Goal: Communication & Community: Answer question/provide support

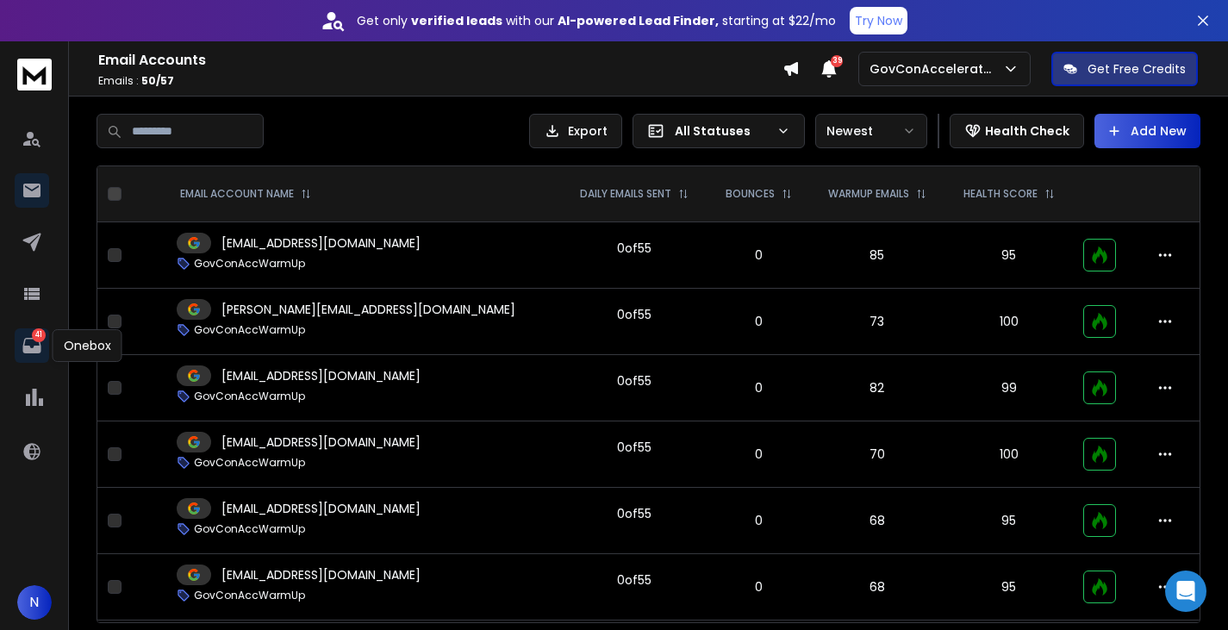
click at [33, 347] on icon at bounding box center [31, 346] width 18 height 16
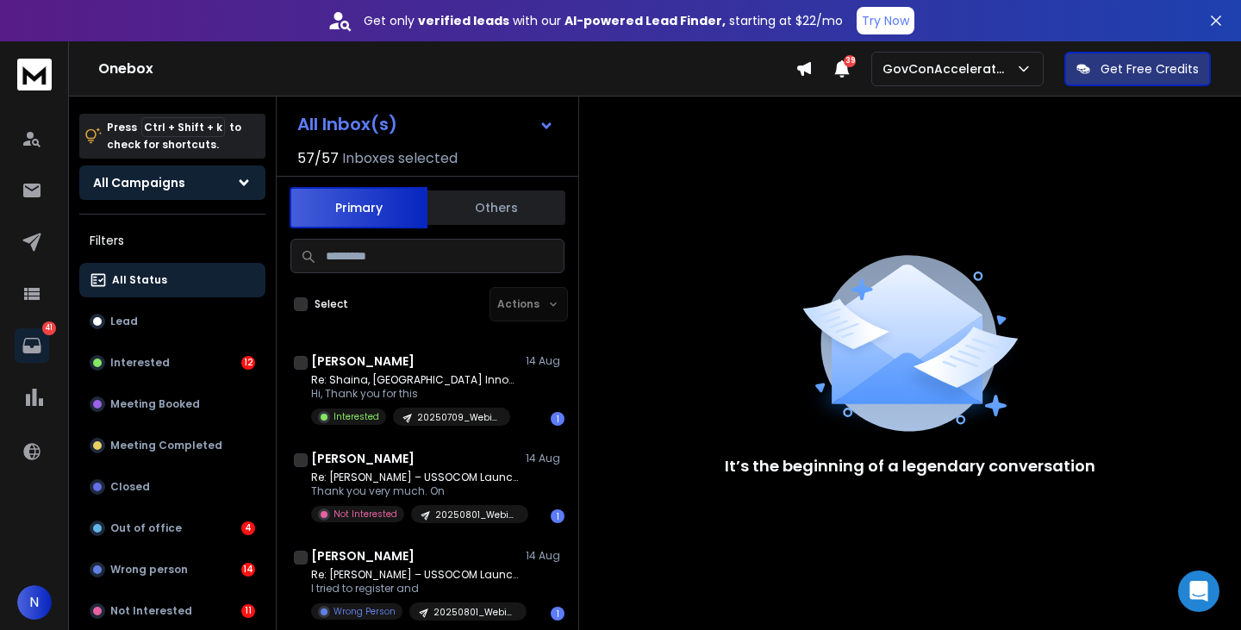
click at [209, 180] on button "All Campaigns" at bounding box center [172, 182] width 186 height 34
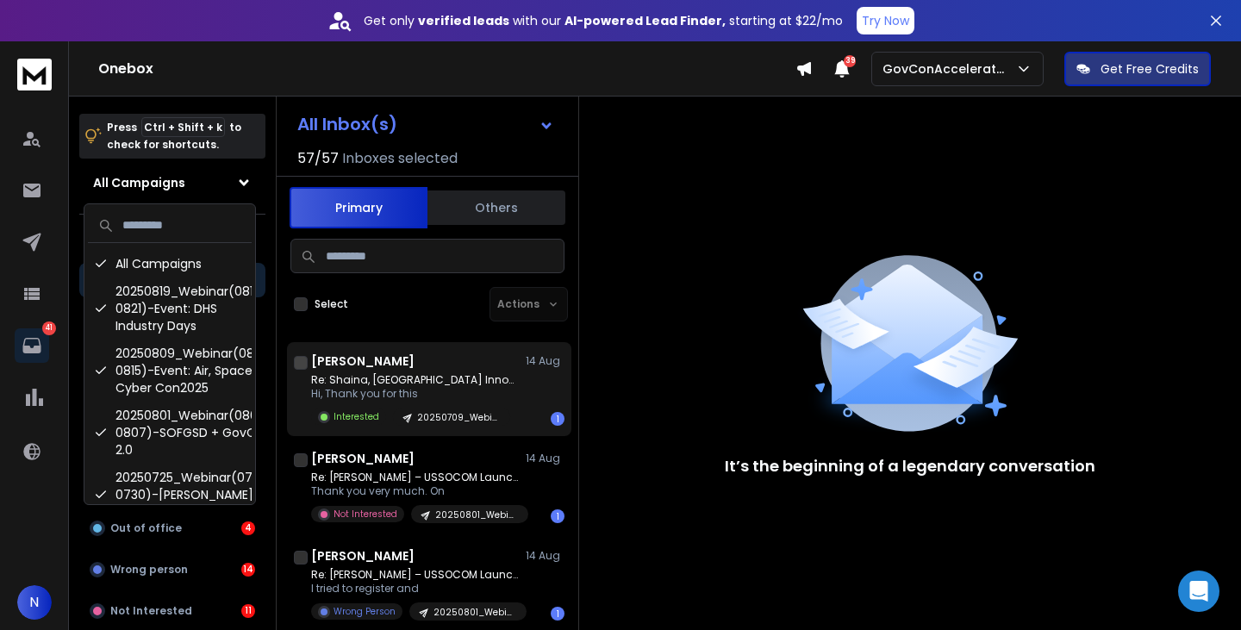
click at [537, 373] on div "Re: Shaina, VA Innovation BAA: Hi, Thank you for this Interested 20250709_Webin…" at bounding box center [437, 399] width 253 height 53
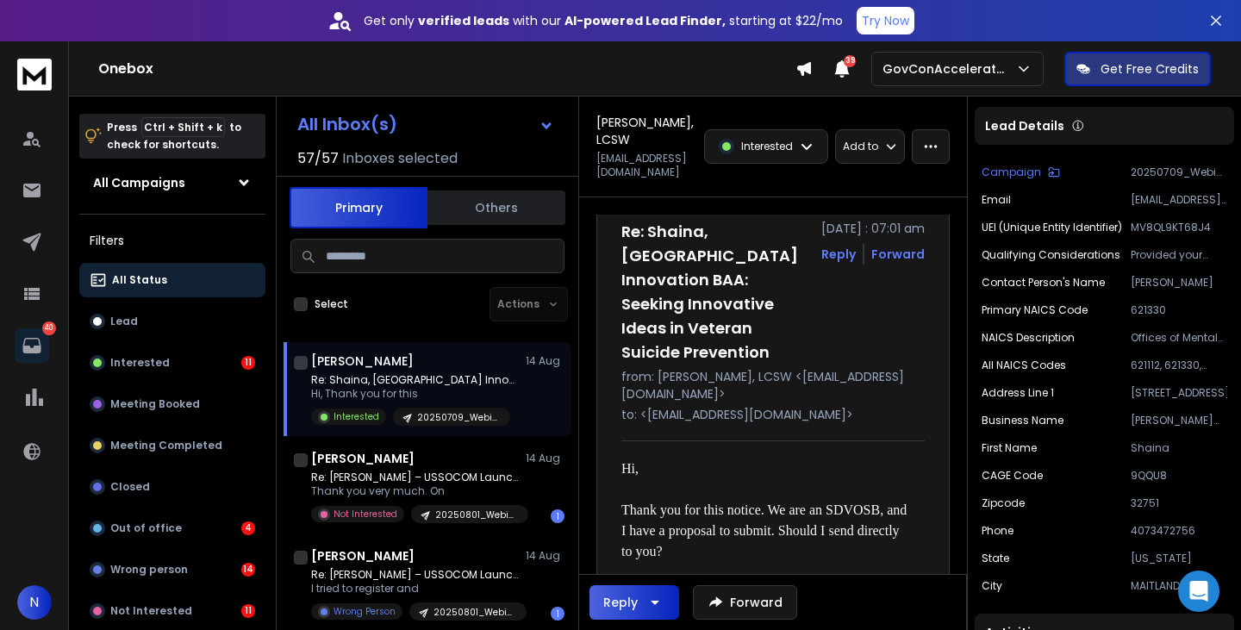
scroll to position [61, 0]
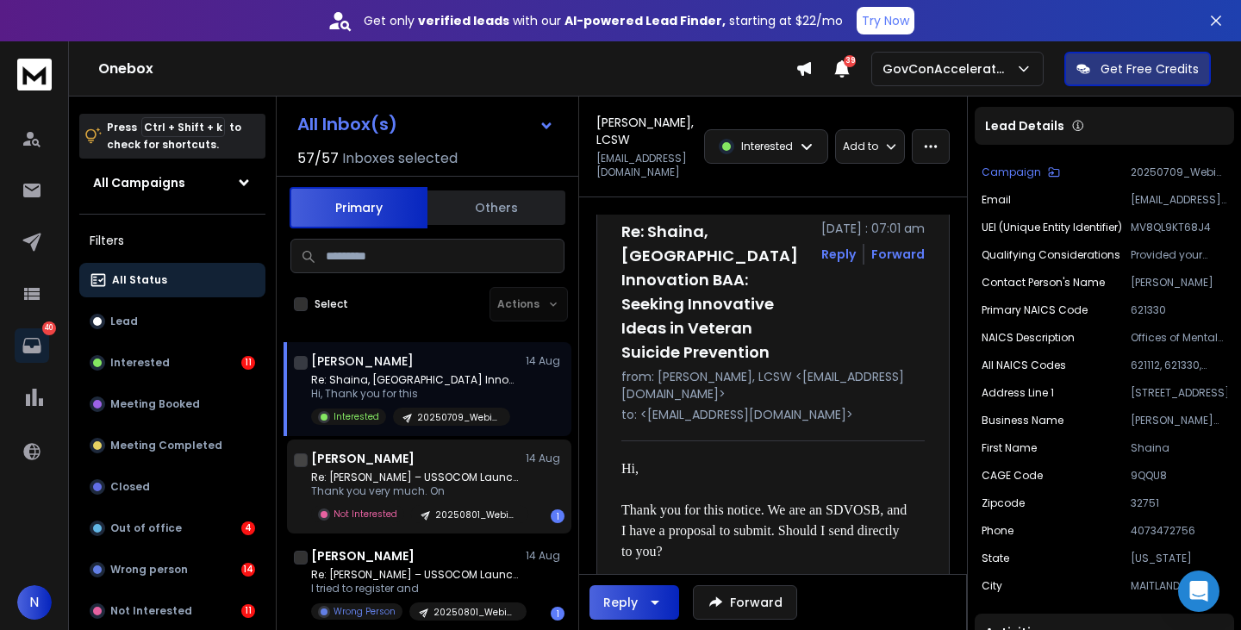
click at [526, 498] on div "Re: Mary – USSOCOM Launches Thank you very much. On Not Interested 20250801_Web…" at bounding box center [437, 496] width 253 height 53
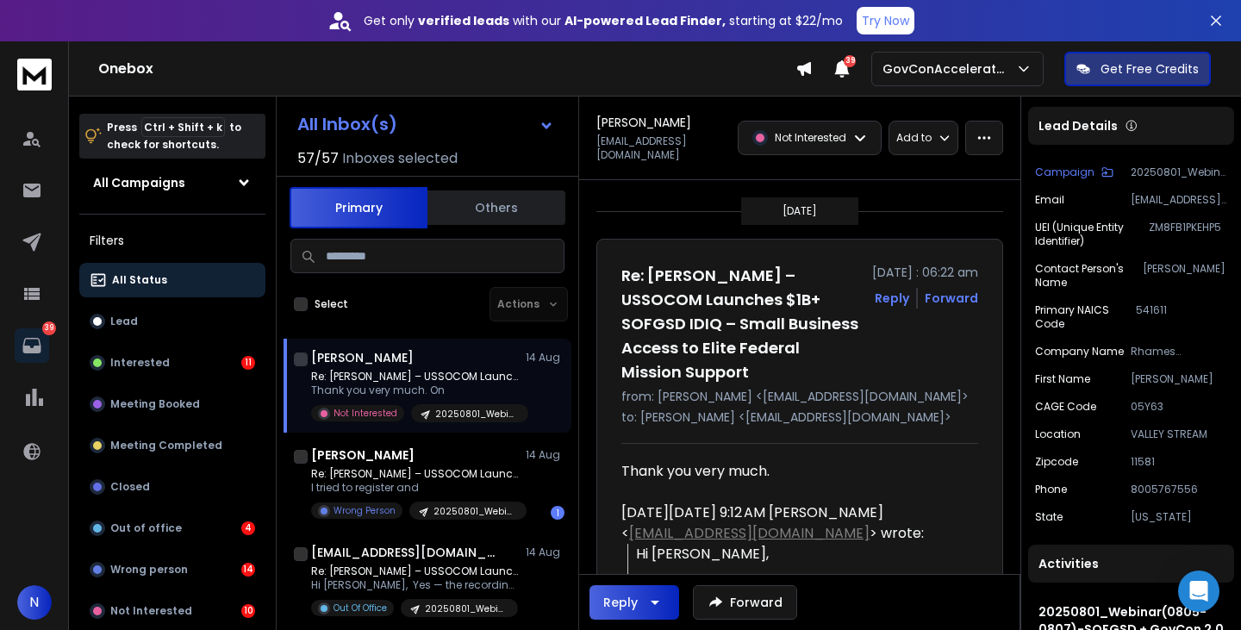
scroll to position [102, 0]
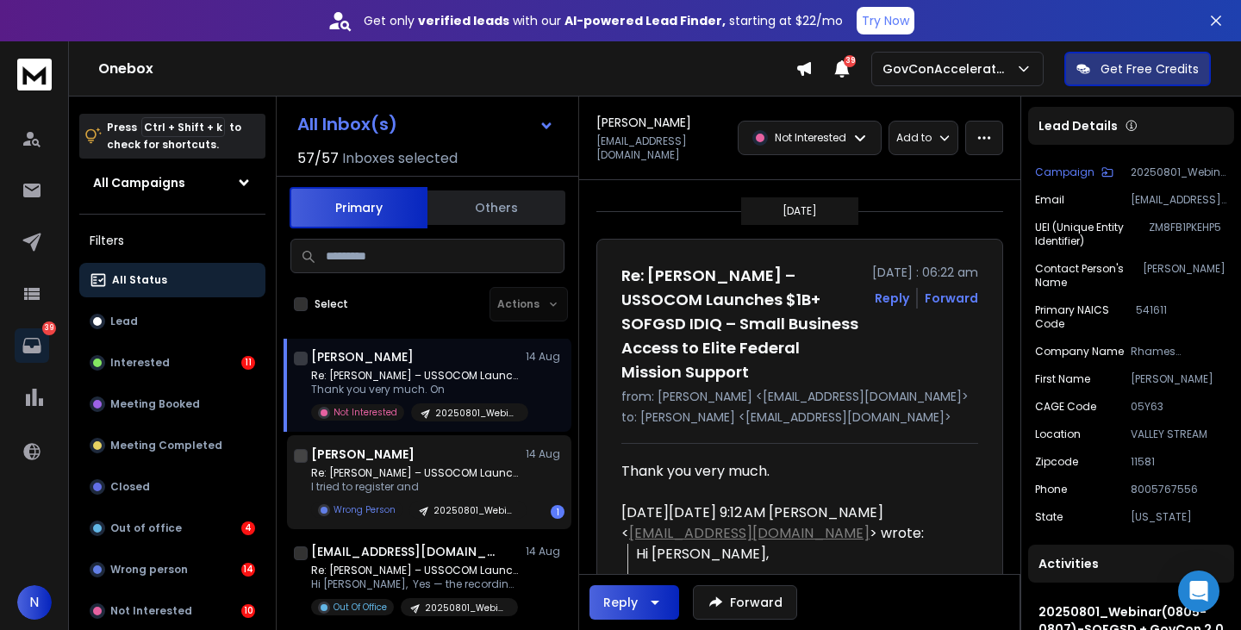
click at [512, 475] on p "Re: Susan – USSOCOM Launches" at bounding box center [414, 473] width 207 height 14
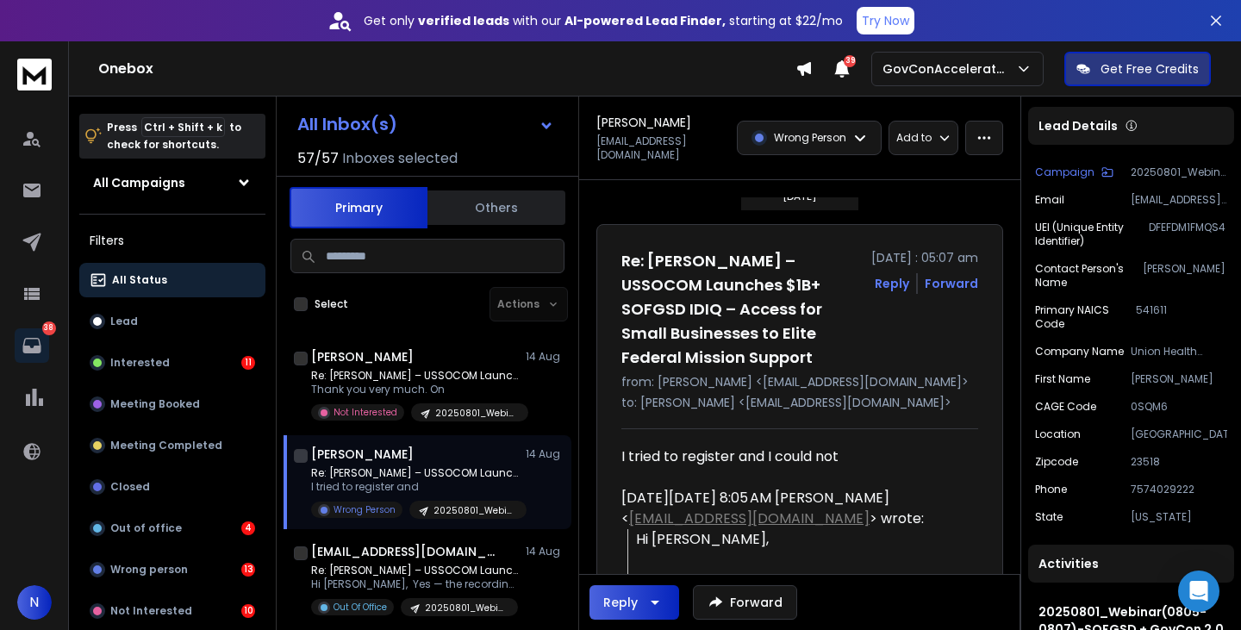
scroll to position [0, 0]
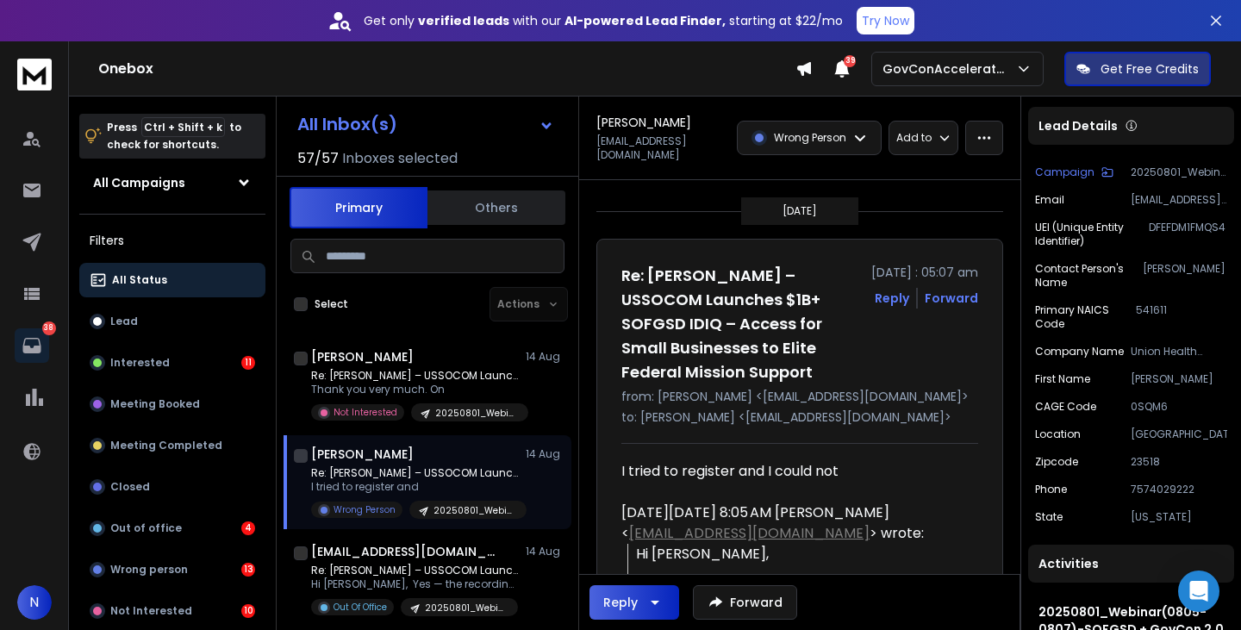
click at [633, 598] on div "Reply" at bounding box center [620, 602] width 34 height 17
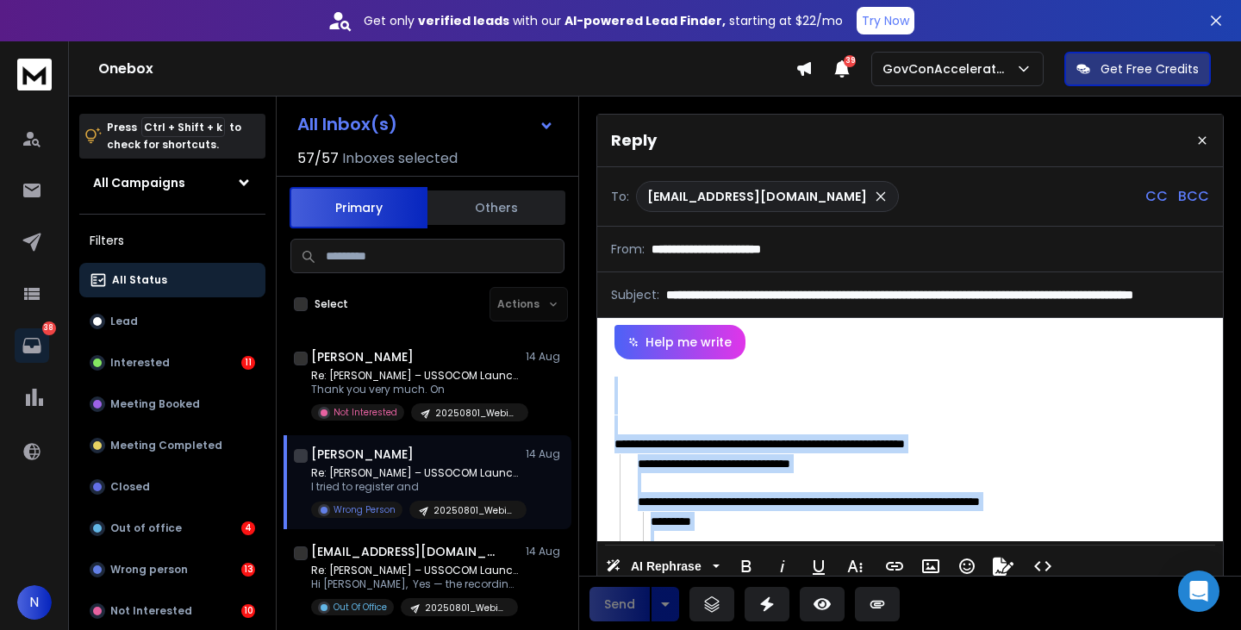
copy div "**********"
click at [620, 387] on div at bounding box center [909, 385] width 591 height 19
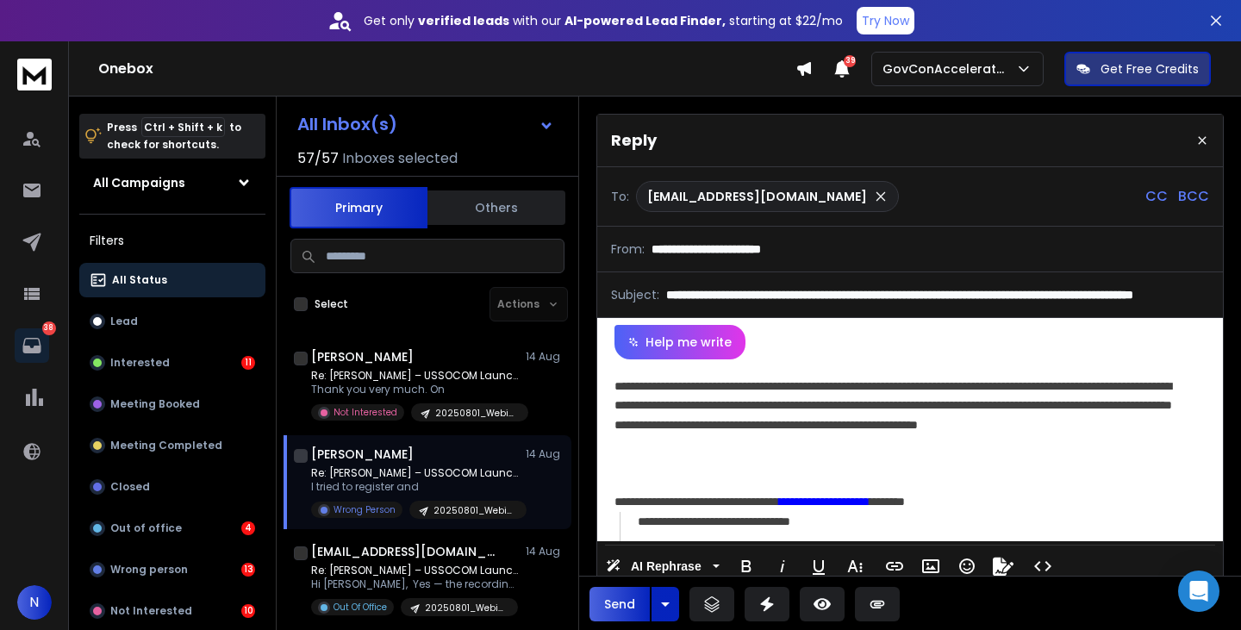
click at [669, 385] on div "**********" at bounding box center [900, 415] width 573 height 78
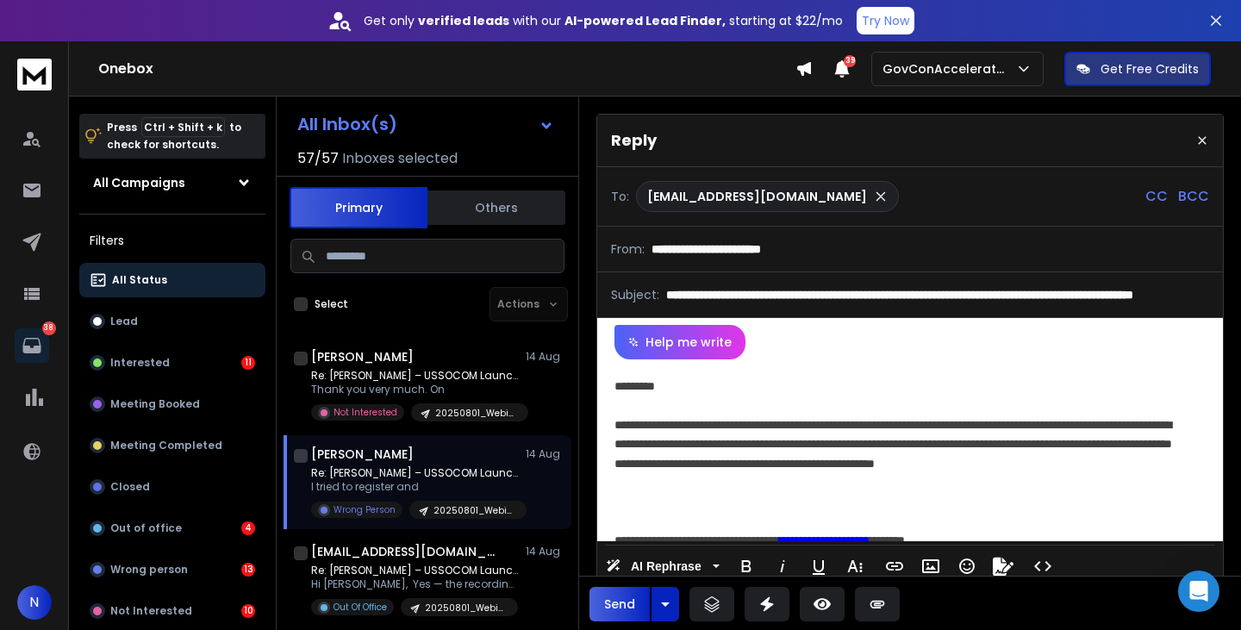
click at [625, 606] on button "Send" at bounding box center [619, 604] width 60 height 34
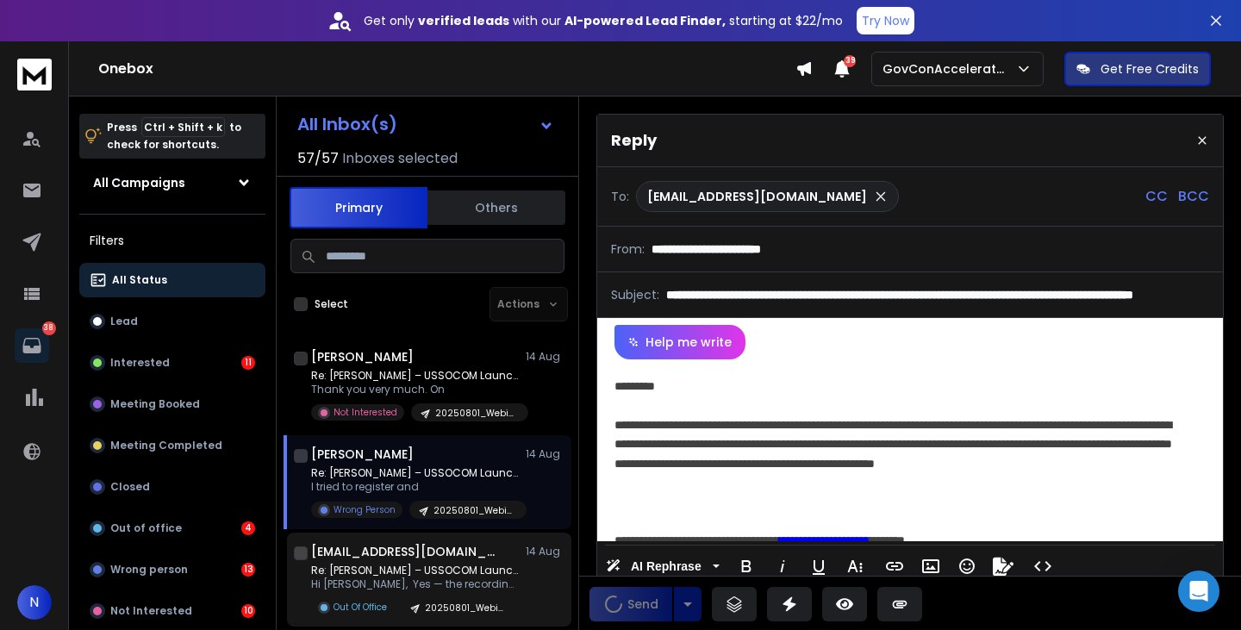
click at [528, 568] on div "Re: Celeste – USSOCOM Launches Hi Celeste, Yes — the recordings Out Of Office 2…" at bounding box center [437, 589] width 253 height 53
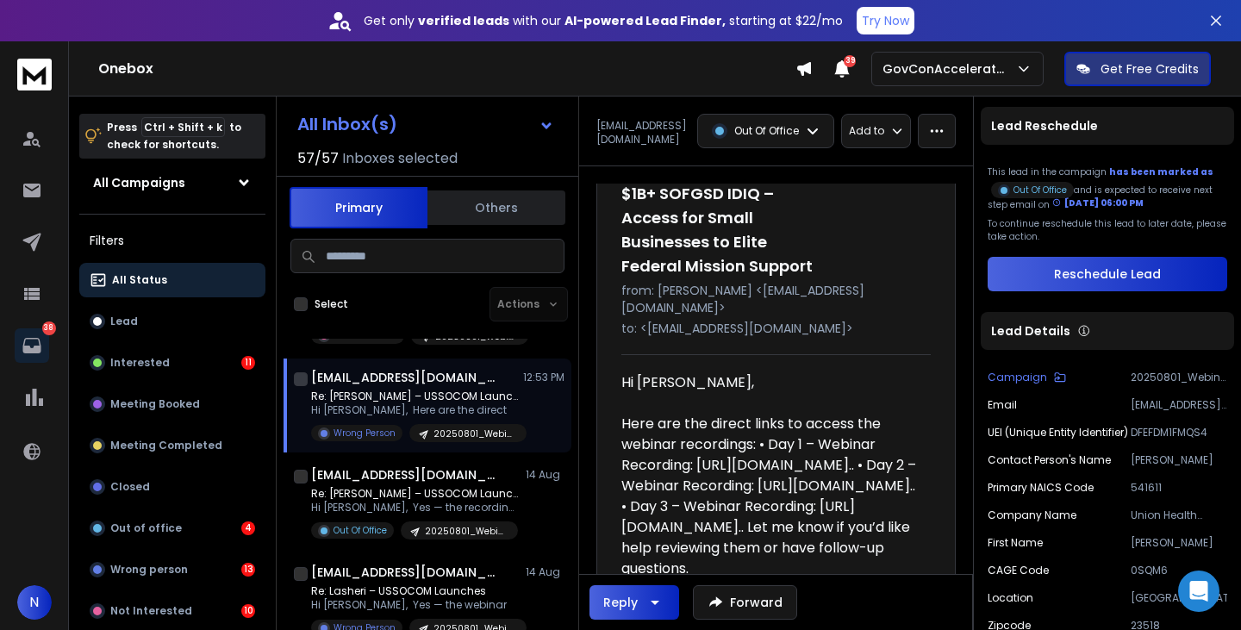
scroll to position [178, 0]
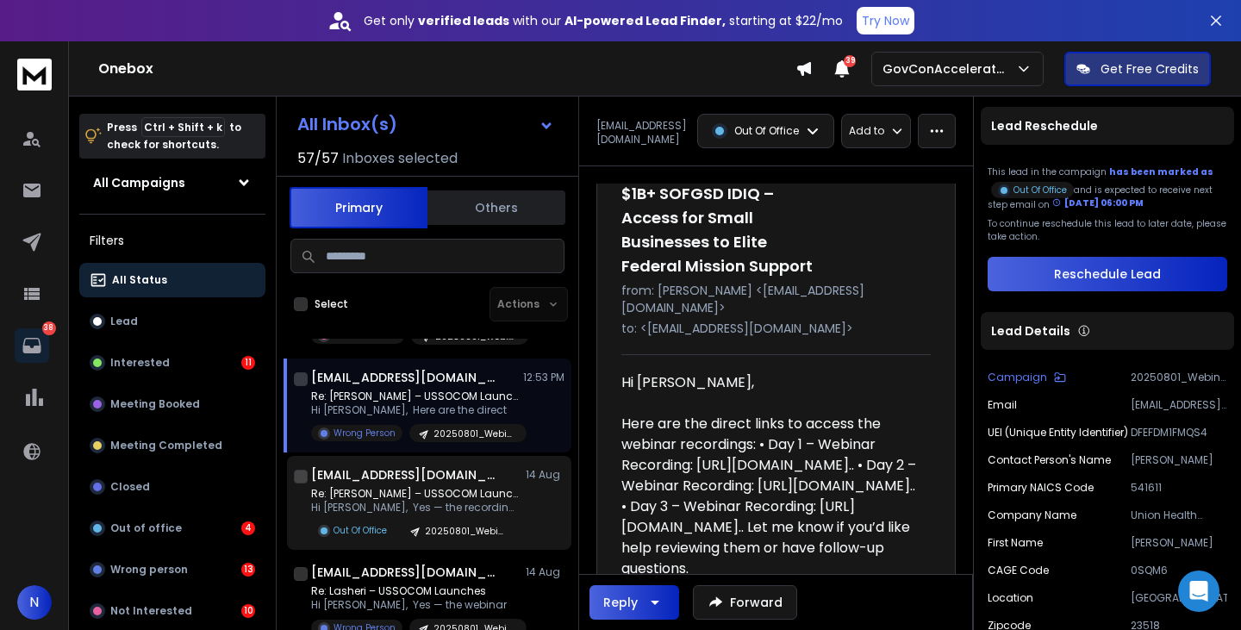
click at [519, 504] on div "Re: Celeste – USSOCOM Launches Hi Celeste, Yes — the recordings Out Of Office 2…" at bounding box center [437, 513] width 253 height 53
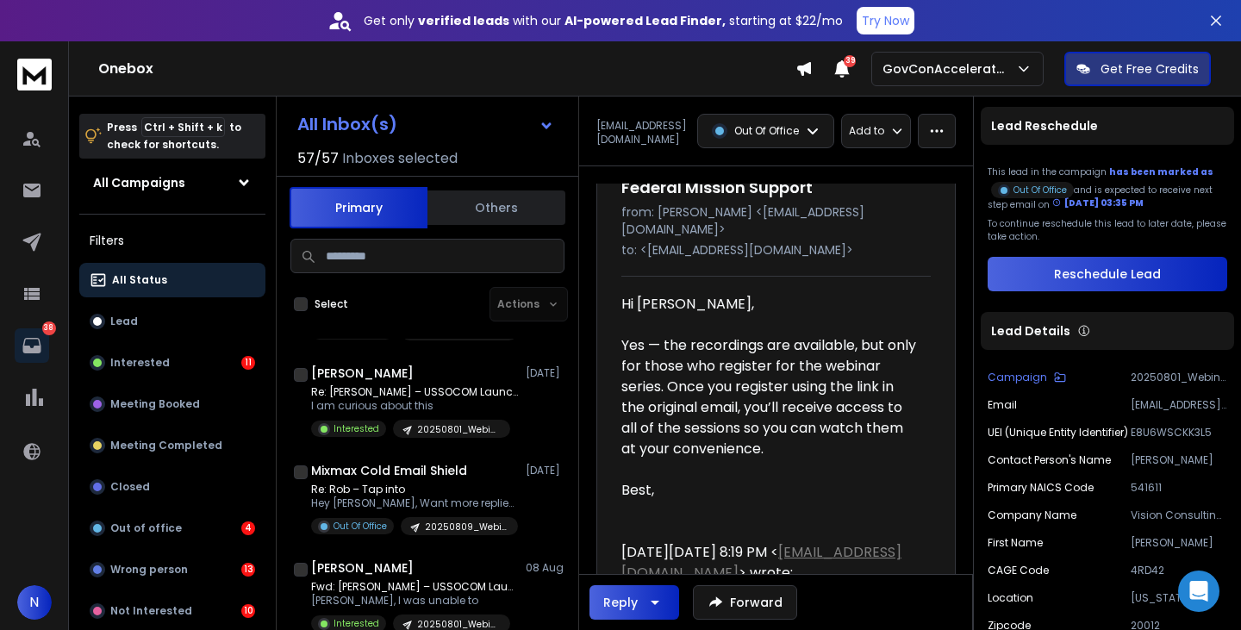
scroll to position [1449, 0]
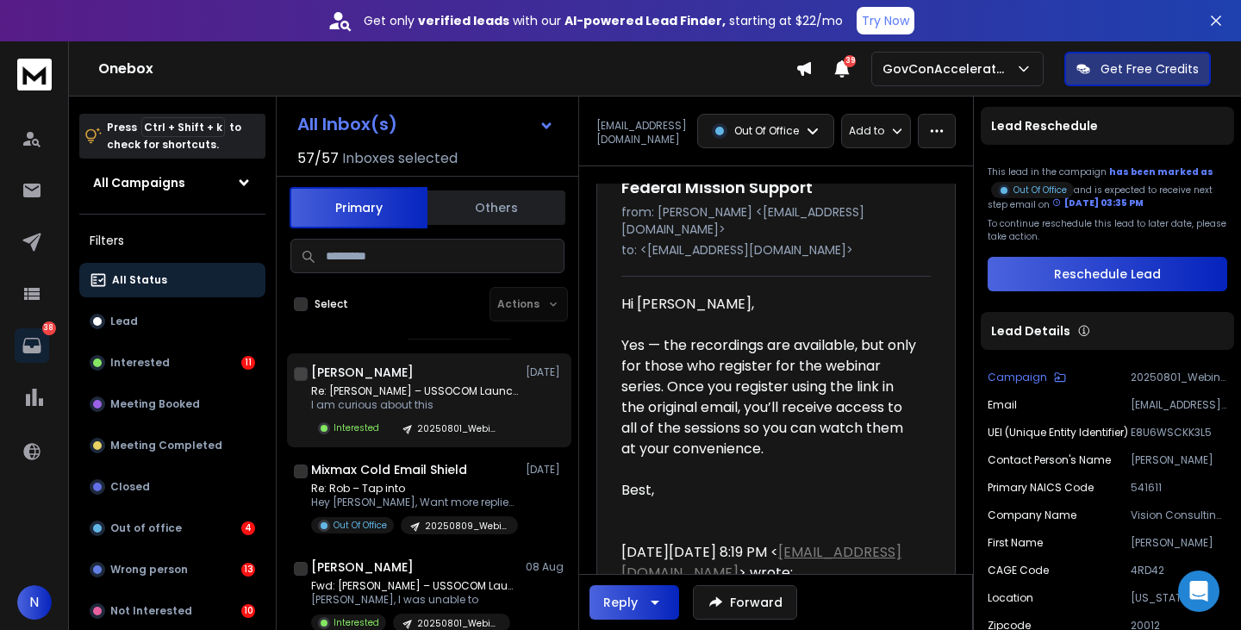
click at [521, 399] on div "Re: Travis – USSOCOM Launches I am curious about this Interested 20250801_Webin…" at bounding box center [437, 410] width 253 height 53
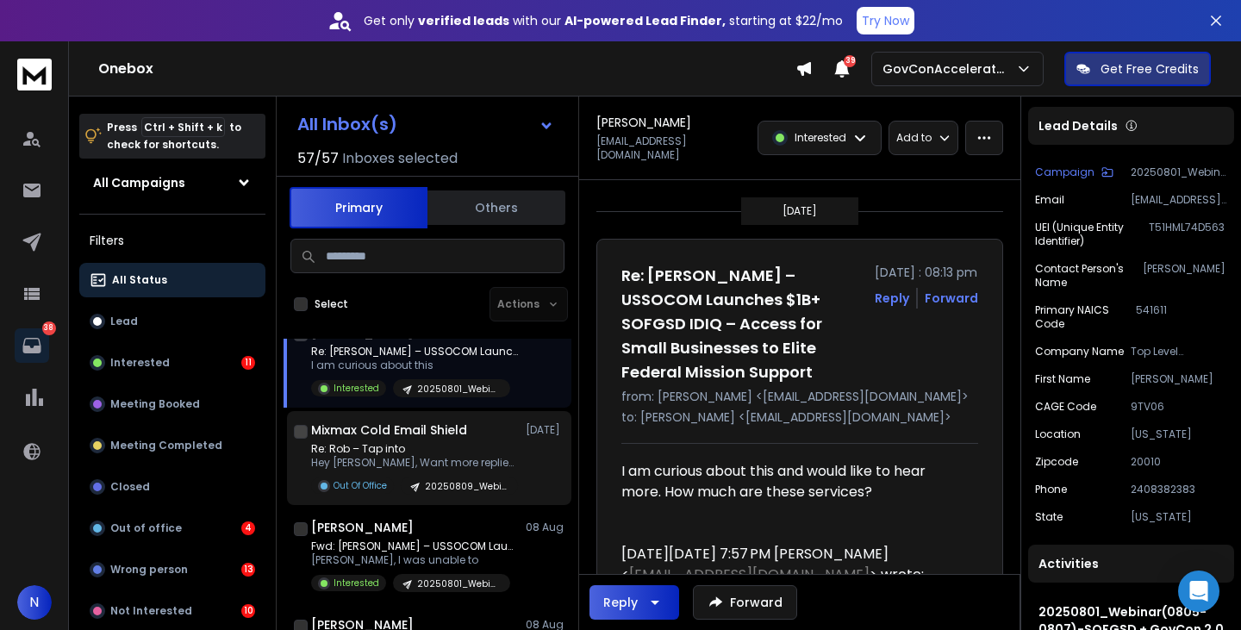
scroll to position [1490, 0]
click at [519, 457] on div "Re: Rob – Tap into Hey Zoe, Want more replies to Out Of Office 20250809_Webinar…" at bounding box center [437, 467] width 253 height 53
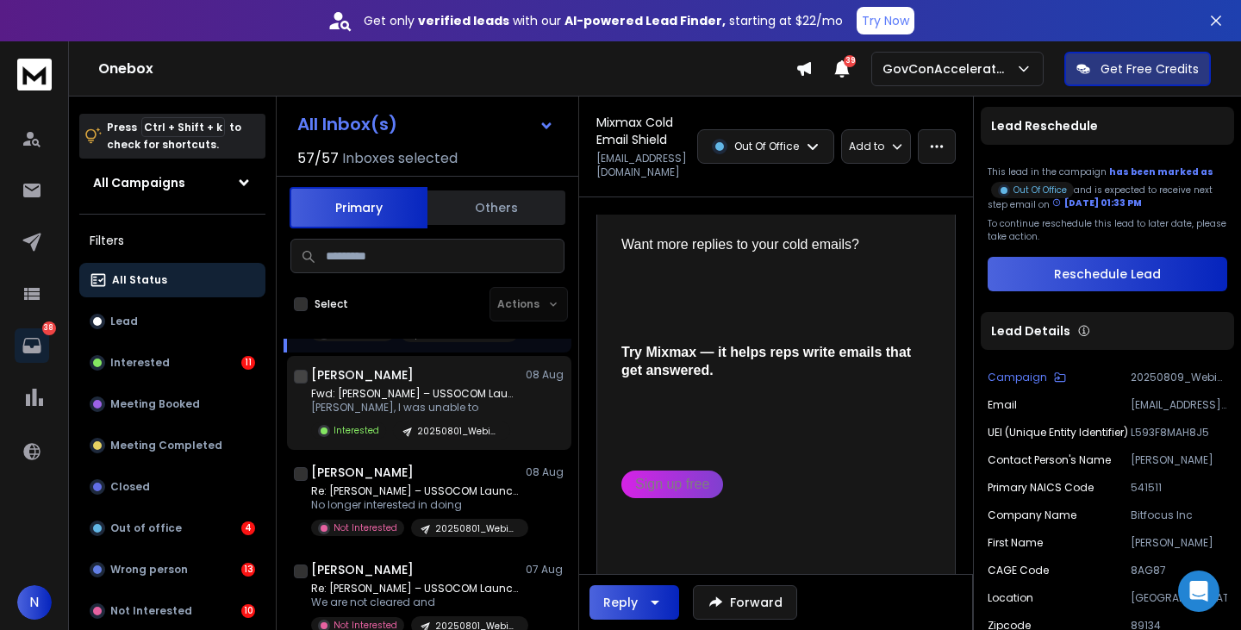
scroll to position [1643, 0]
click at [531, 376] on p "08 Aug" at bounding box center [545, 373] width 39 height 14
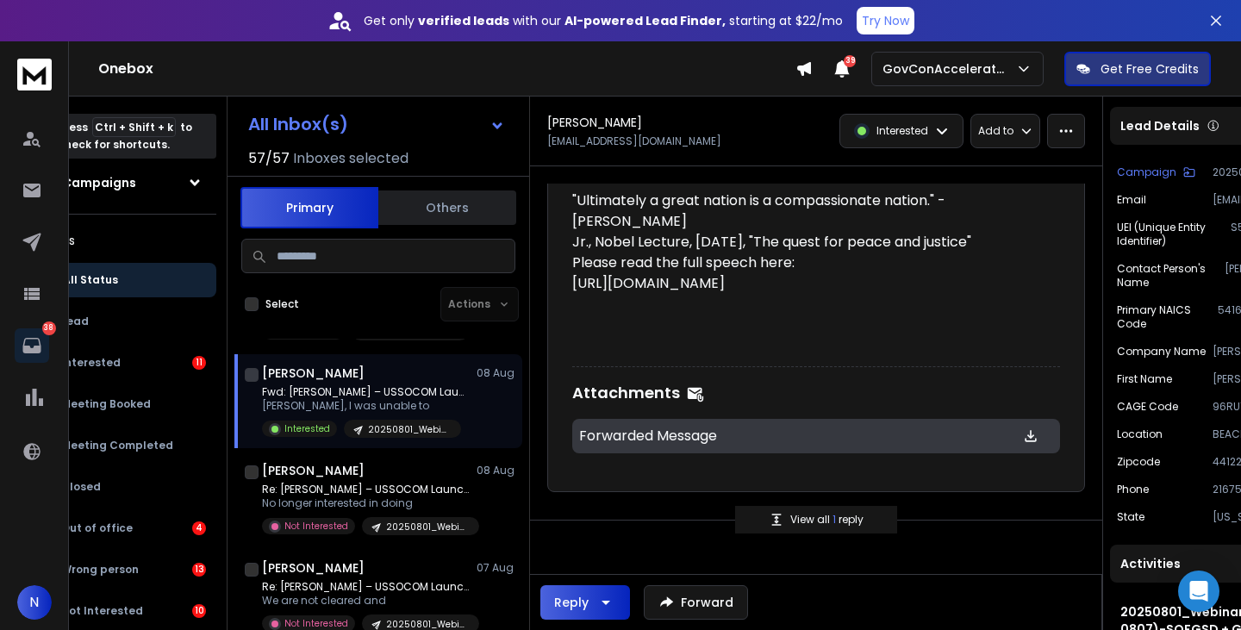
scroll to position [0, 53]
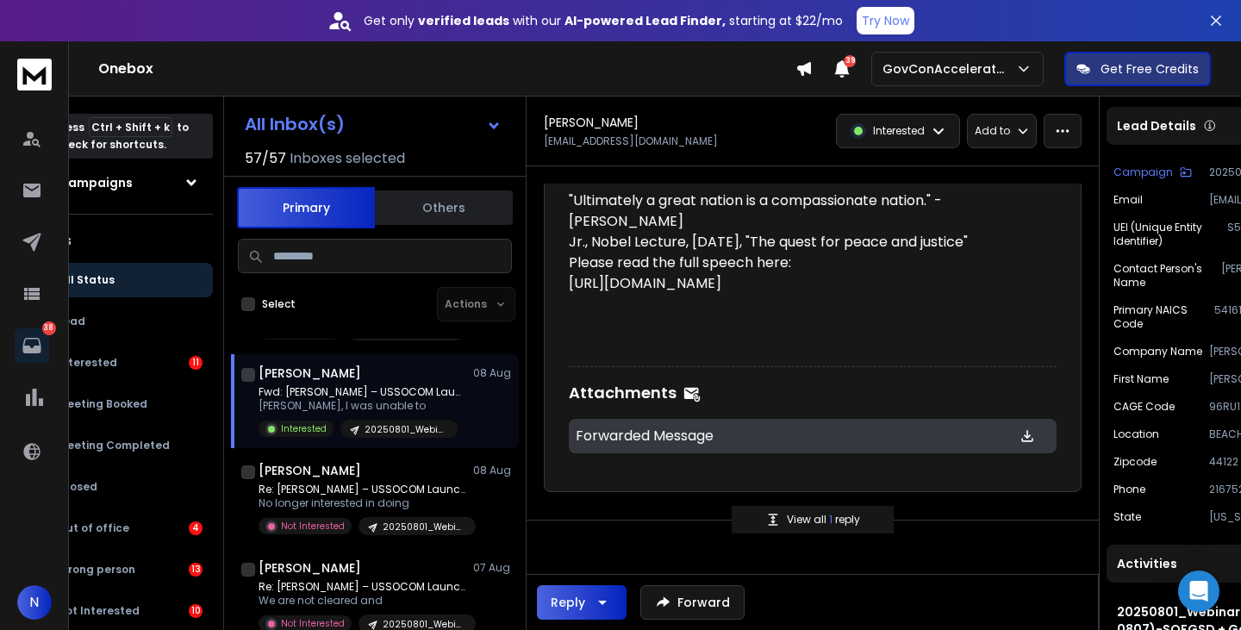
click at [568, 583] on div "Reply Forward" at bounding box center [812, 602] width 572 height 56
click at [568, 602] on div "Reply" at bounding box center [568, 602] width 34 height 17
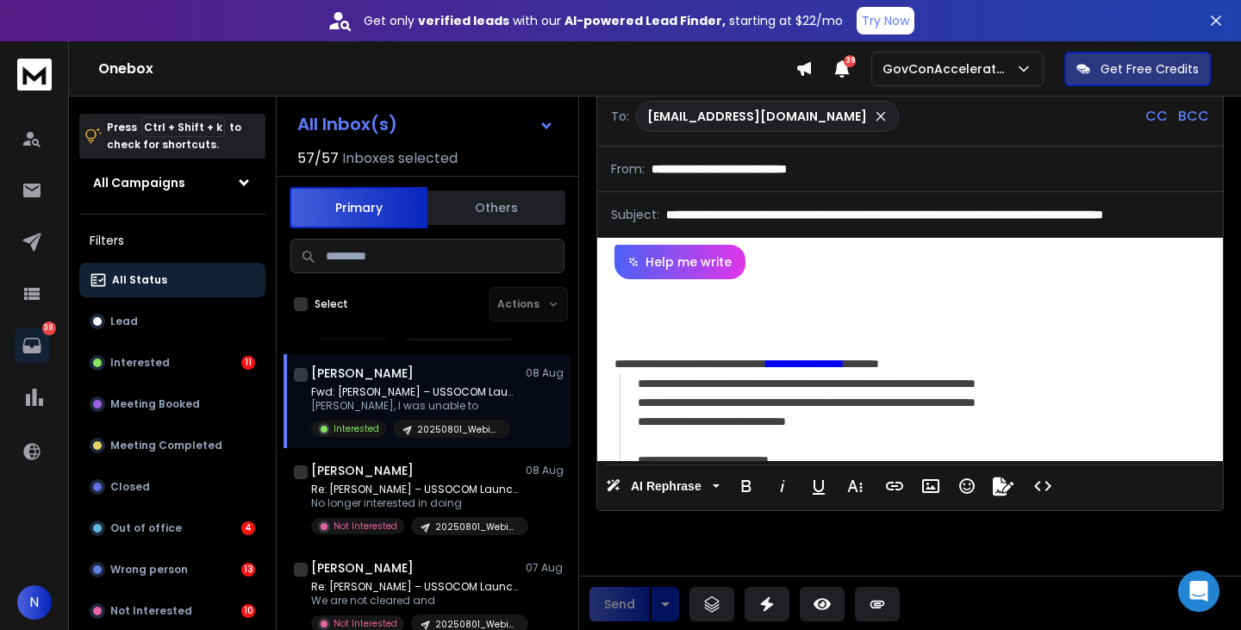
scroll to position [0, 0]
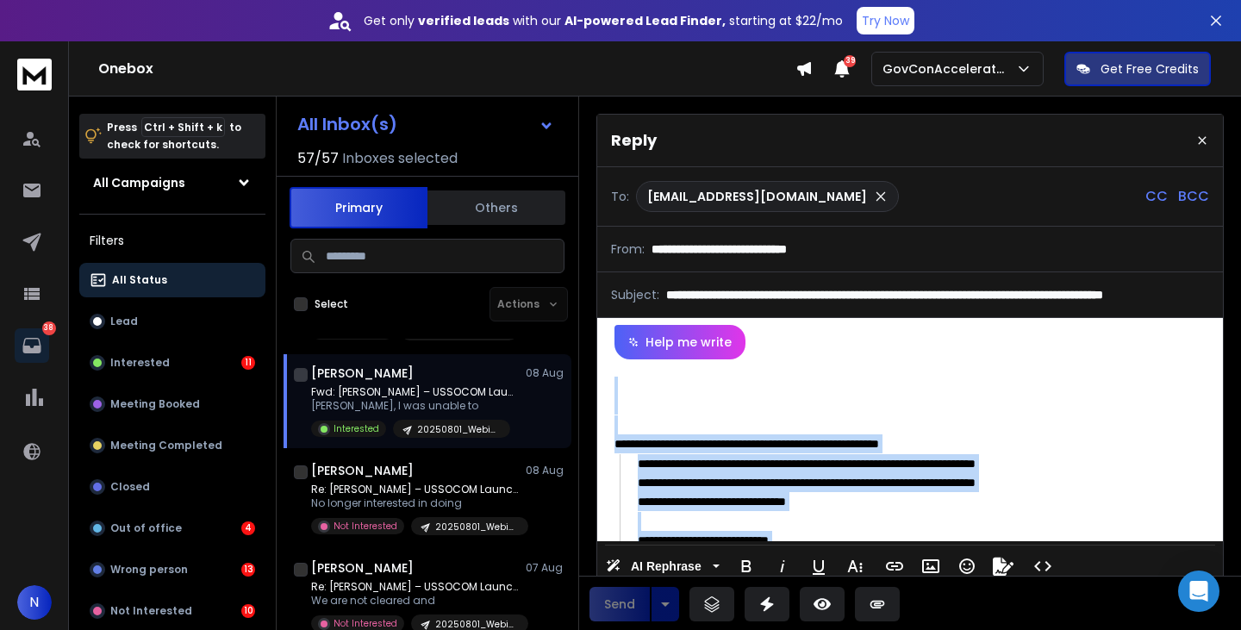
copy div "**********"
click at [622, 382] on div at bounding box center [909, 385] width 591 height 19
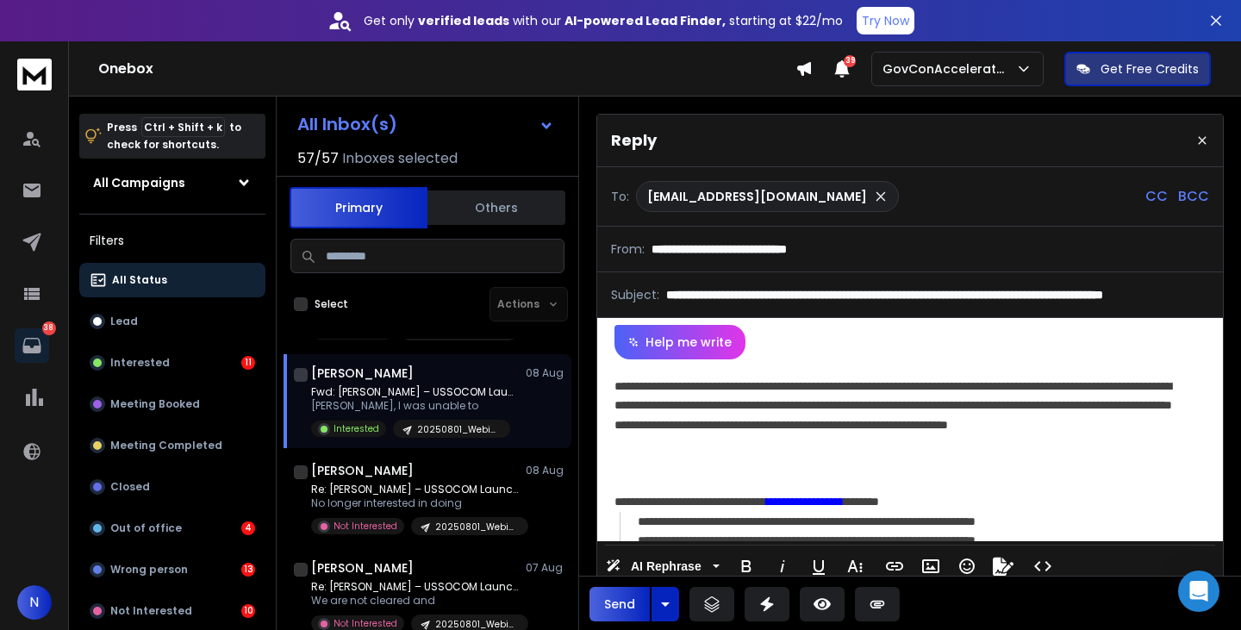
click at [659, 384] on div "**********" at bounding box center [900, 415] width 573 height 78
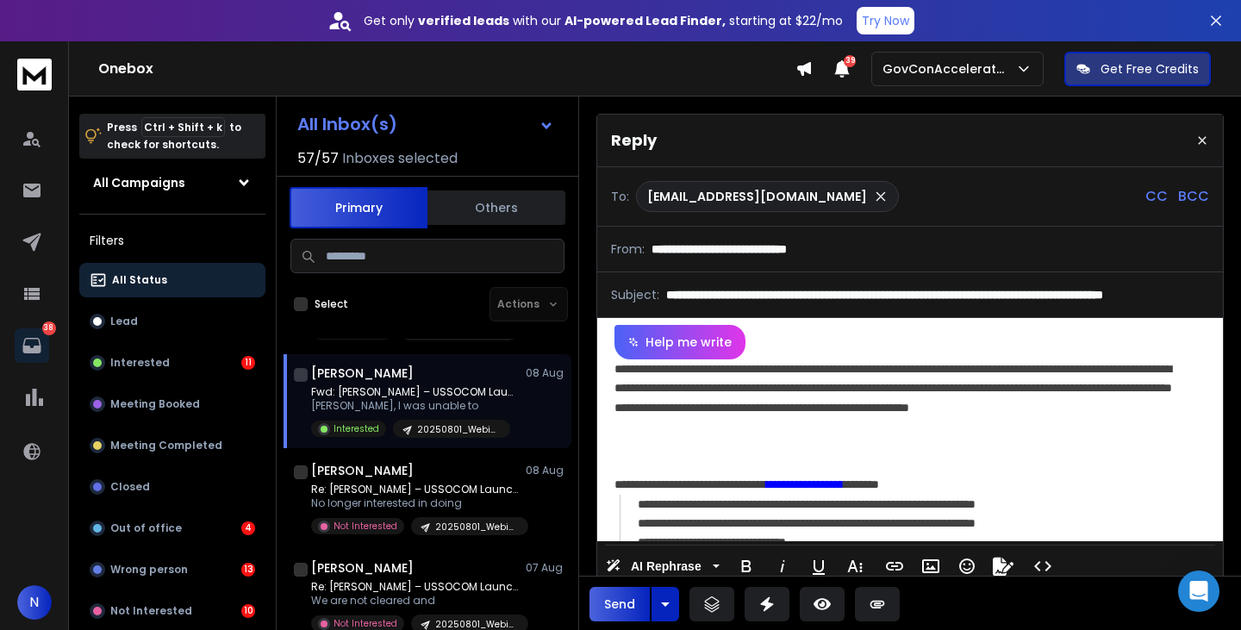
scroll to position [57, 0]
click at [616, 602] on button "Send" at bounding box center [619, 604] width 60 height 34
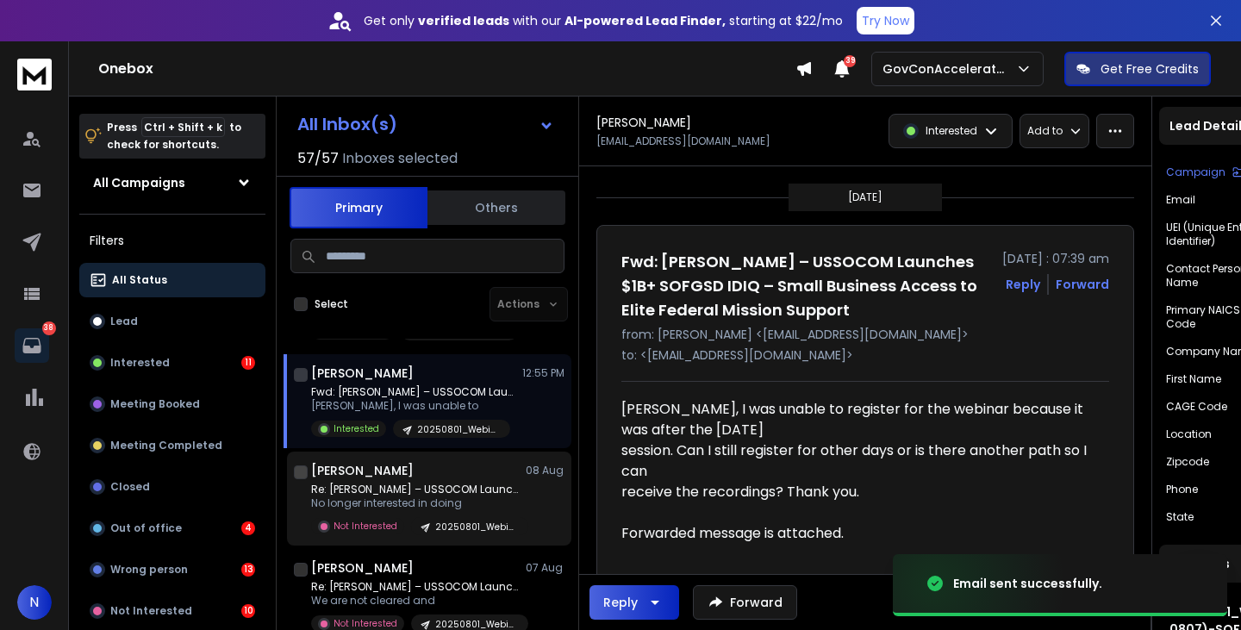
click at [529, 507] on div "Re: Donald – USSOCOM Launches No longer interested in doing Not Interested 2025…" at bounding box center [437, 508] width 253 height 53
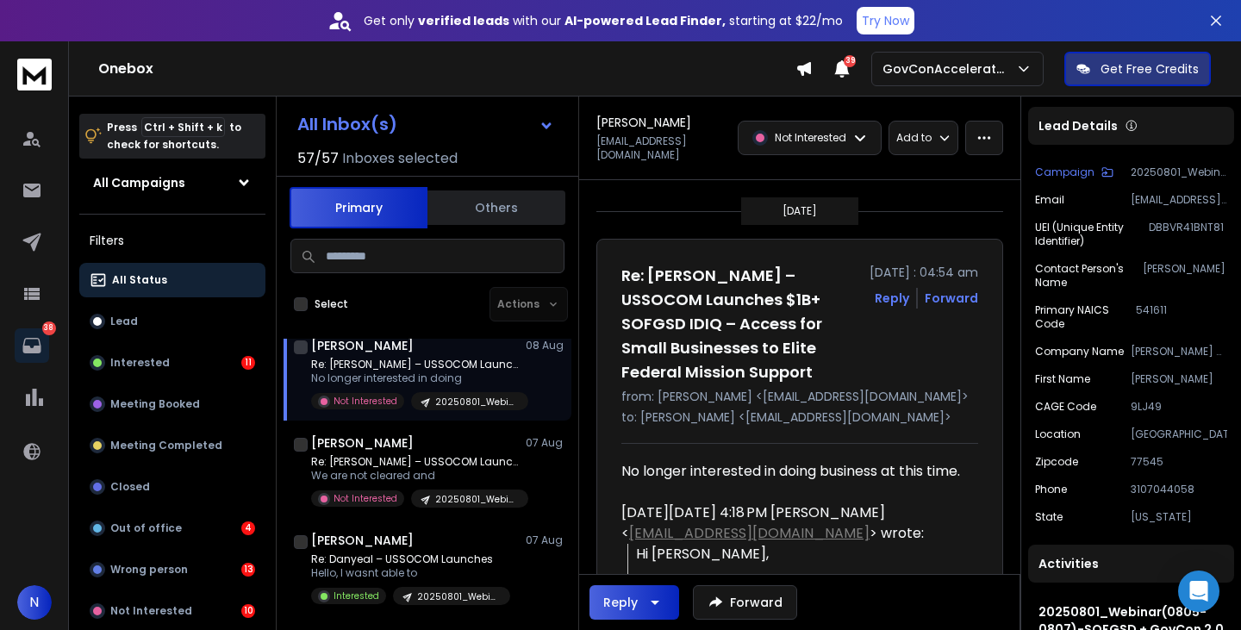
scroll to position [1818, 0]
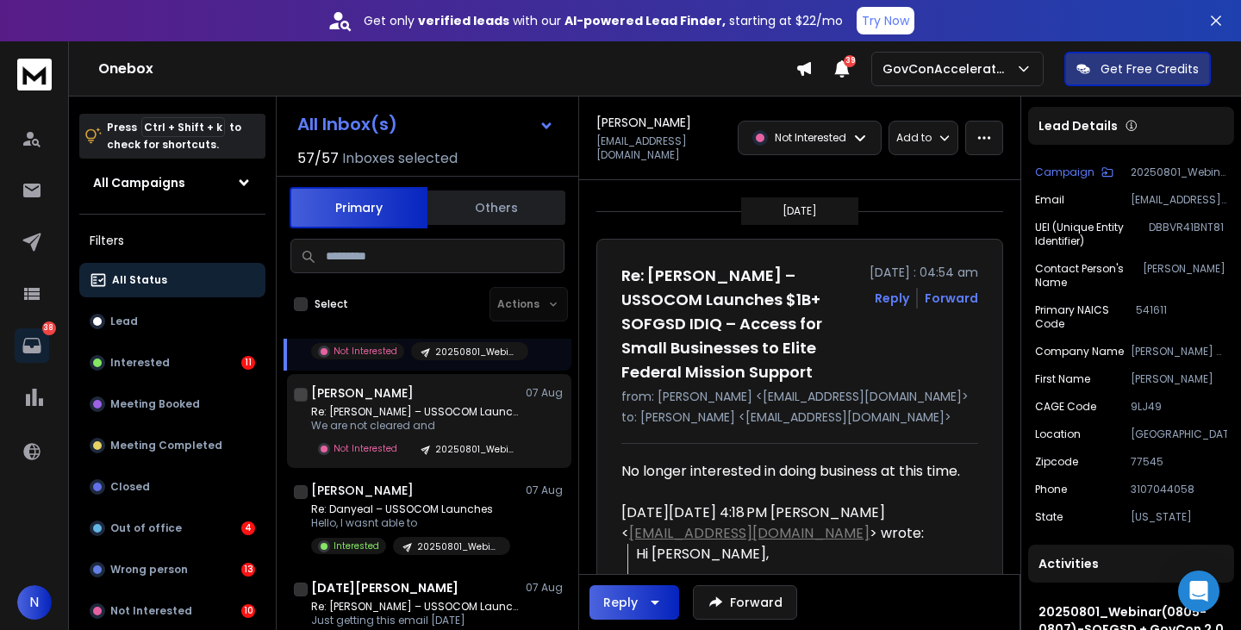
click at [511, 408] on p "Re: Jennifer – USSOCOM Launches" at bounding box center [414, 412] width 207 height 14
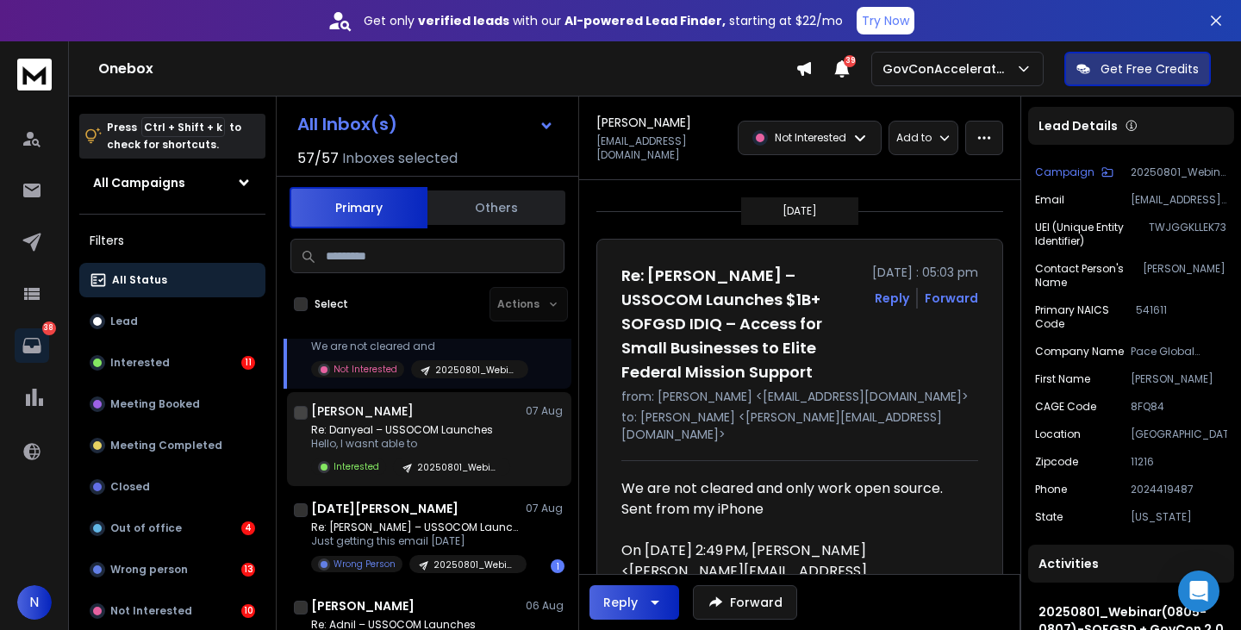
scroll to position [1898, 0]
click at [513, 458] on div "Re: Danyeal – USSOCOM Launches Hello, I wasnt able to Interested 20250801_Webin…" at bounding box center [437, 448] width 253 height 53
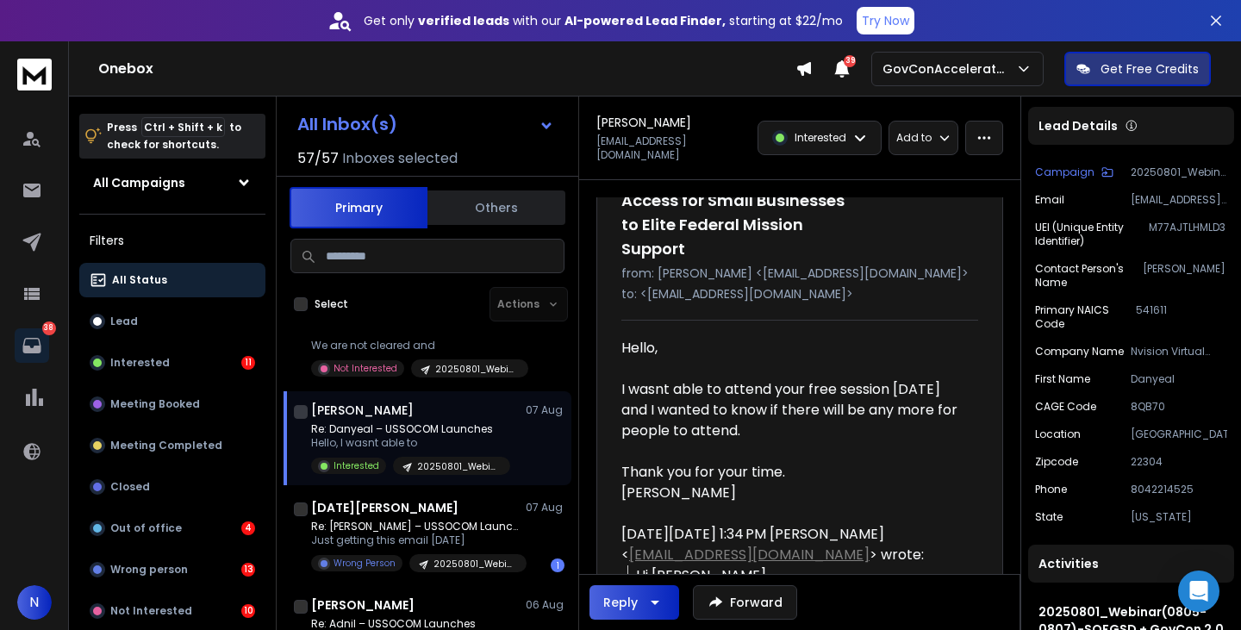
scroll to position [187, 0]
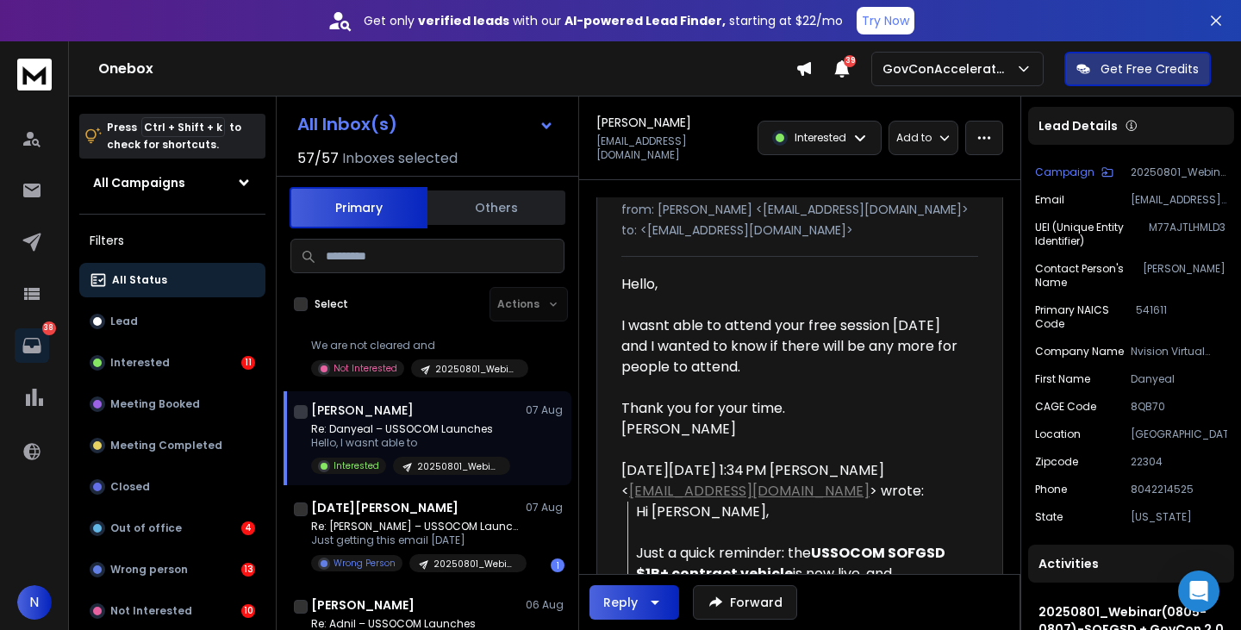
click at [617, 606] on div "Reply" at bounding box center [620, 602] width 34 height 17
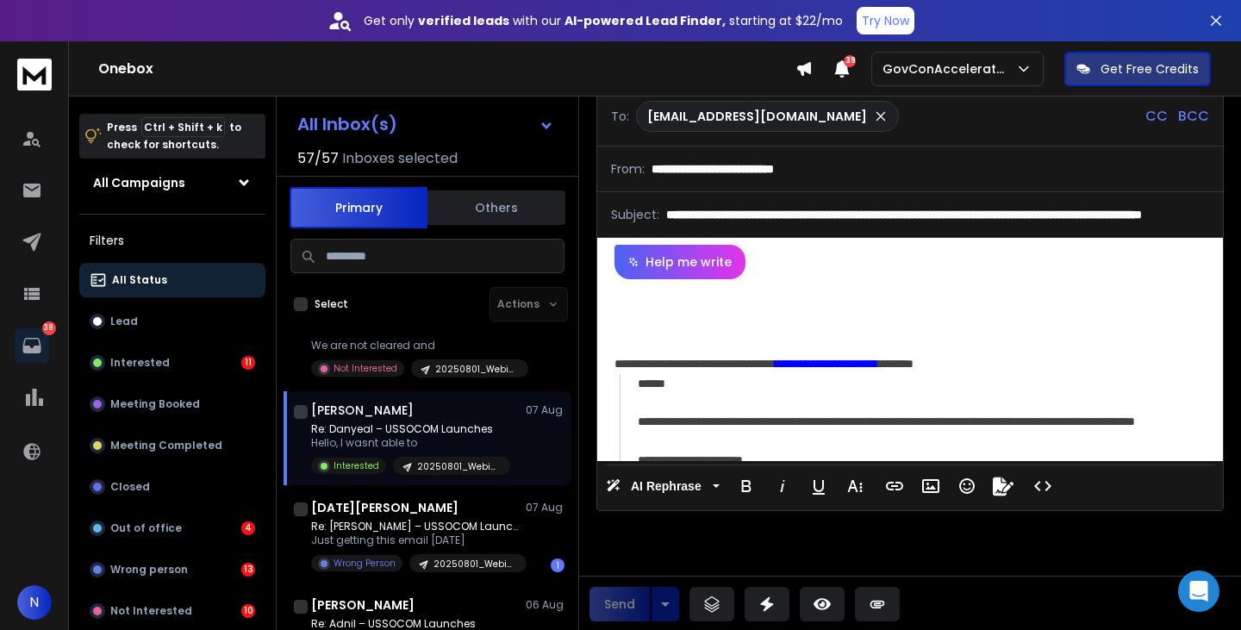
scroll to position [0, 0]
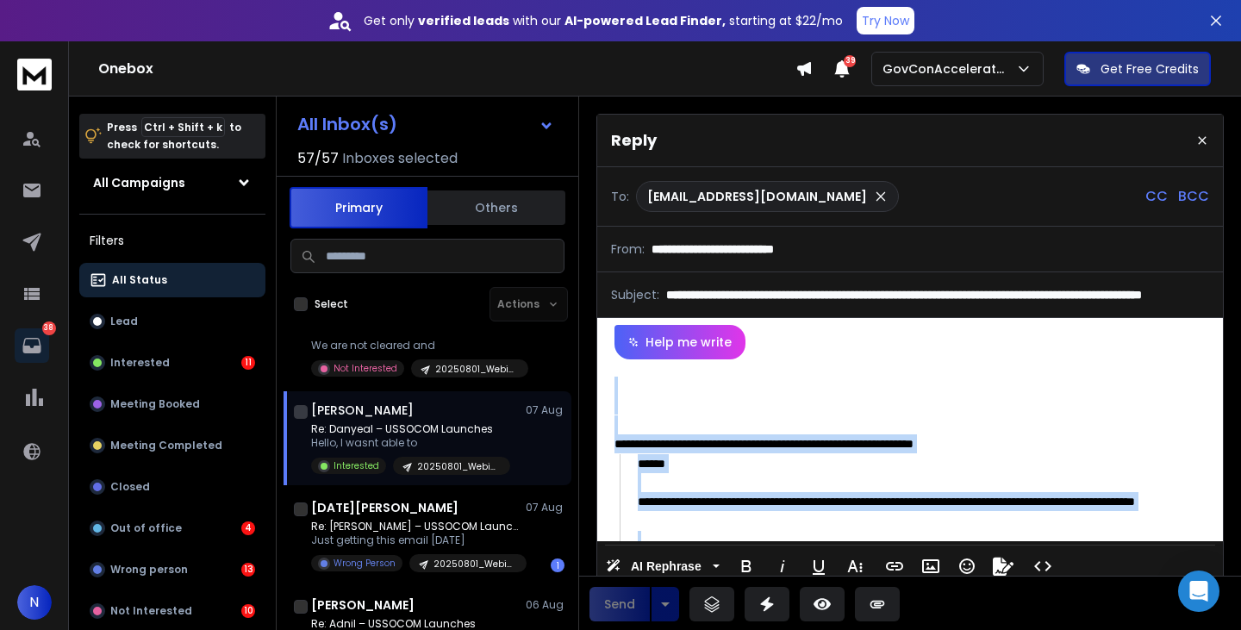
copy div "**********"
click at [625, 382] on div at bounding box center [909, 385] width 591 height 19
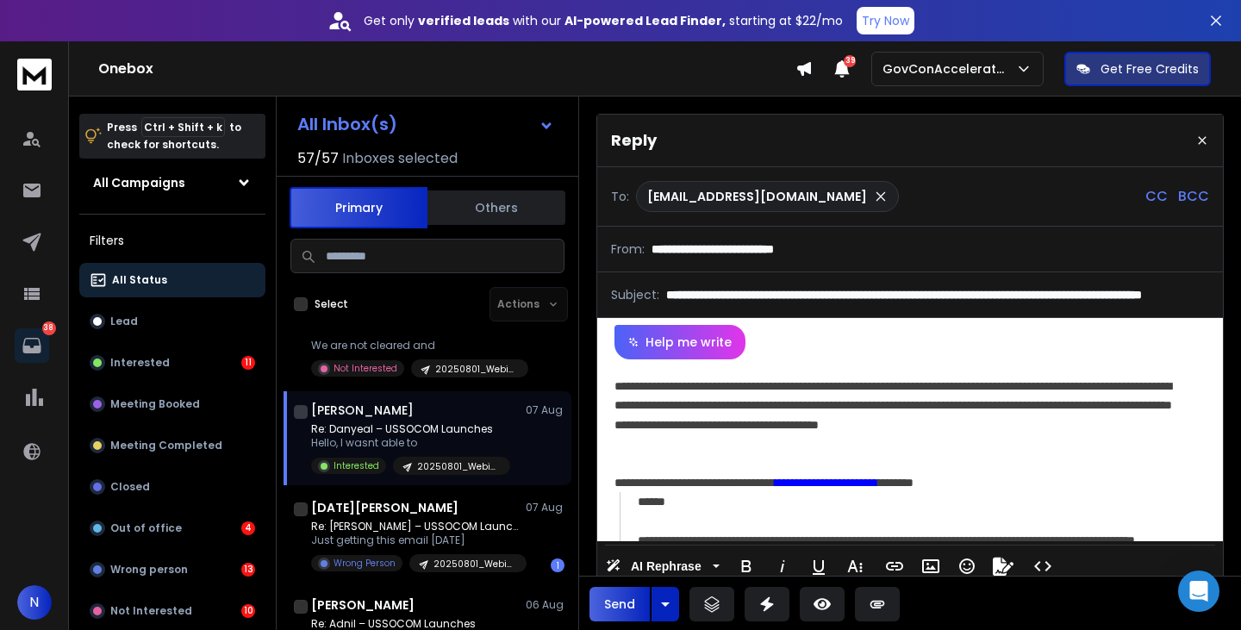
click at [684, 383] on div "**********" at bounding box center [900, 405] width 573 height 58
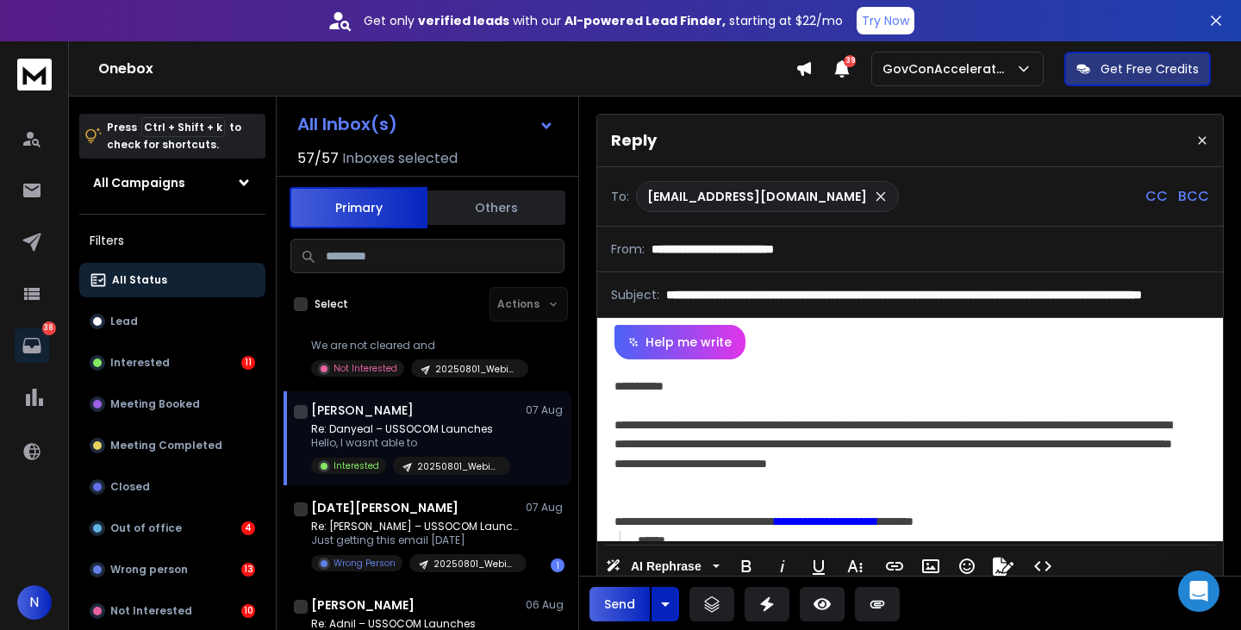
click at [620, 602] on button "Send" at bounding box center [619, 604] width 60 height 34
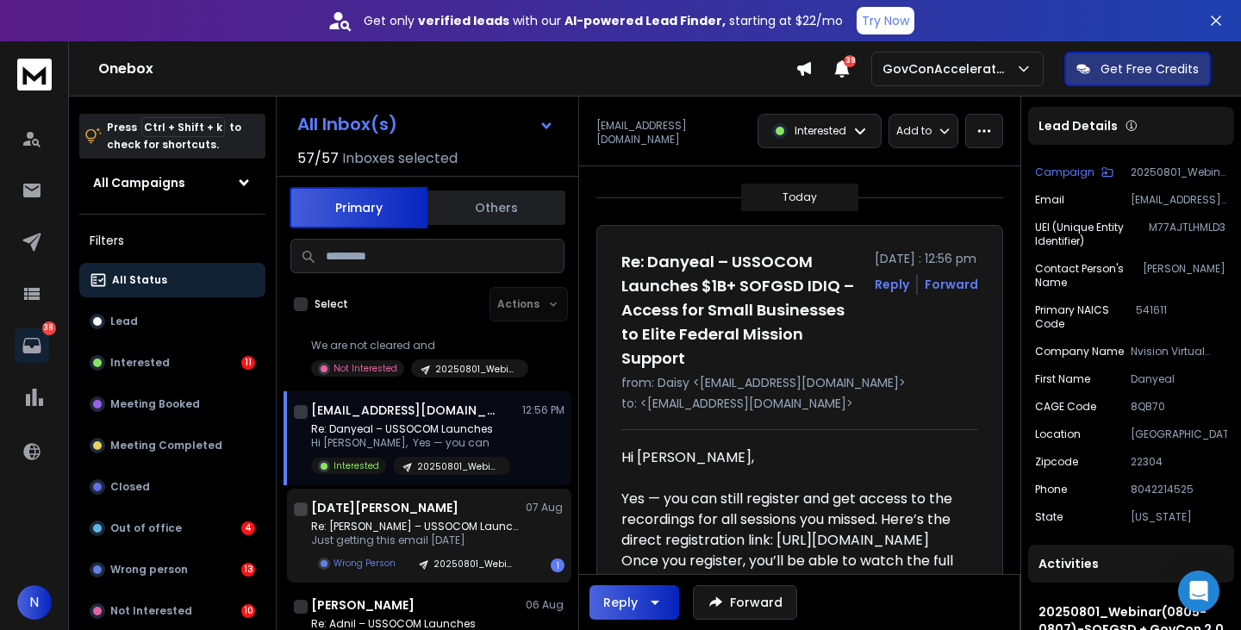
click at [517, 516] on div "Noel Nicole Ransom 07 Aug Re: Noel – USSOCOM Launches Just getting this email t…" at bounding box center [437, 535] width 253 height 73
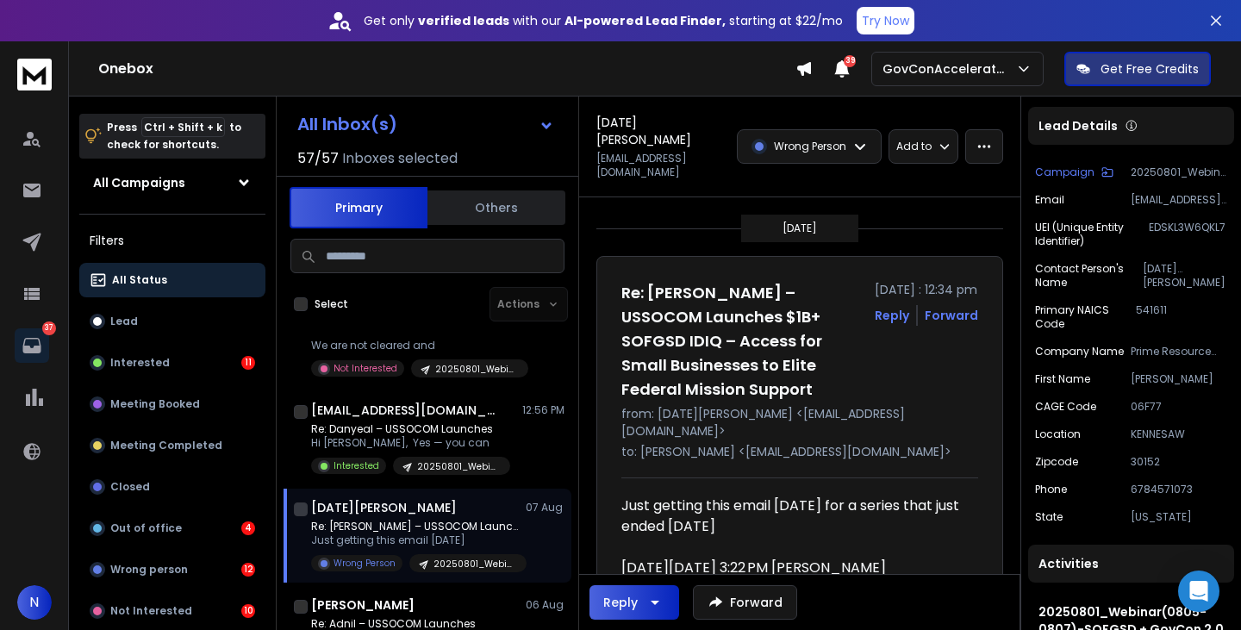
click at [626, 604] on div "Reply" at bounding box center [620, 602] width 34 height 17
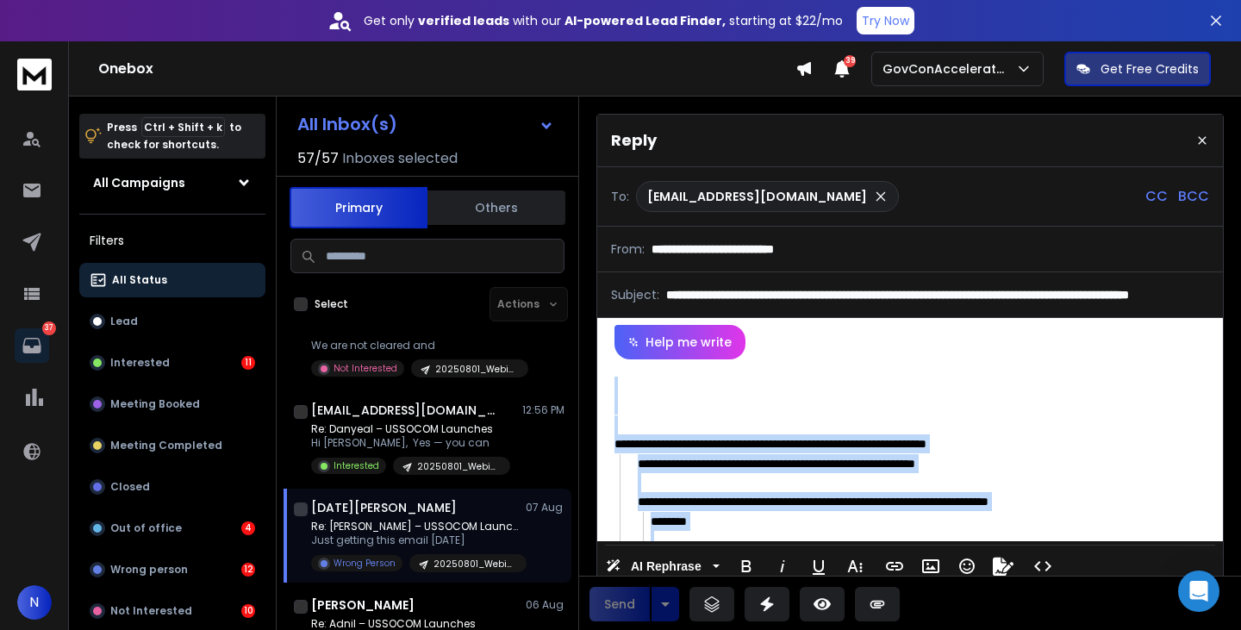
copy div "**********"
click at [642, 381] on div at bounding box center [909, 385] width 591 height 19
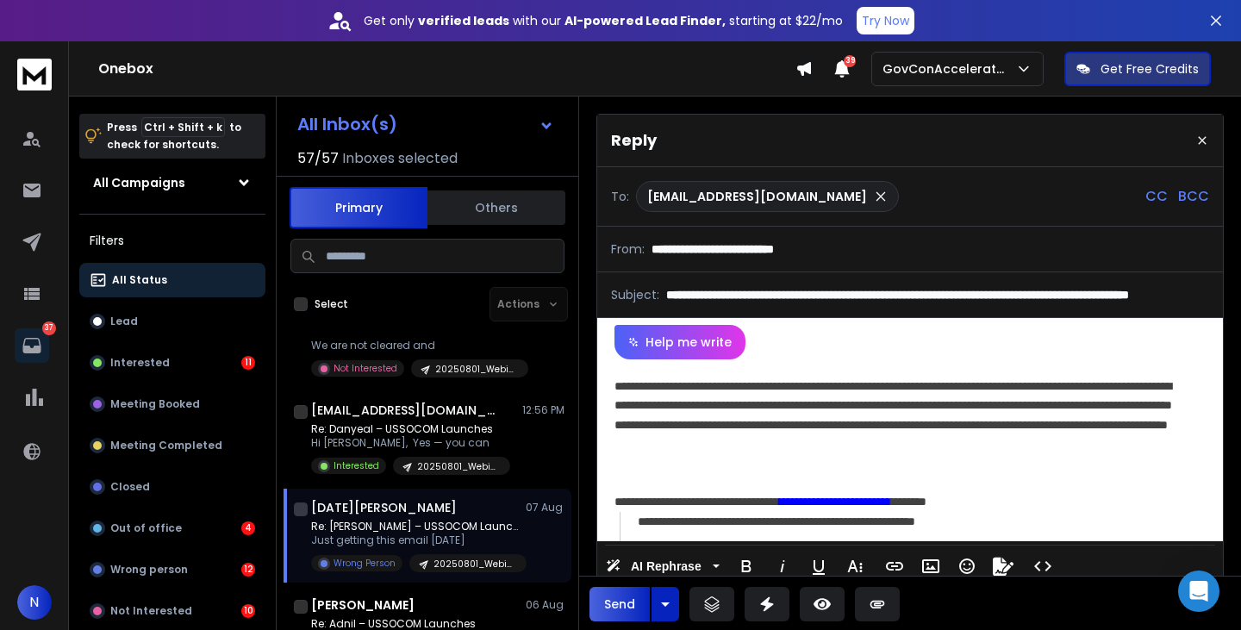
click at [662, 386] on div "**********" at bounding box center [900, 415] width 573 height 78
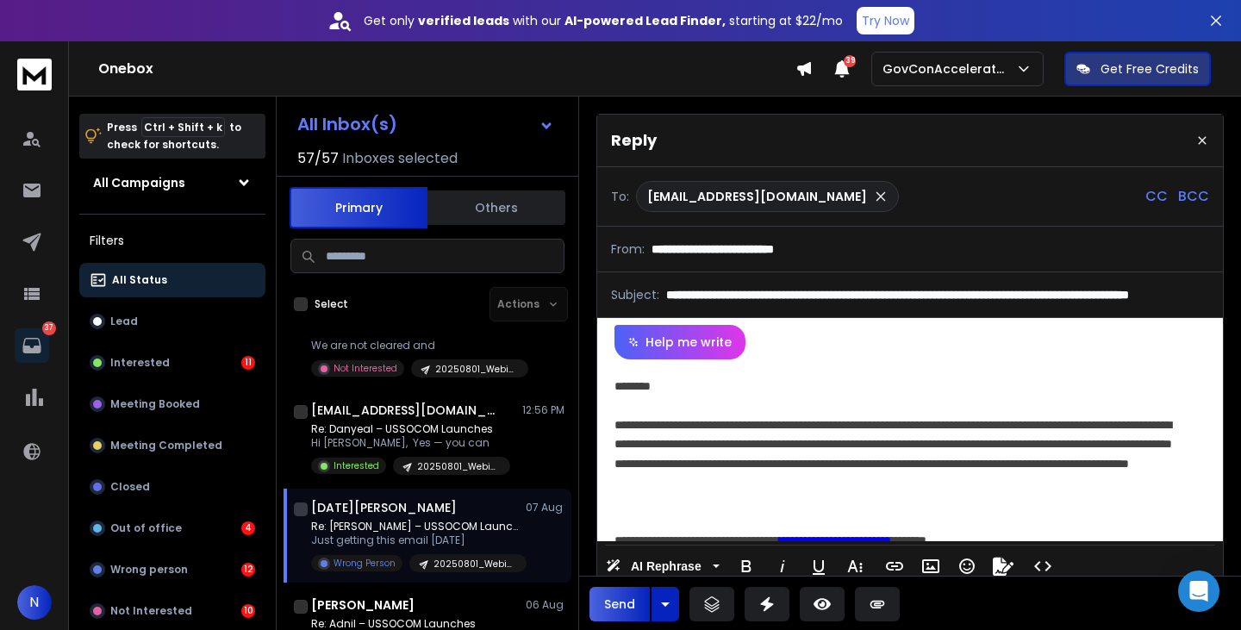
click at [1067, 461] on div "**********" at bounding box center [900, 433] width 573 height 115
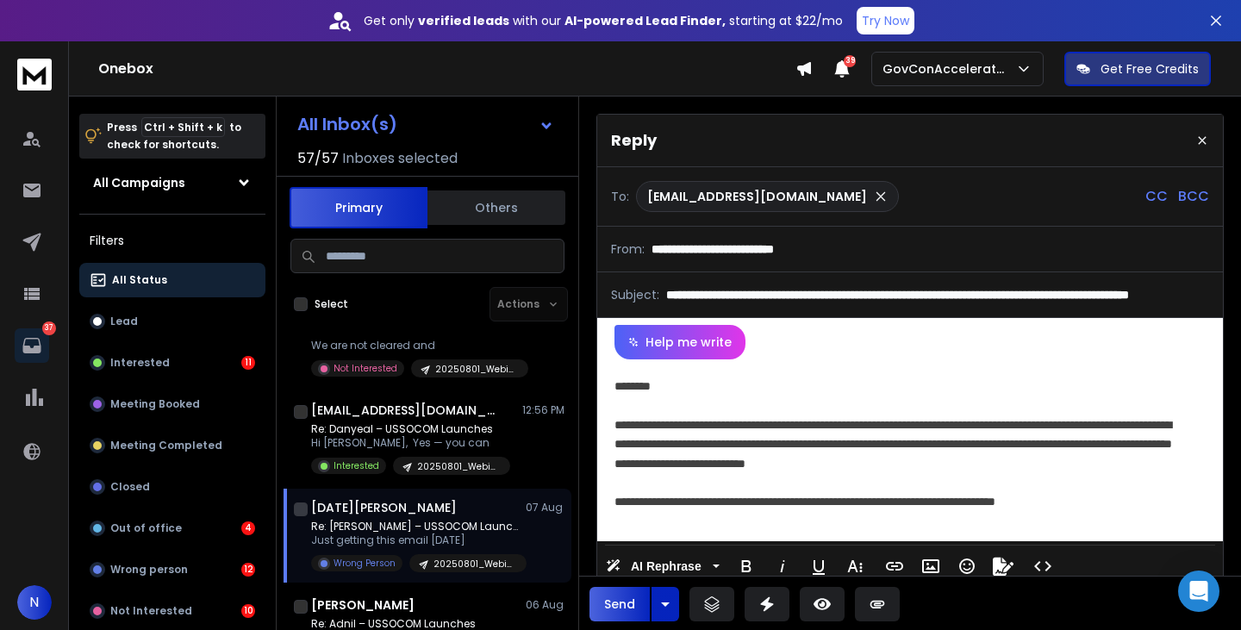
scroll to position [40, 0]
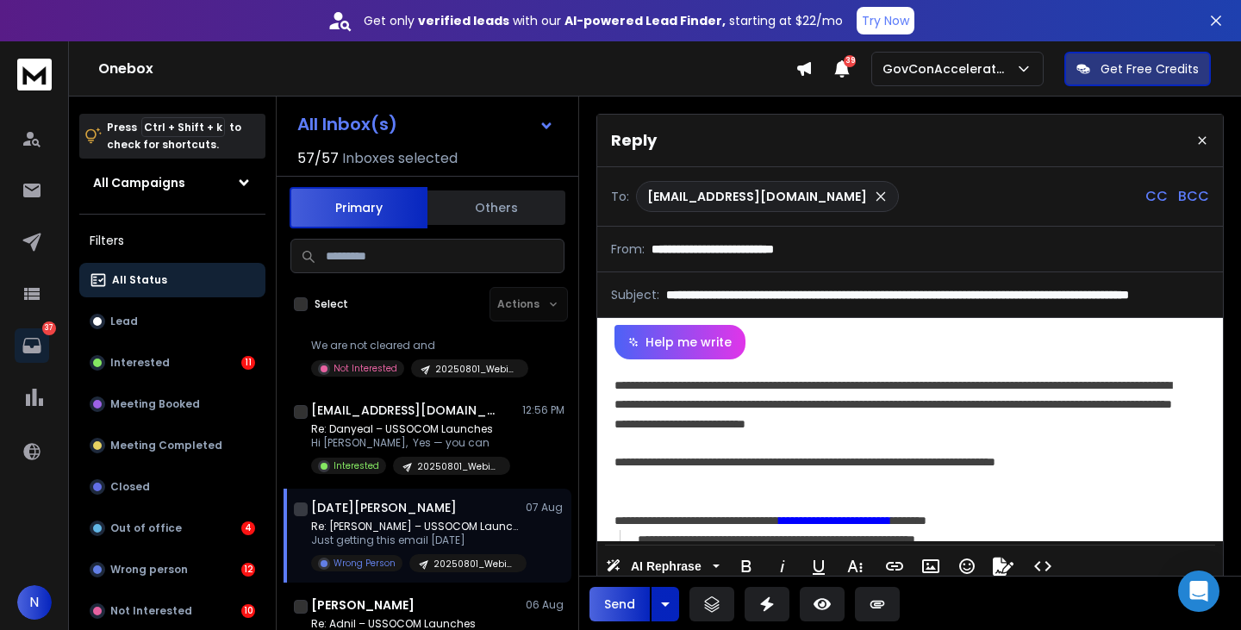
click at [618, 598] on button "Send" at bounding box center [619, 604] width 60 height 34
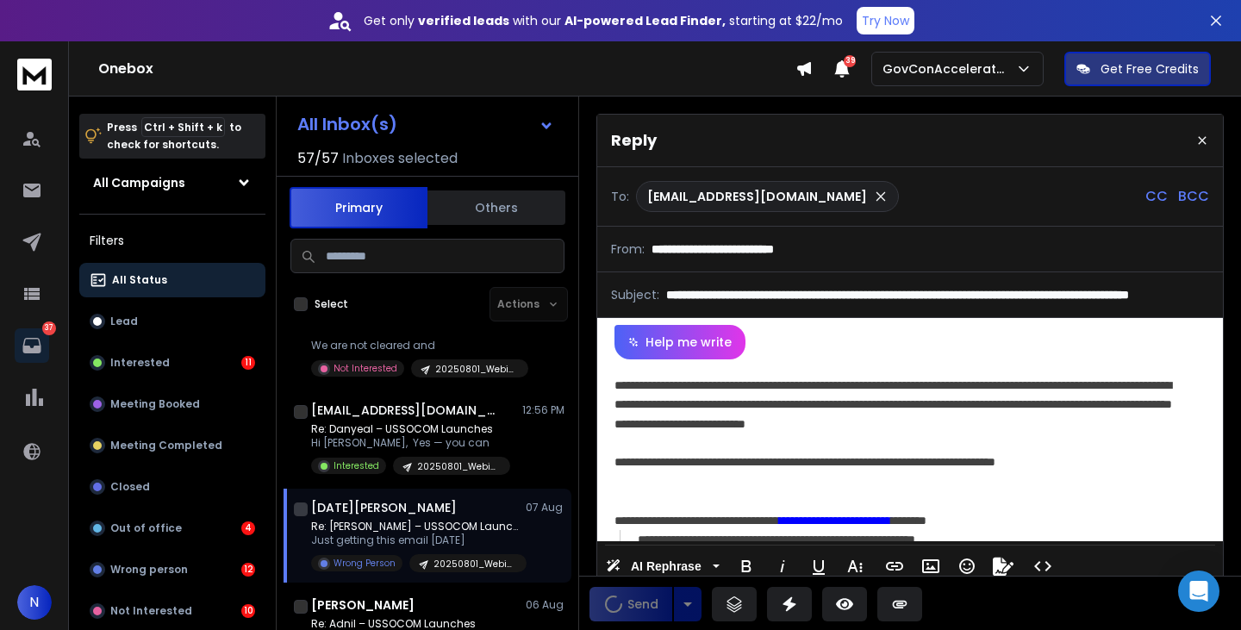
click at [509, 532] on p "Re: Noel – USSOCOM Launches" at bounding box center [414, 526] width 207 height 14
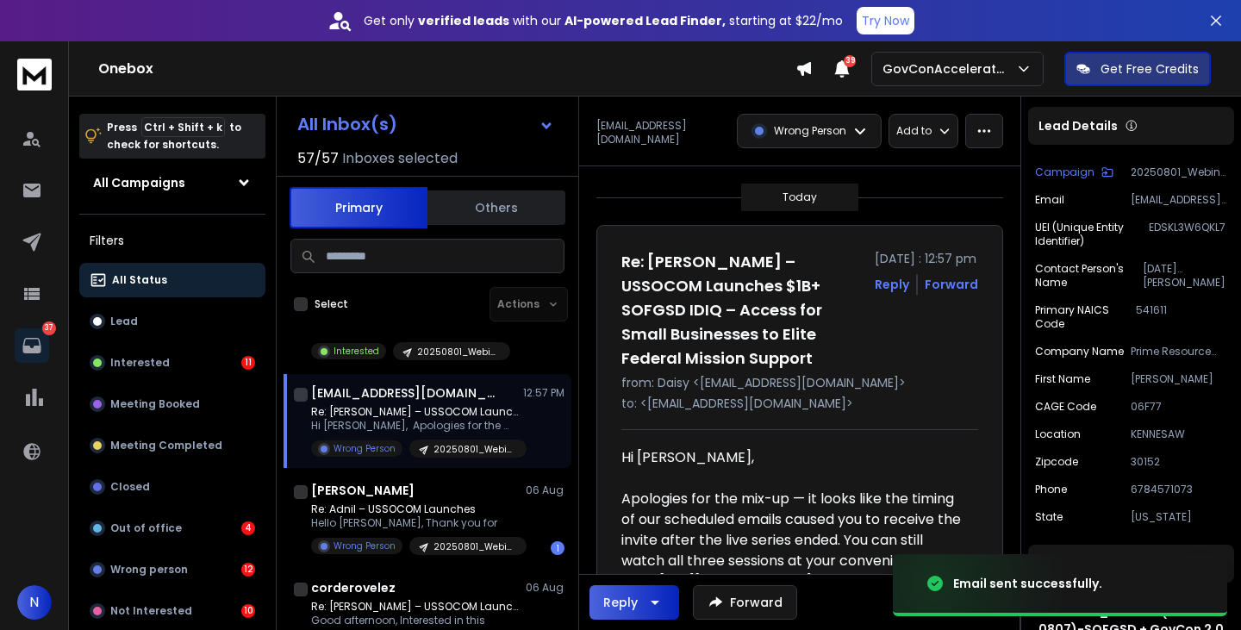
scroll to position [2015, 0]
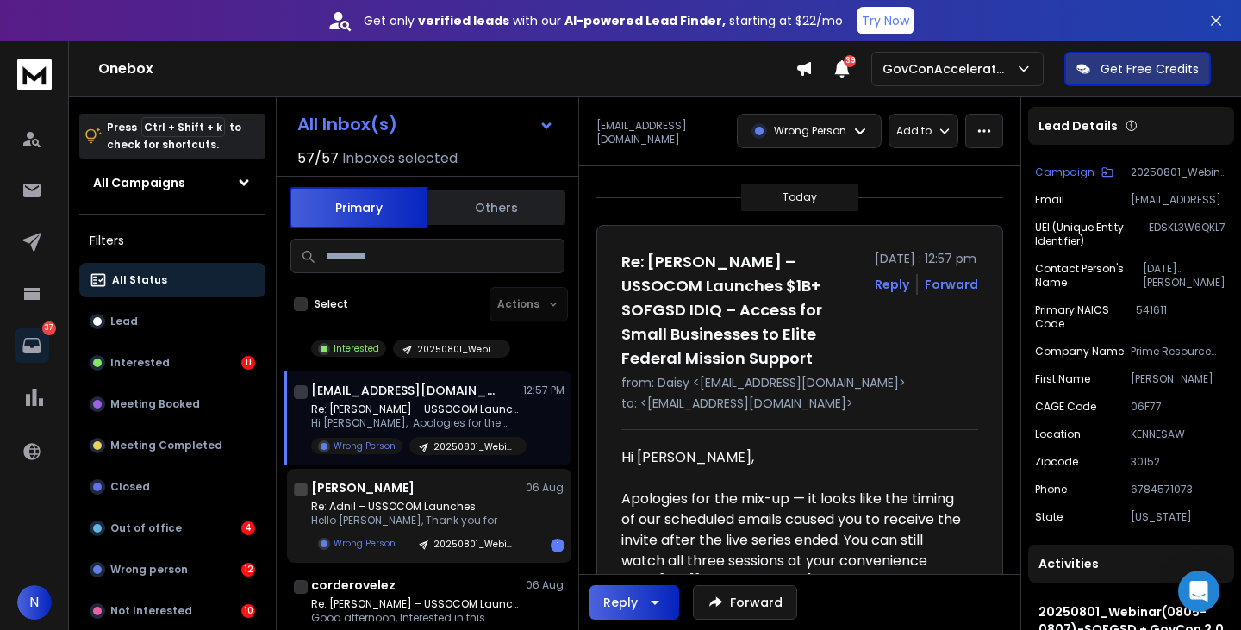
click at [524, 504] on div "Re: Adnil – USSOCOM Launches Hello Leah, Thank you for Wrong Person 20250801_We…" at bounding box center [437, 526] width 253 height 53
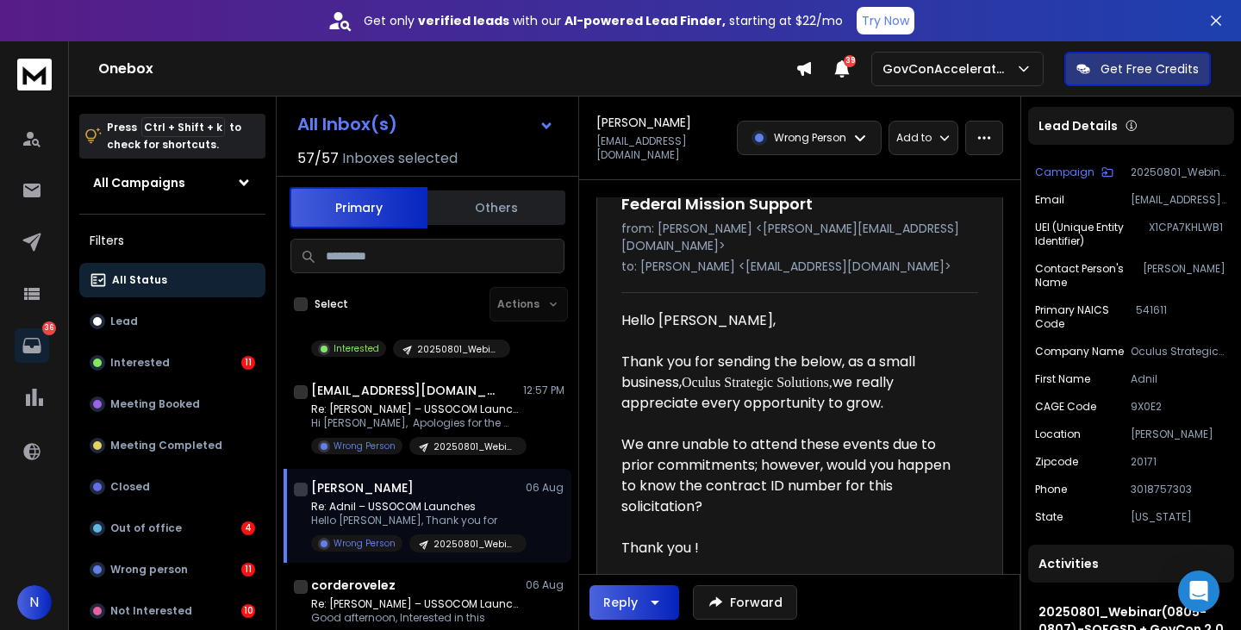
scroll to position [140, 0]
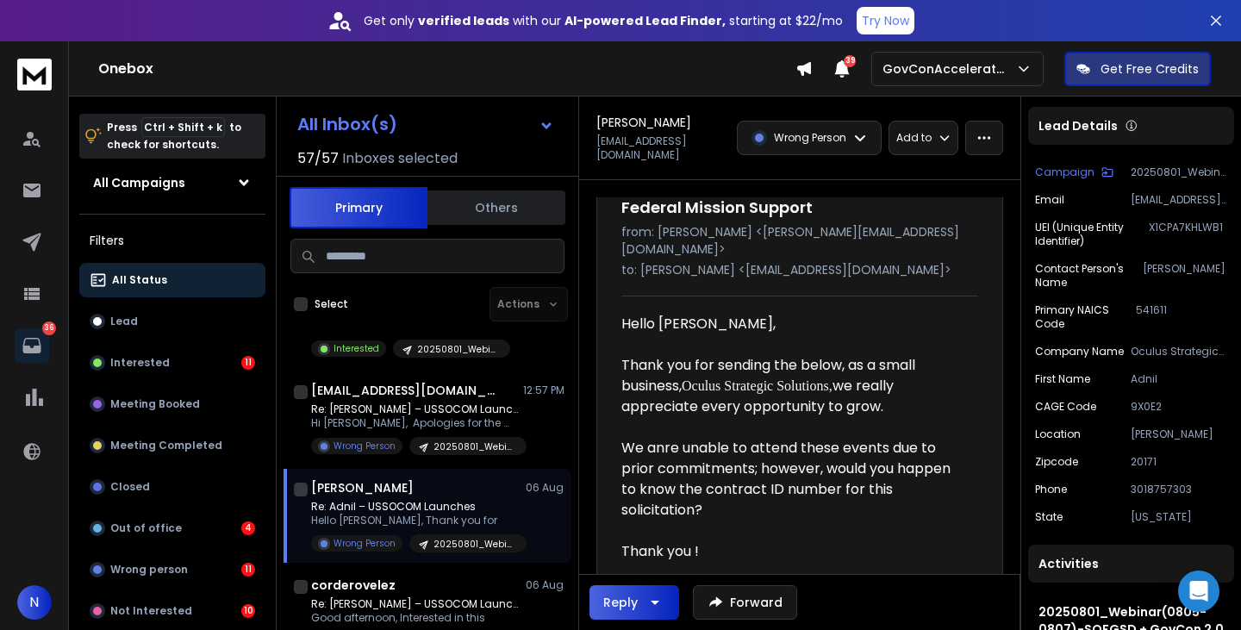
click at [614, 608] on div "Reply" at bounding box center [620, 602] width 34 height 17
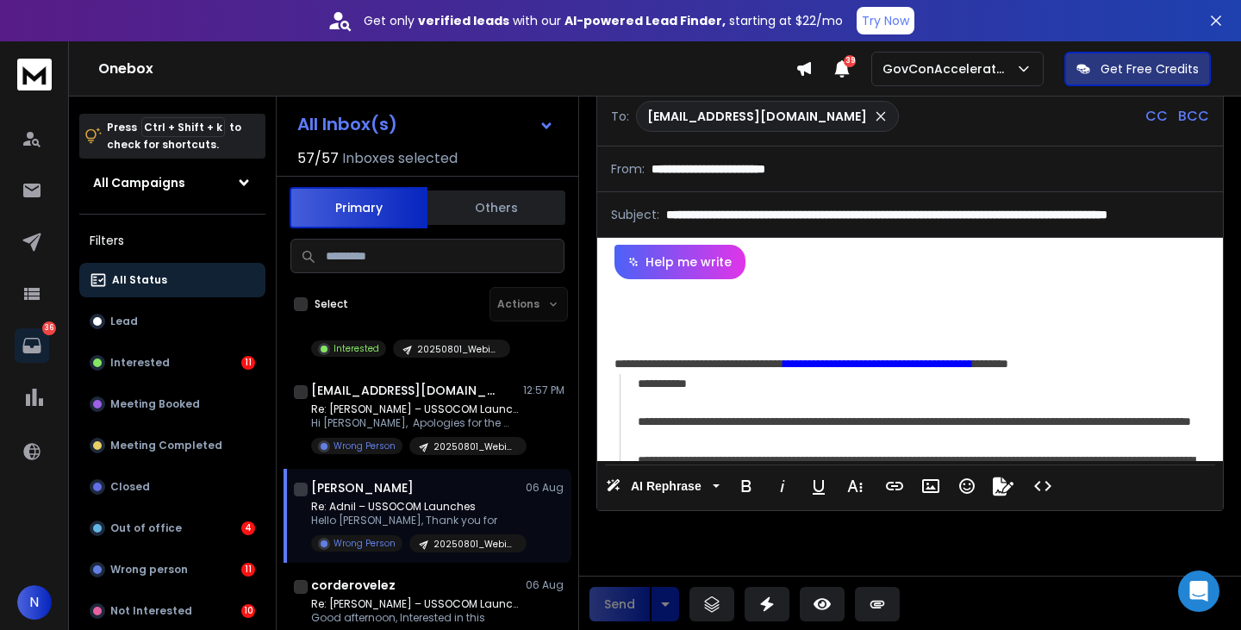
scroll to position [0, 0]
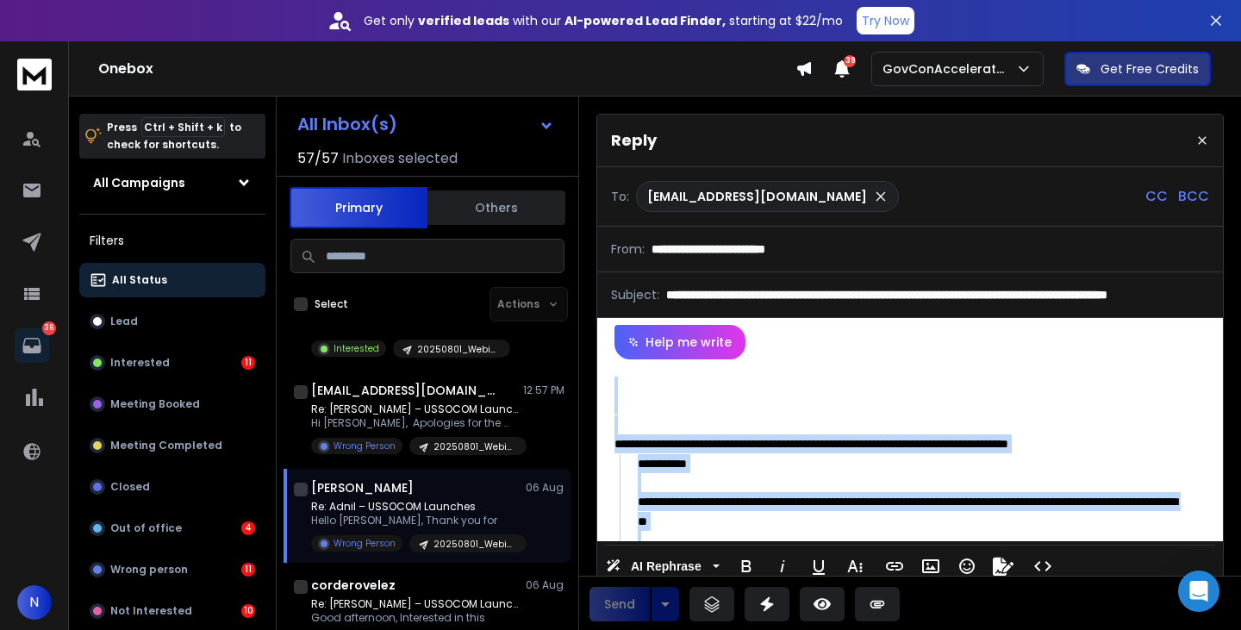
copy div "**********"
click at [616, 414] on div at bounding box center [909, 404] width 591 height 19
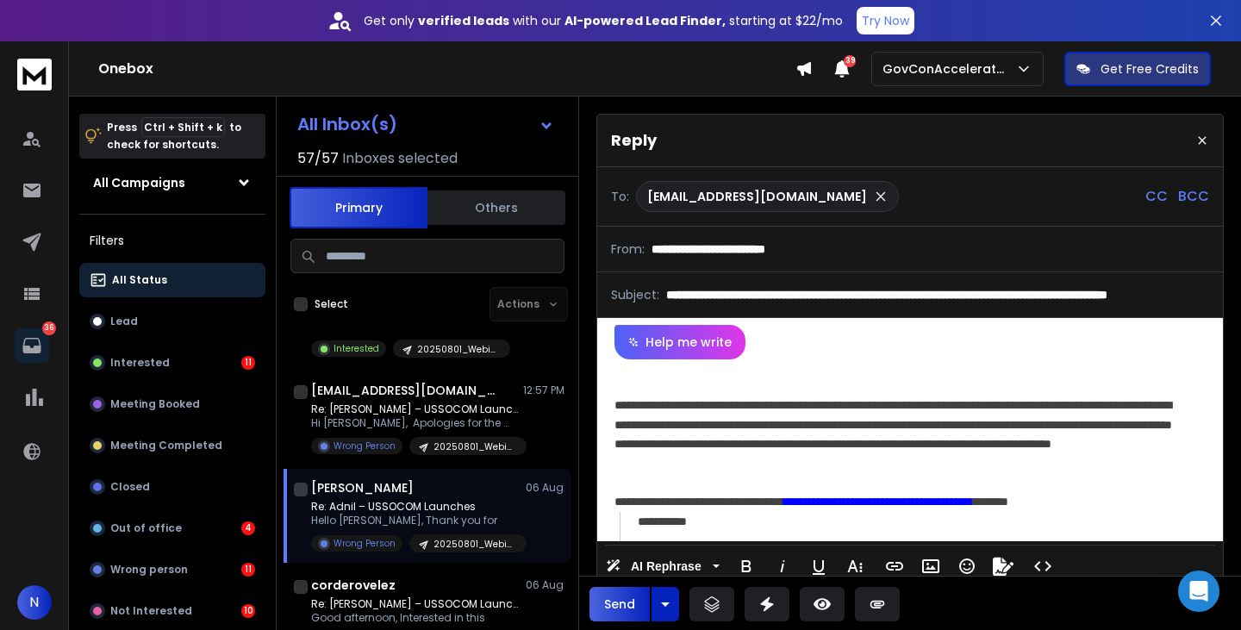
click at [668, 437] on div "**********" at bounding box center [900, 434] width 573 height 78
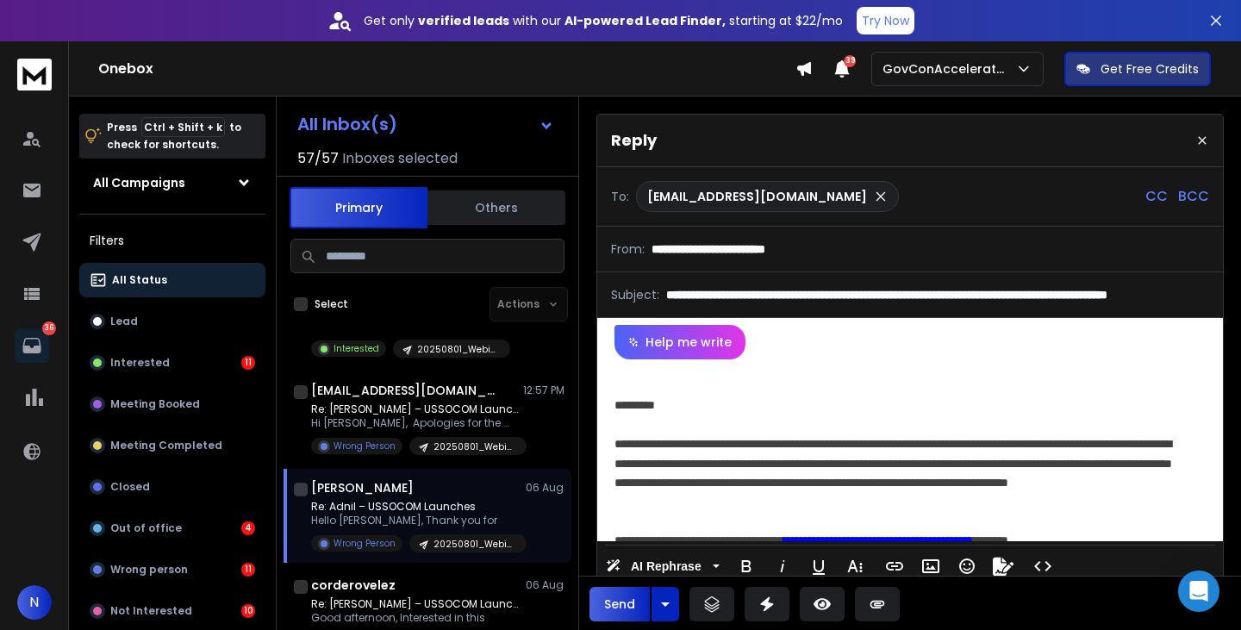
scroll to position [50, 0]
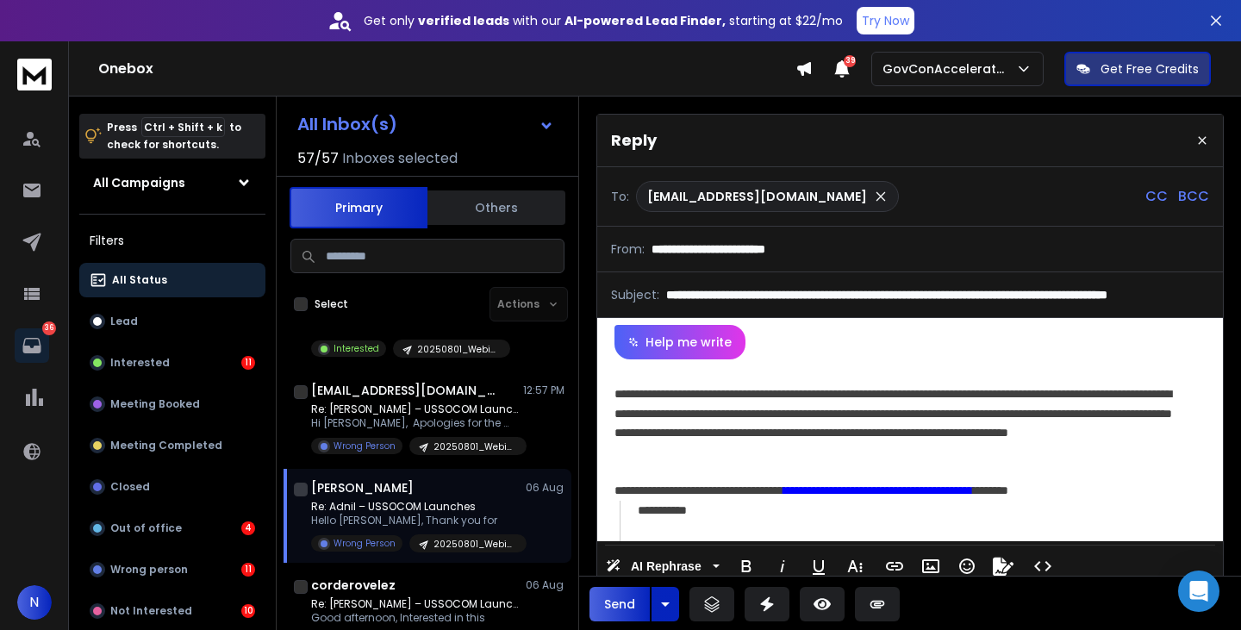
click at [866, 444] on div "**********" at bounding box center [900, 402] width 573 height 115
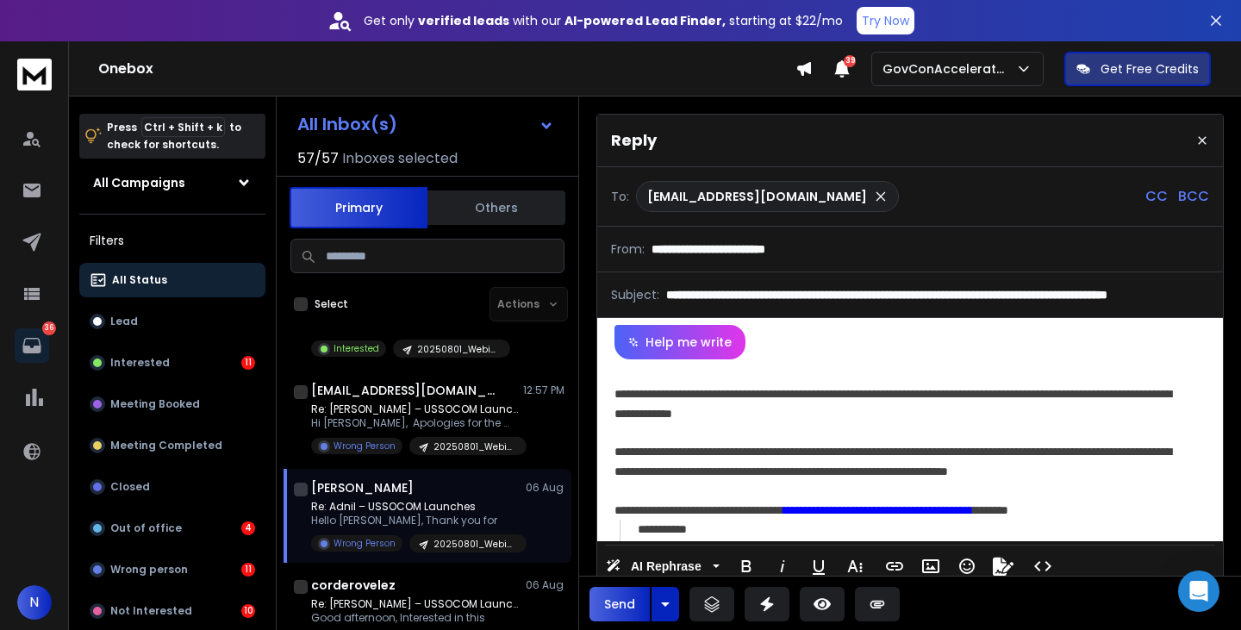
scroll to position [69, 0]
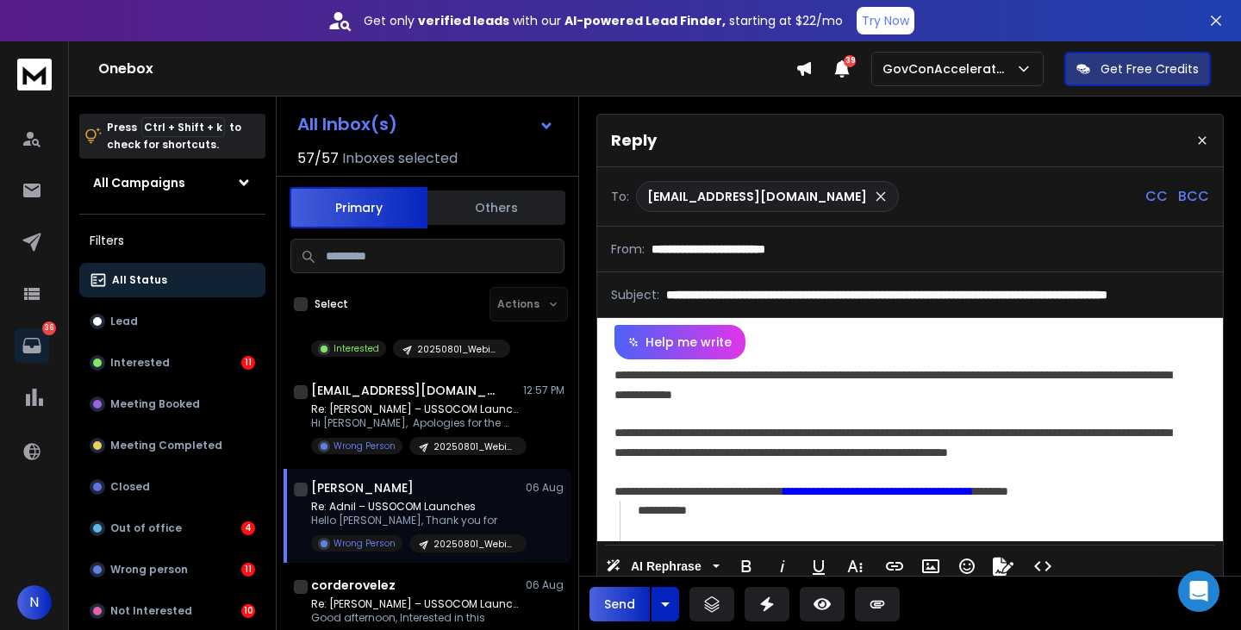
click at [616, 608] on button "Send" at bounding box center [619, 604] width 60 height 34
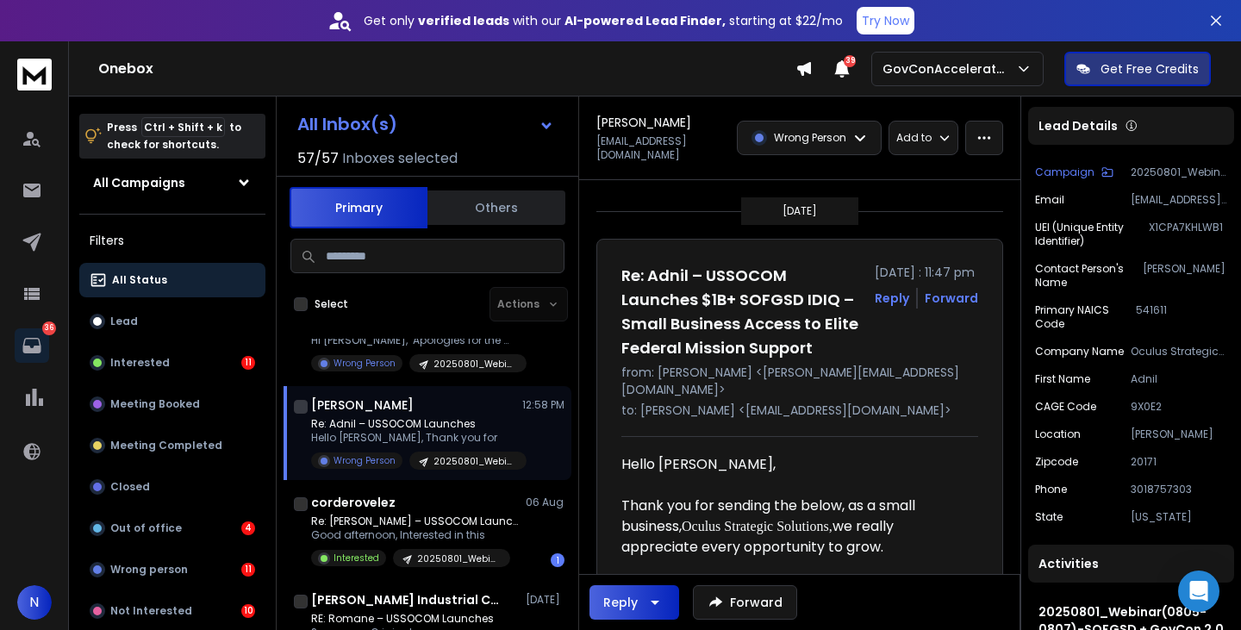
scroll to position [2099, 0]
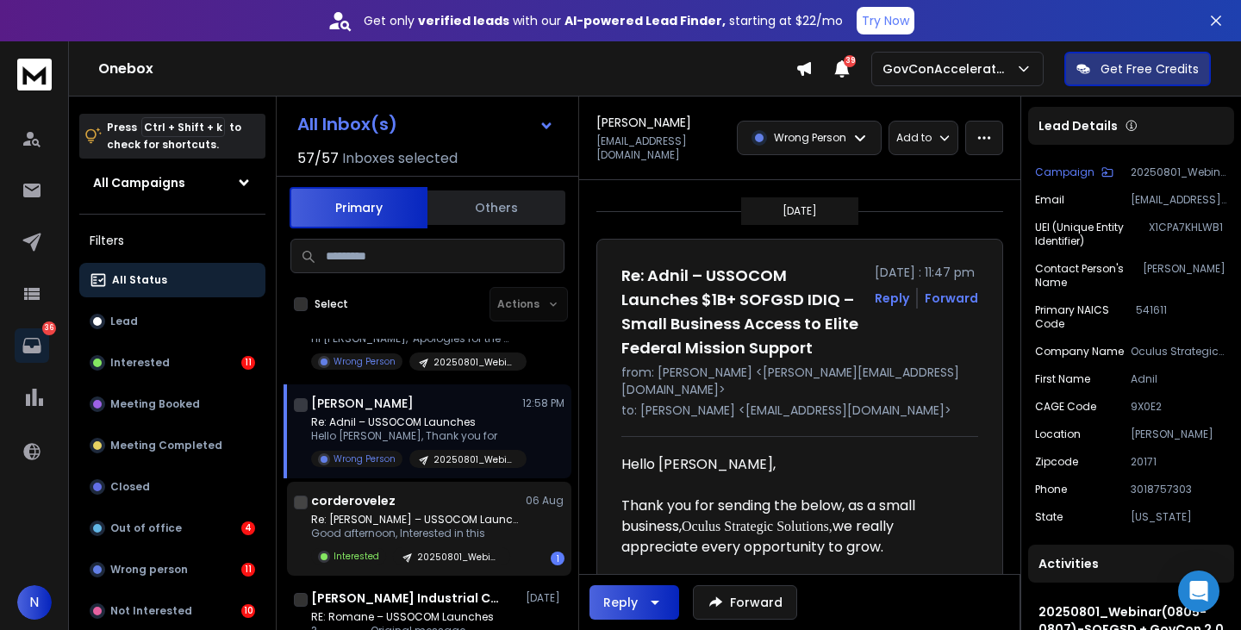
click at [537, 532] on div "Re: Kathyria – USSOCOM Launches Good afternoon, Interested in this Interested 2…" at bounding box center [437, 539] width 253 height 53
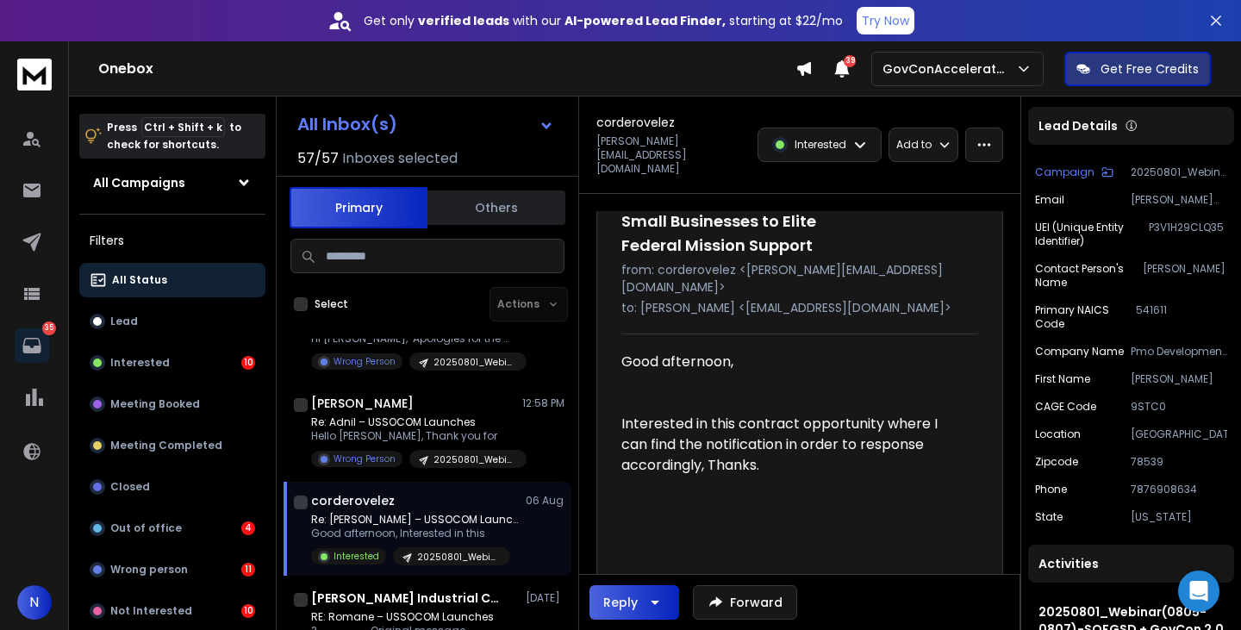
scroll to position [138, 0]
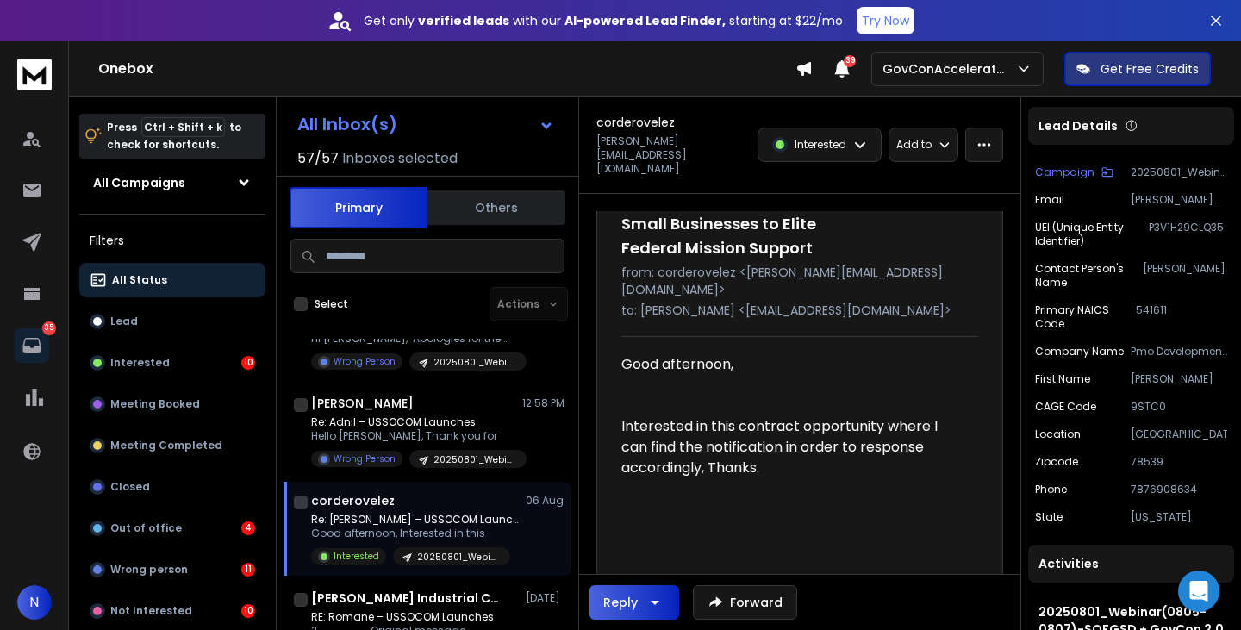
click at [624, 594] on div "Reply" at bounding box center [620, 602] width 34 height 17
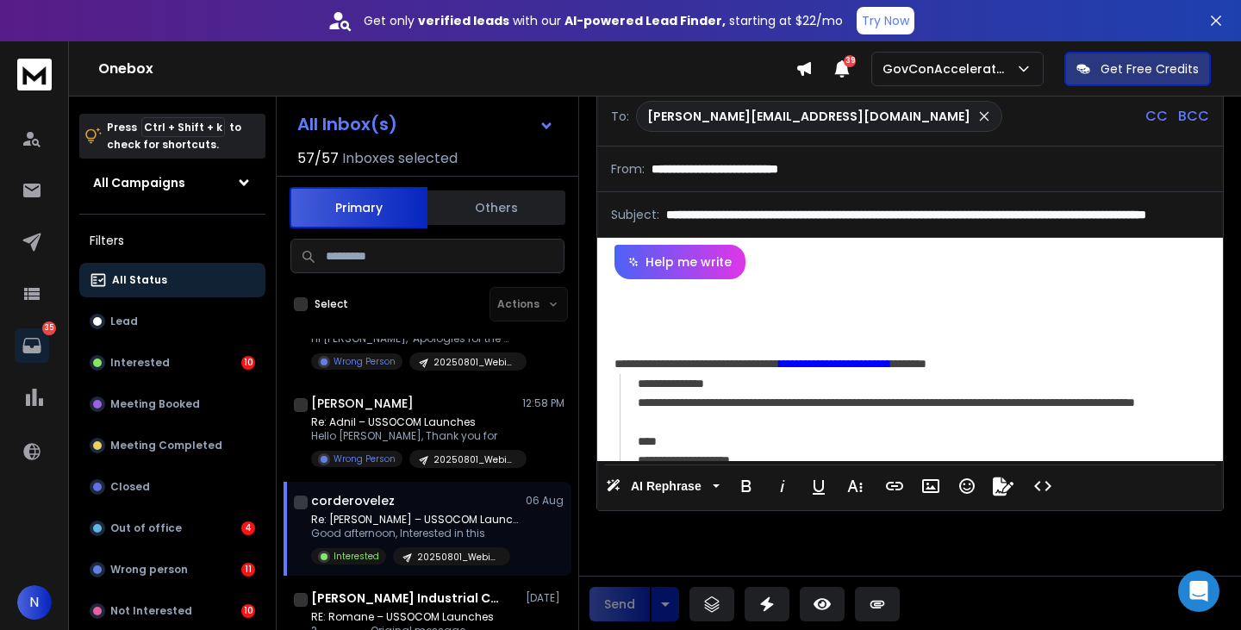
scroll to position [0, 0]
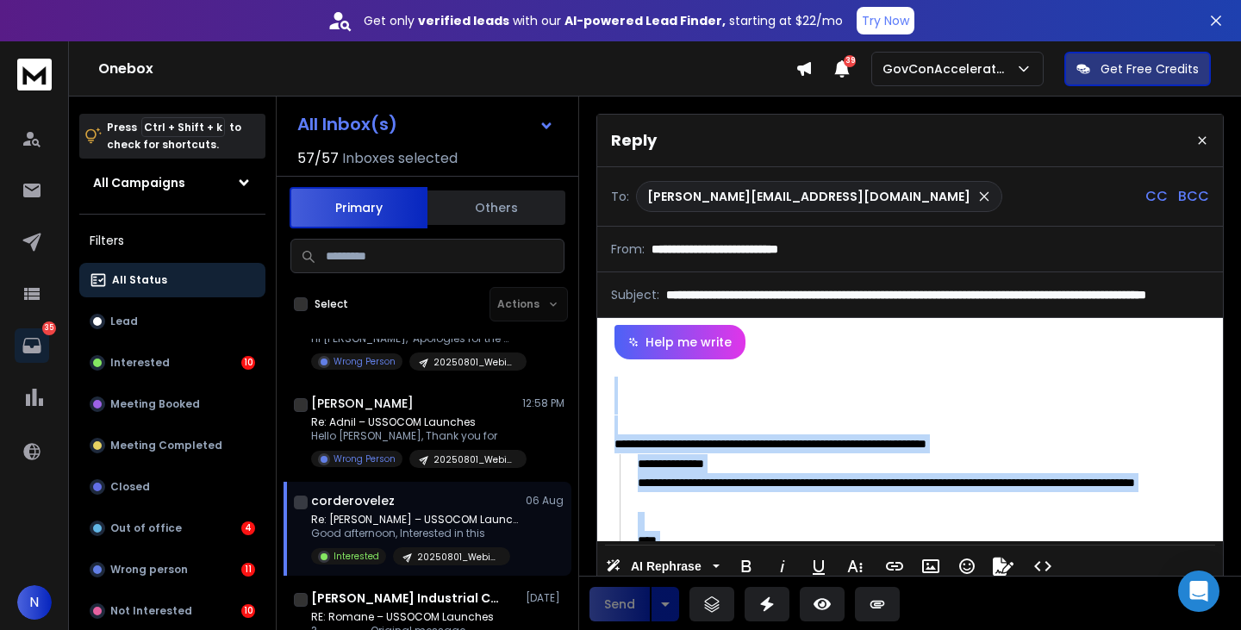
copy div "**********"
click at [642, 389] on div at bounding box center [909, 385] width 591 height 19
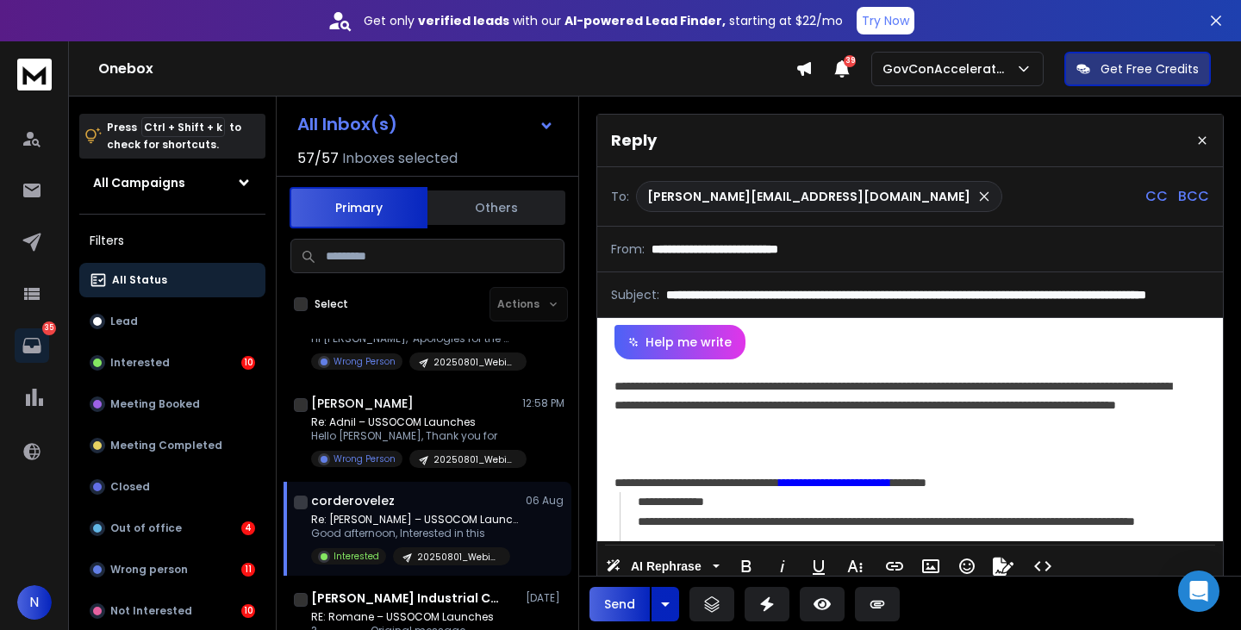
click at [676, 379] on div "**********" at bounding box center [900, 405] width 573 height 58
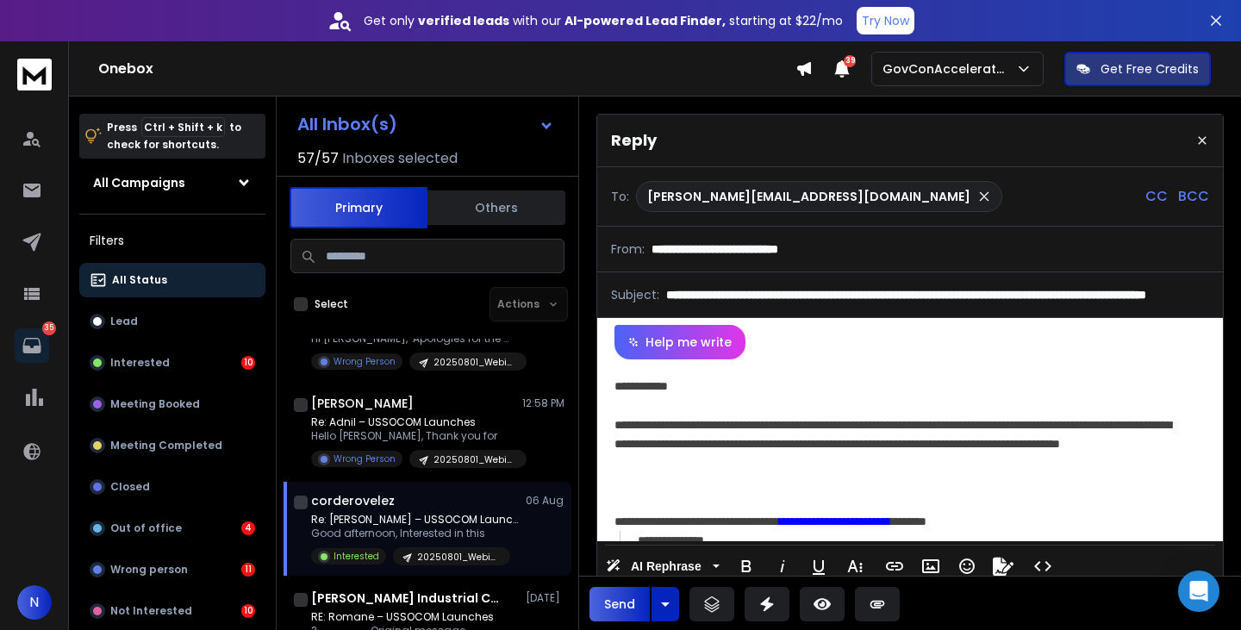
click at [616, 605] on button "Send" at bounding box center [619, 604] width 60 height 34
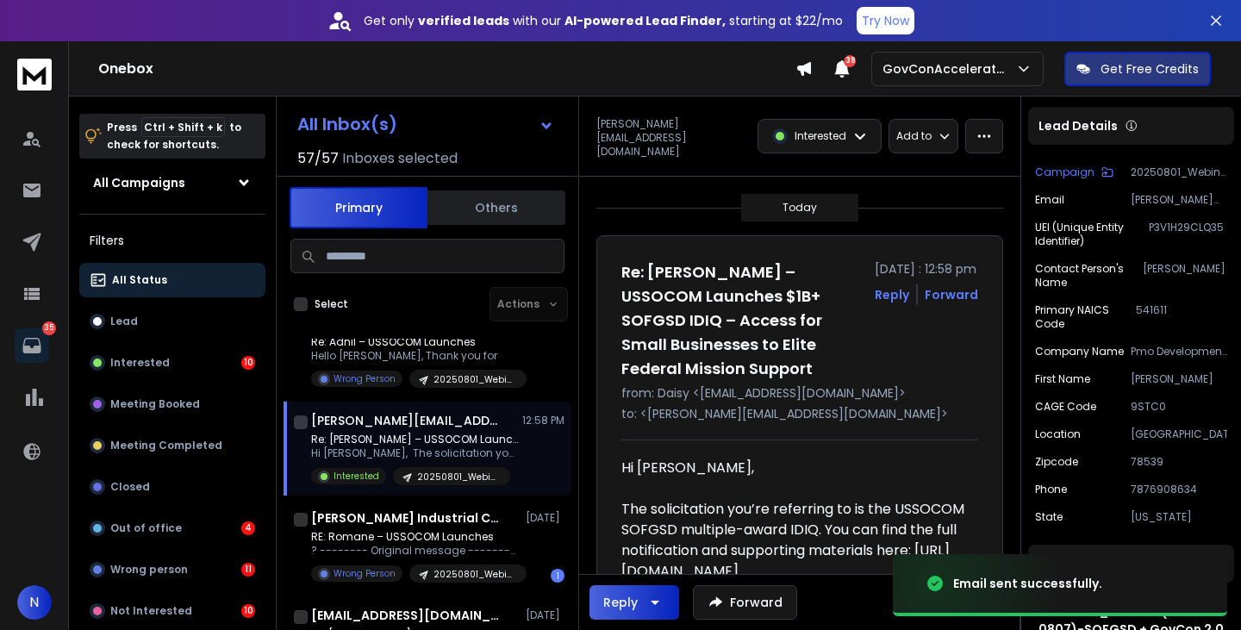
scroll to position [2194, 0]
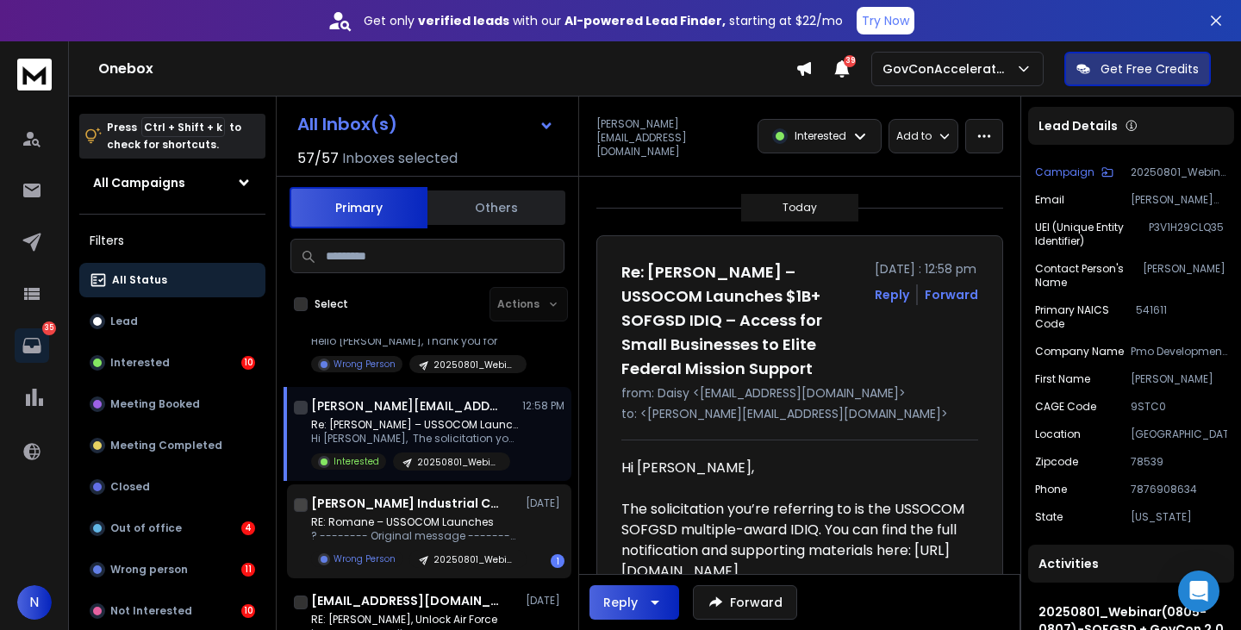
click at [539, 524] on div "RE: Romane – USSOCOM Launches ? -------- Original message --------From: Wrong P…" at bounding box center [437, 541] width 253 height 53
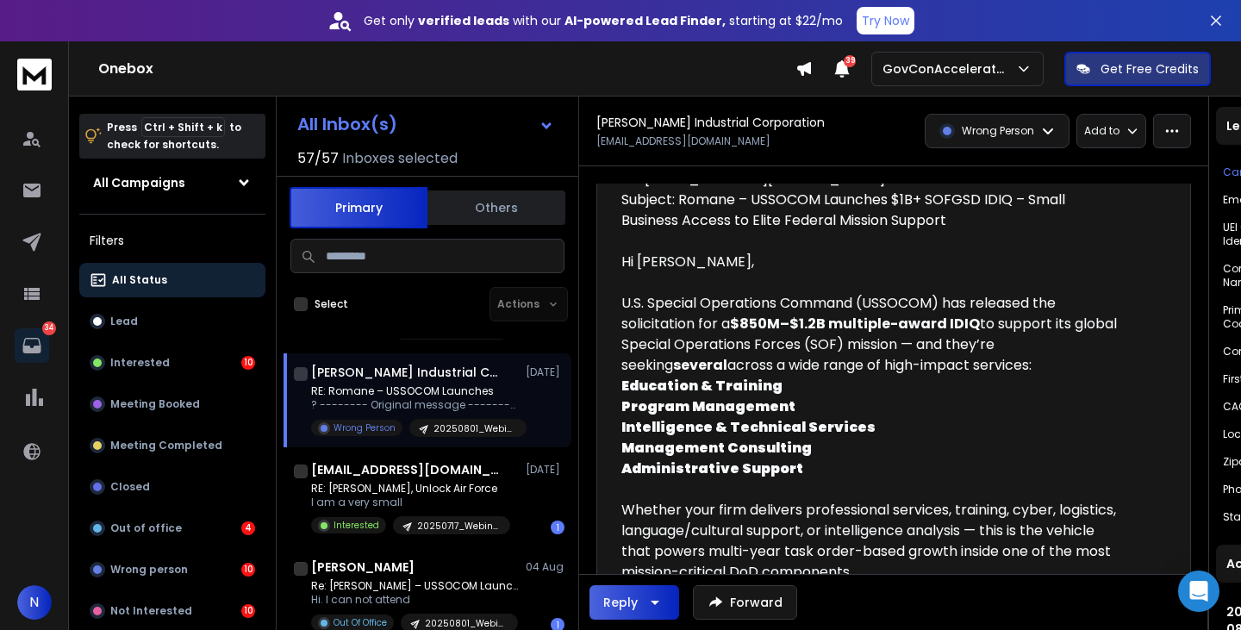
scroll to position [2328, 0]
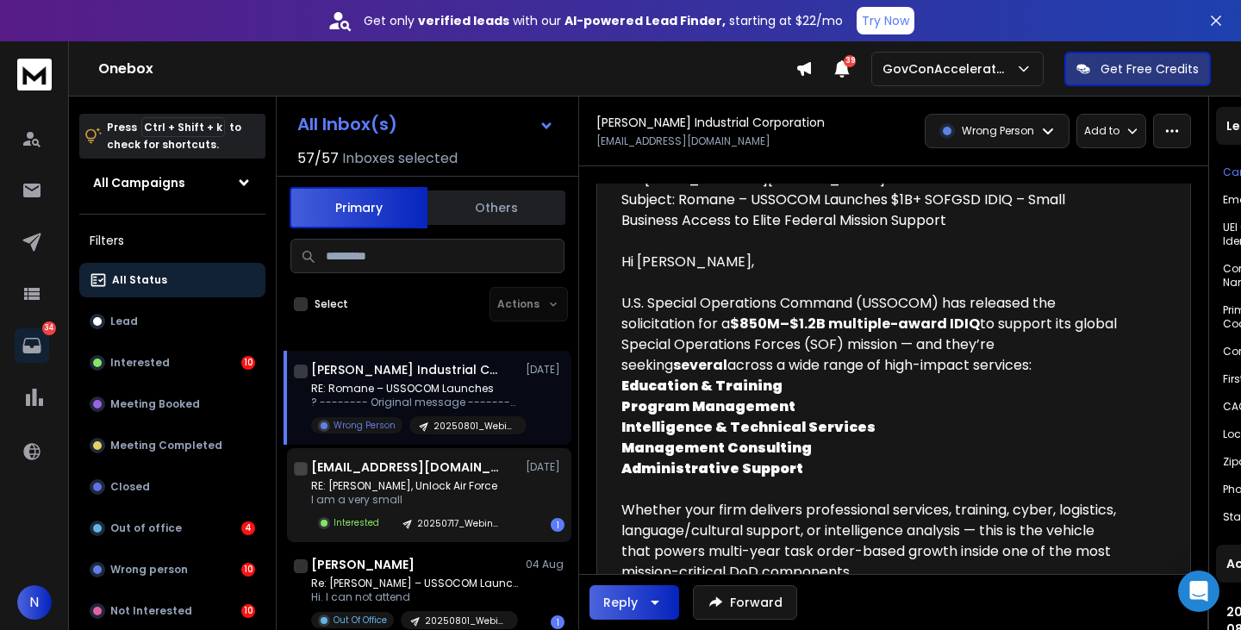
click at [489, 507] on div "RE: Louis, Unlock Air Force I am a very small Interested 20250717_Webinar(0722-…" at bounding box center [410, 505] width 199 height 53
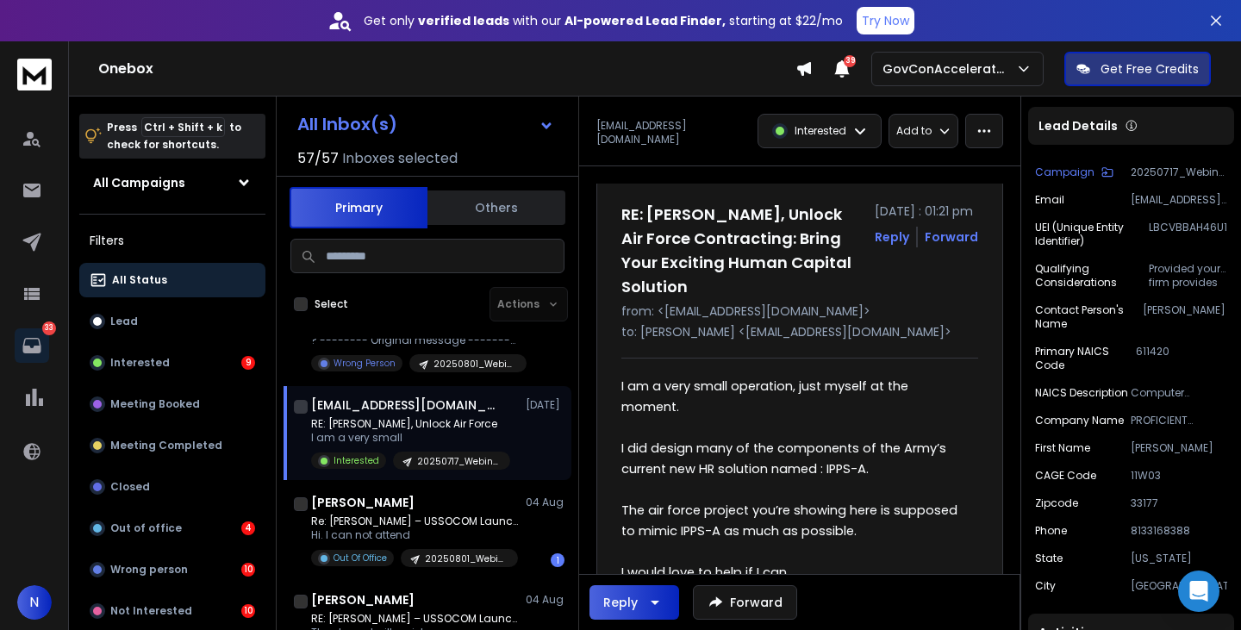
scroll to position [47, 0]
click at [513, 460] on div "RE: Louis, Unlock Air Force I am a very small Interested 20250717_Webinar(0722-…" at bounding box center [437, 443] width 253 height 53
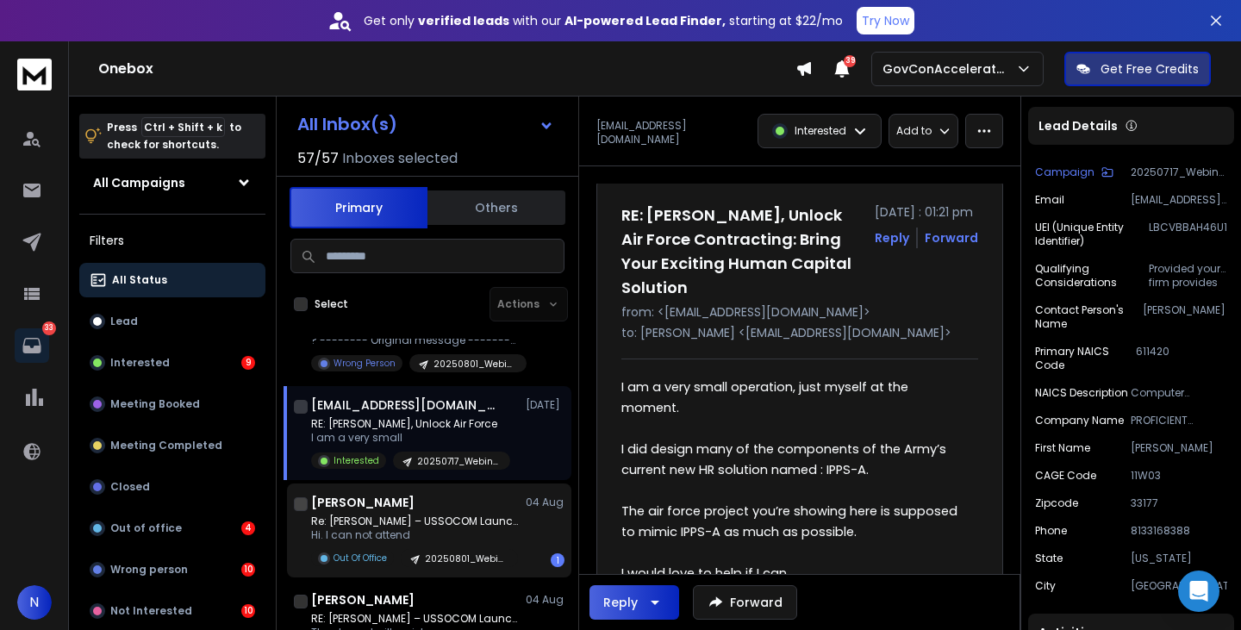
click at [536, 516] on div "Re: James – USSOCOM Launches Hi. I can not attend Out Of Office 20250801_Webina…" at bounding box center [437, 540] width 253 height 53
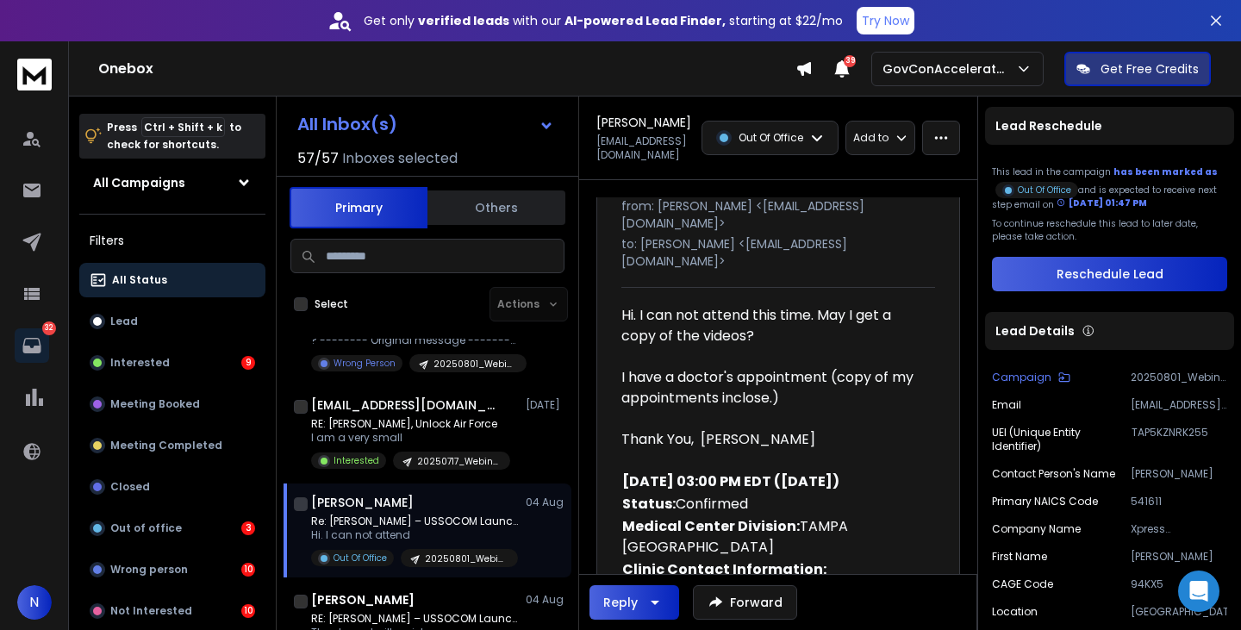
scroll to position [238, 0]
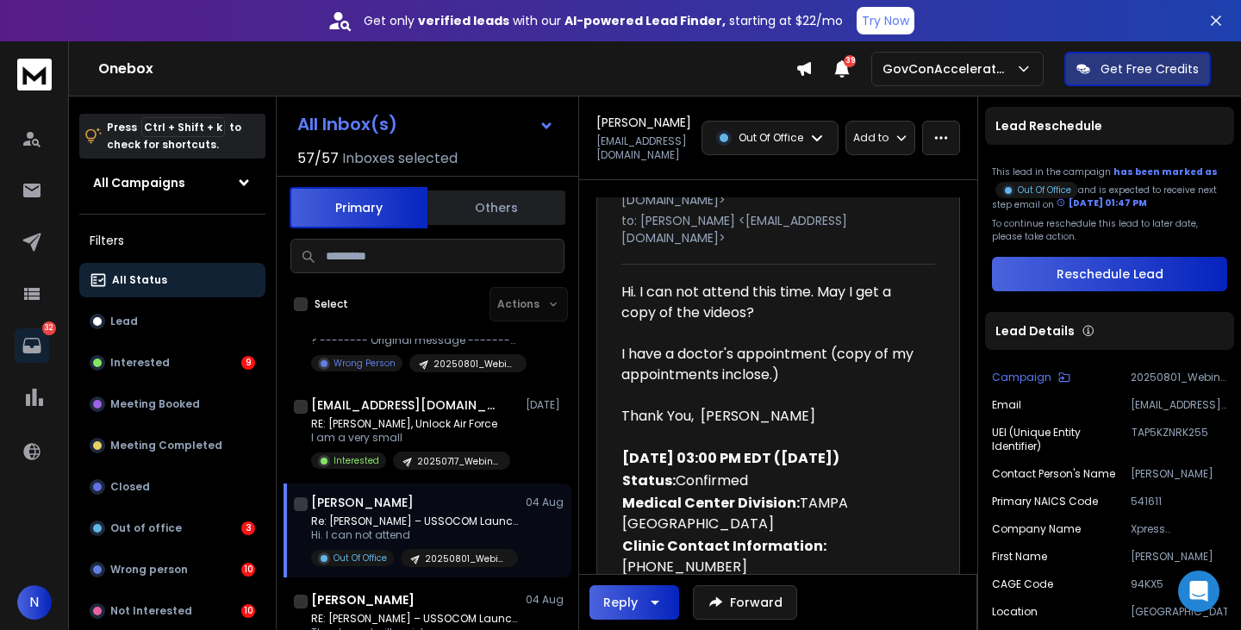
click at [625, 603] on div "Reply" at bounding box center [620, 602] width 34 height 17
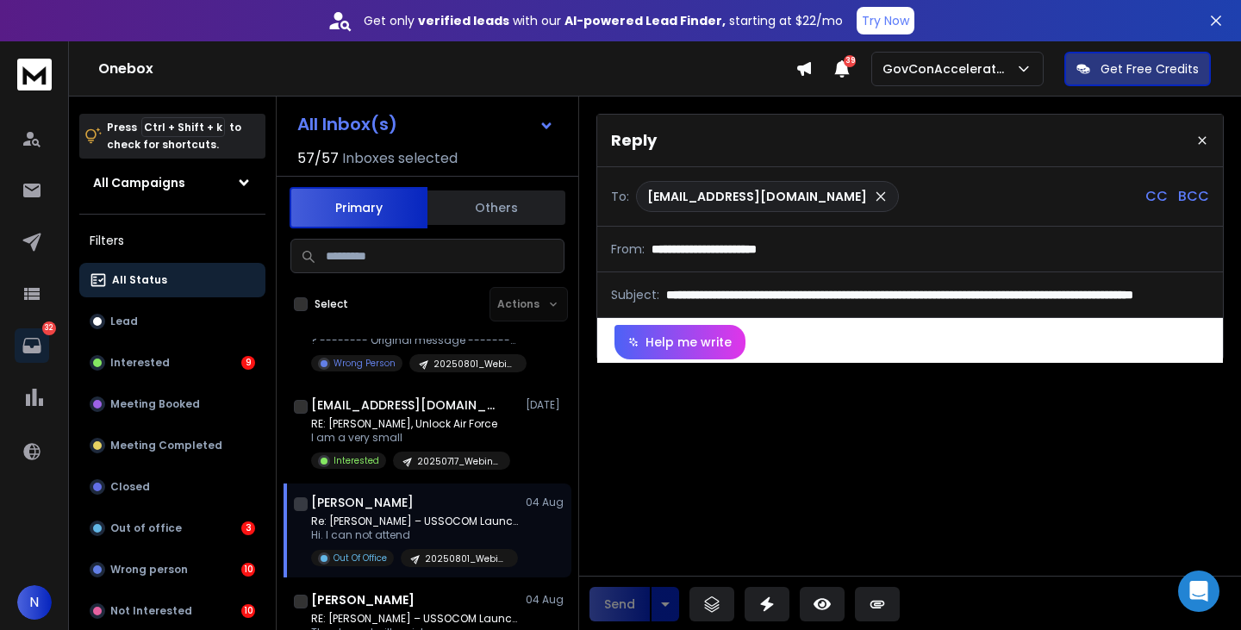
scroll to position [0, 0]
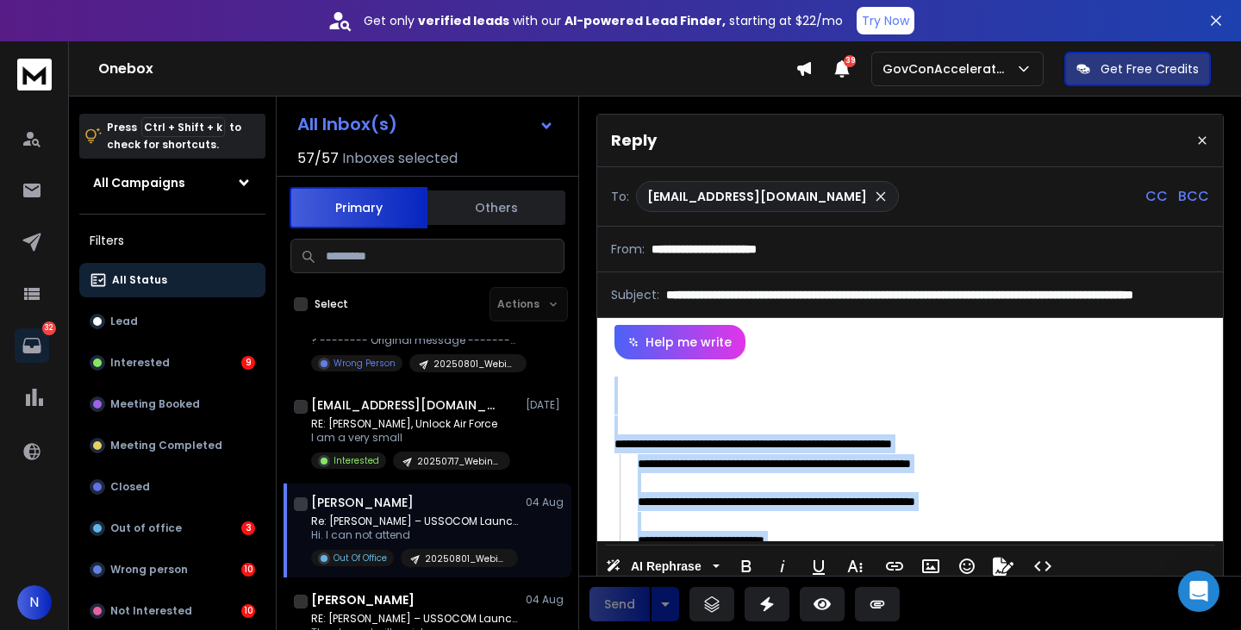
copy div "**********"
click at [626, 380] on div at bounding box center [909, 385] width 591 height 19
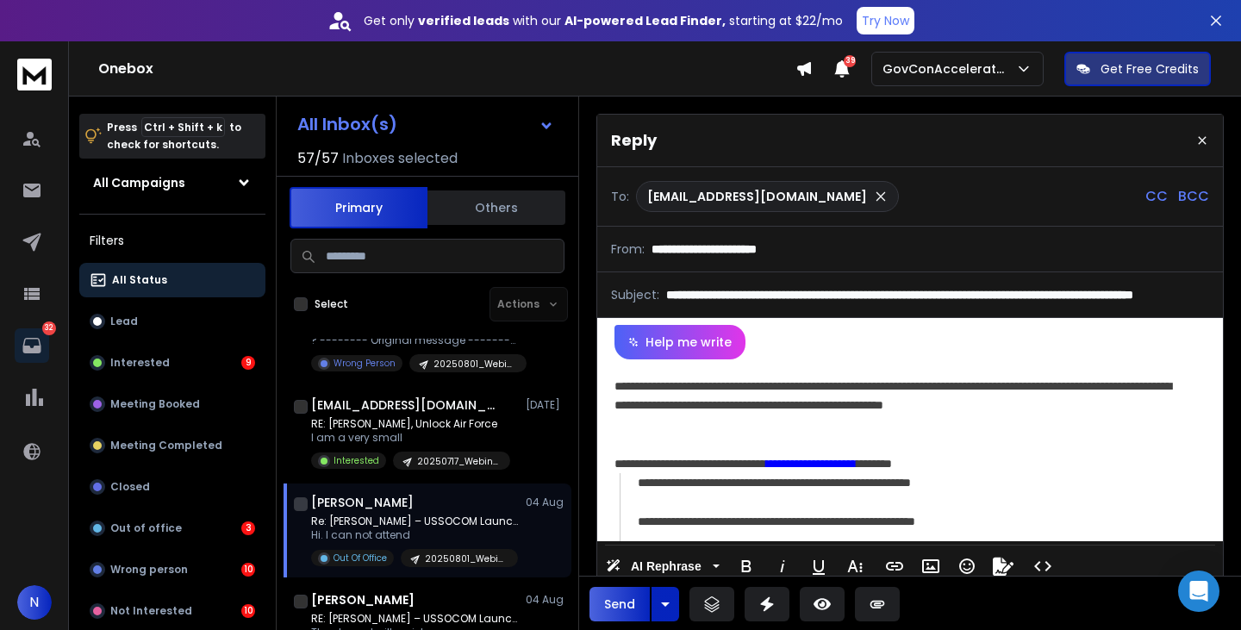
click at [669, 386] on div "**********" at bounding box center [900, 395] width 573 height 39
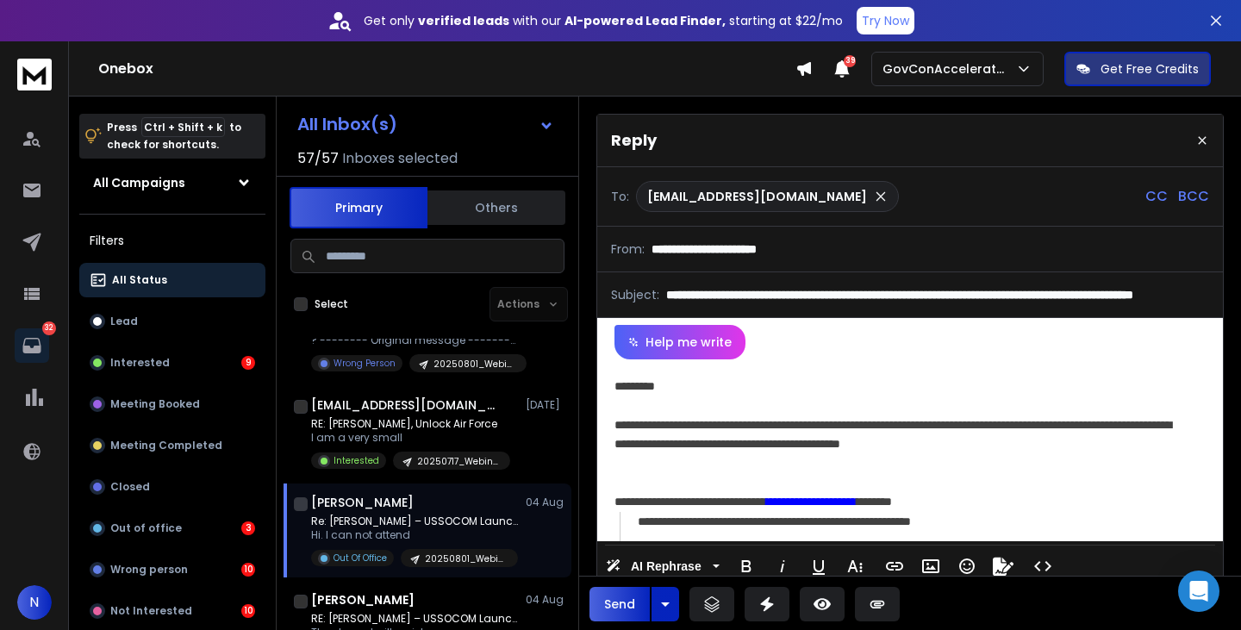
click at [620, 611] on button "Send" at bounding box center [619, 604] width 60 height 34
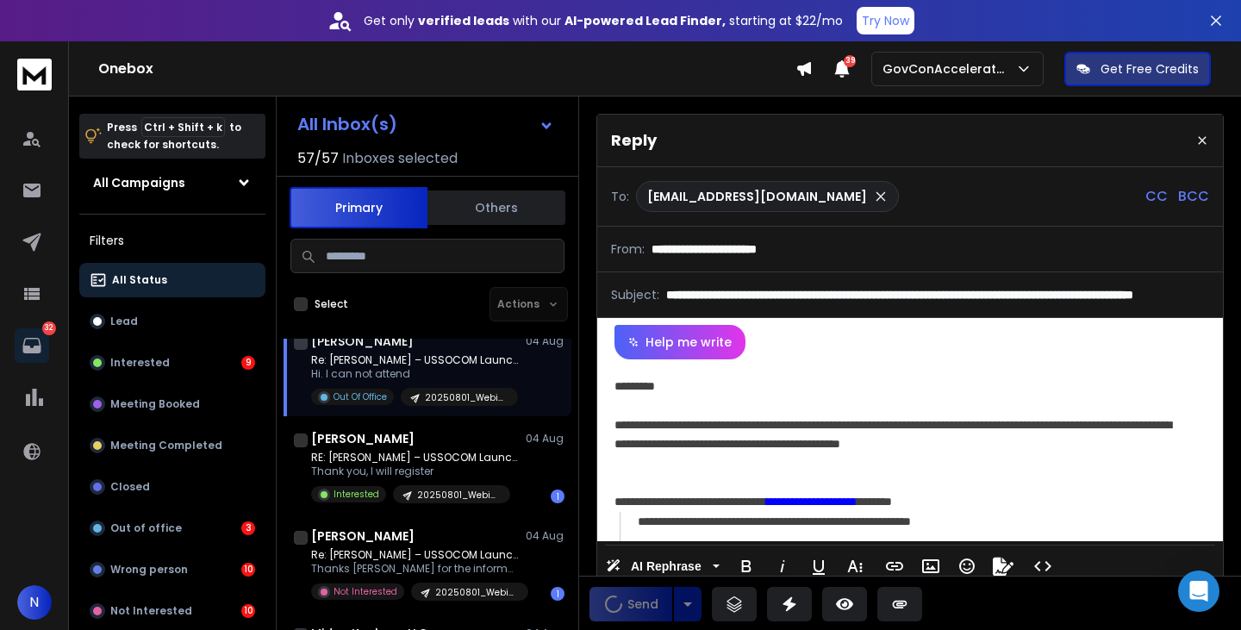
scroll to position [2552, 0]
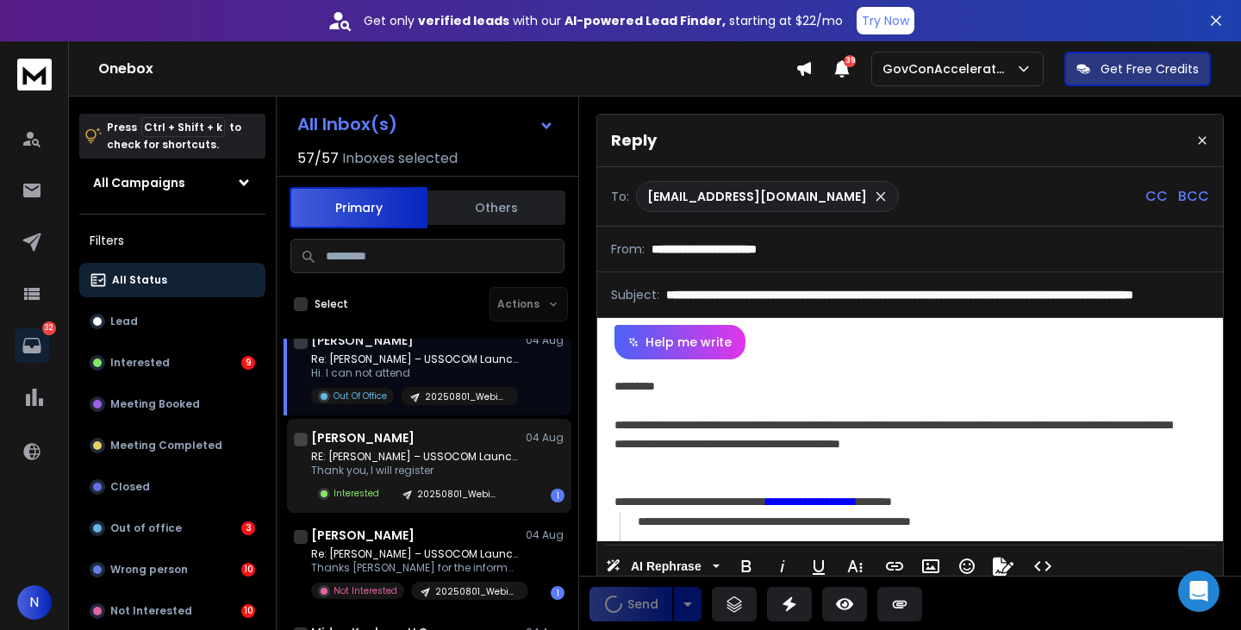
click at [486, 471] on p "Thank you, I will register" at bounding box center [414, 470] width 207 height 14
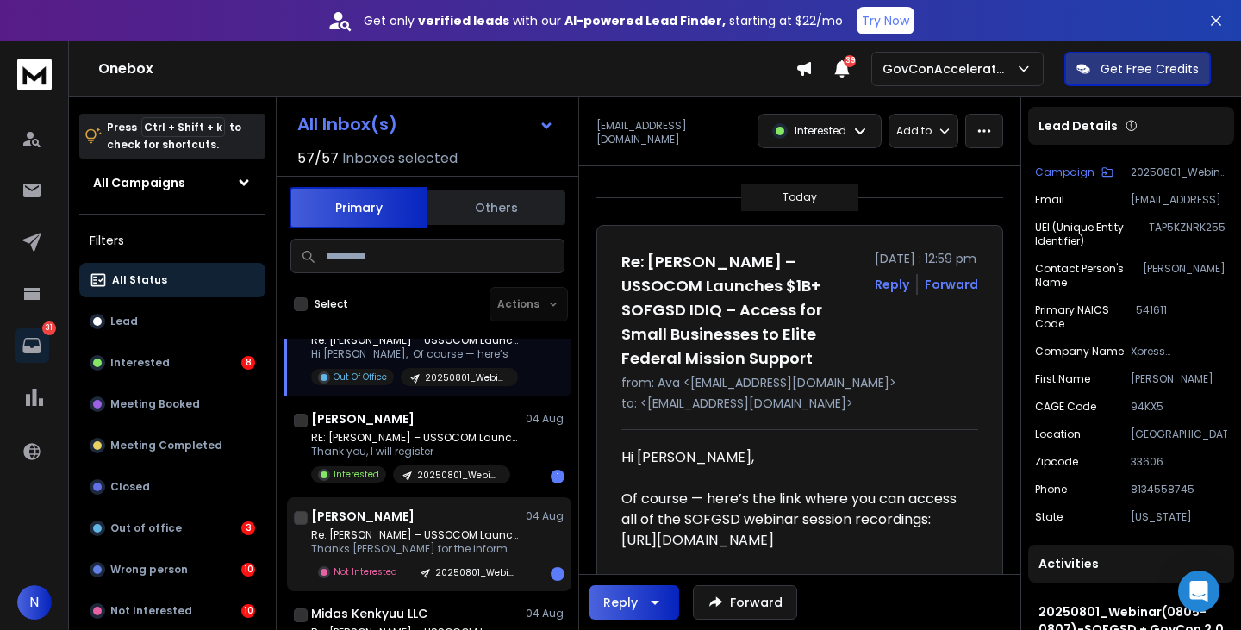
scroll to position [2572, 0]
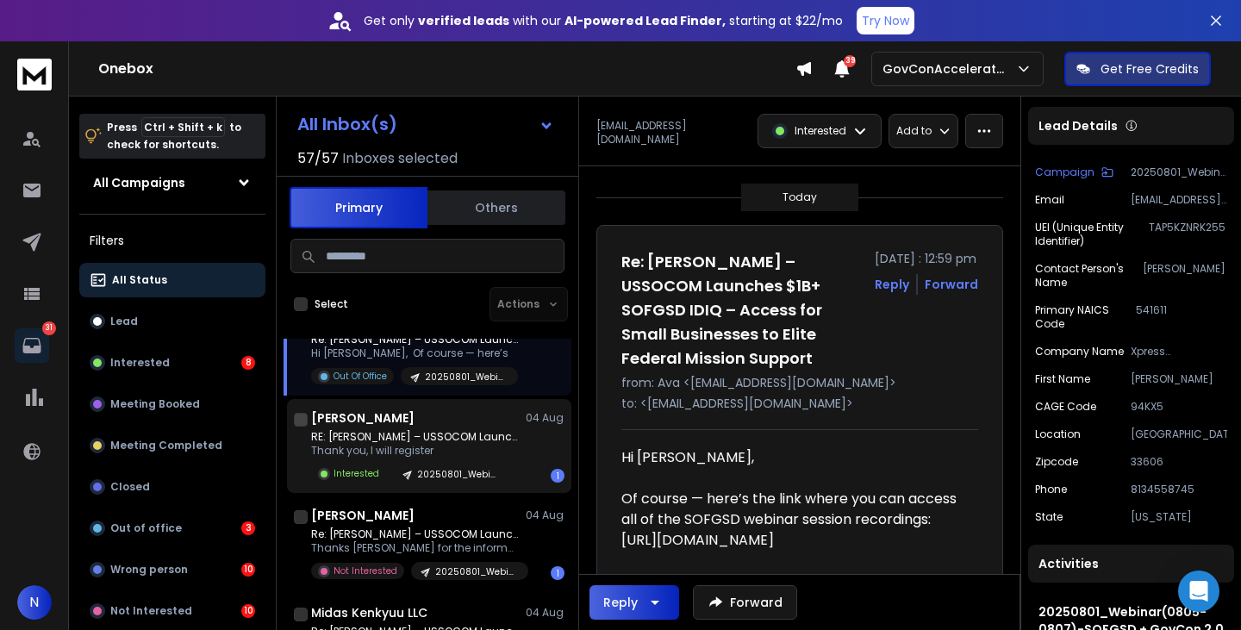
click at [519, 448] on div "RE: Patricia – USSOCOM Launches Thank you, I will register Interested 20250801_…" at bounding box center [437, 456] width 253 height 53
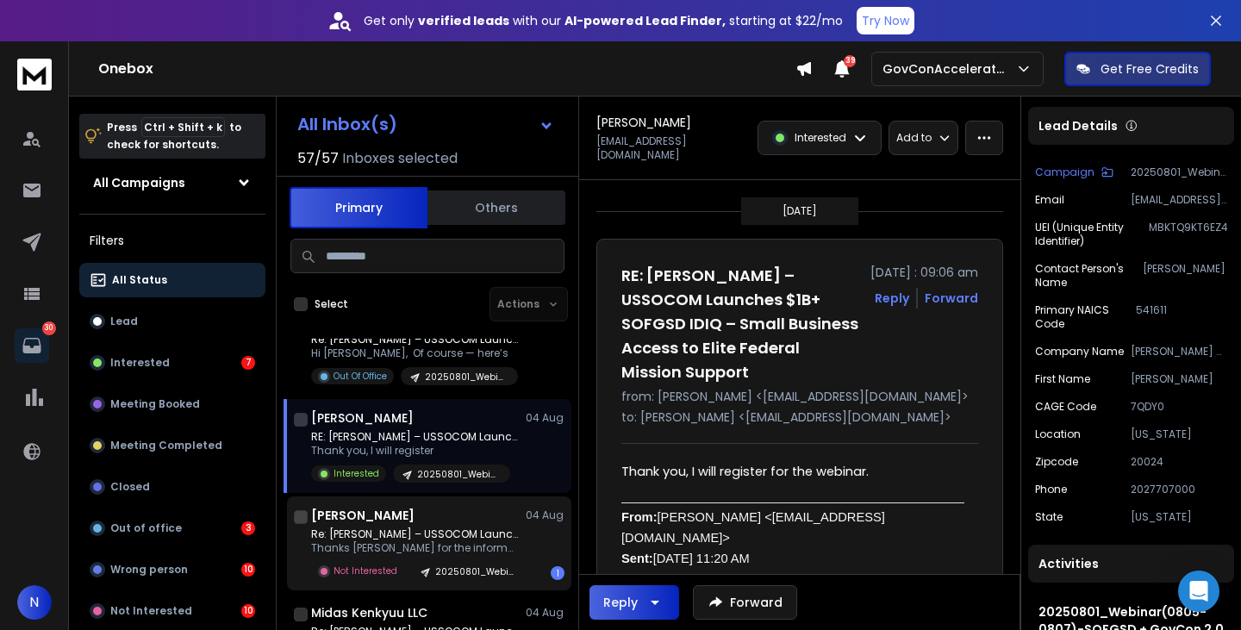
click at [508, 515] on div "Paul Quintel 04 Aug" at bounding box center [437, 515] width 253 height 17
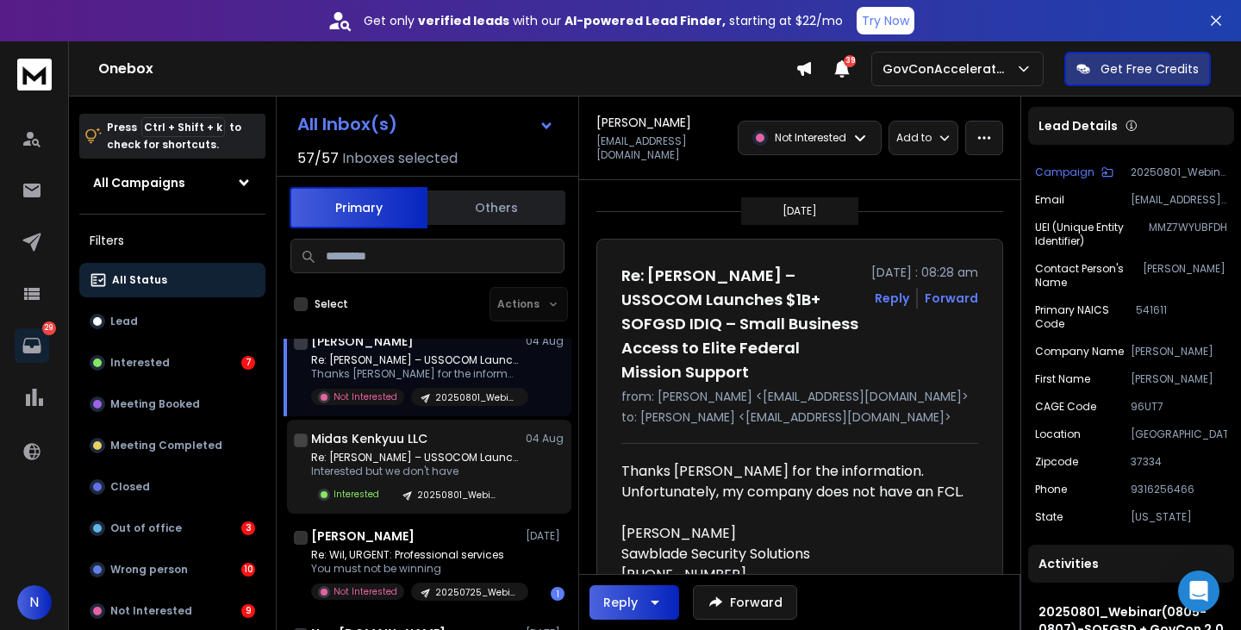
scroll to position [2748, 0]
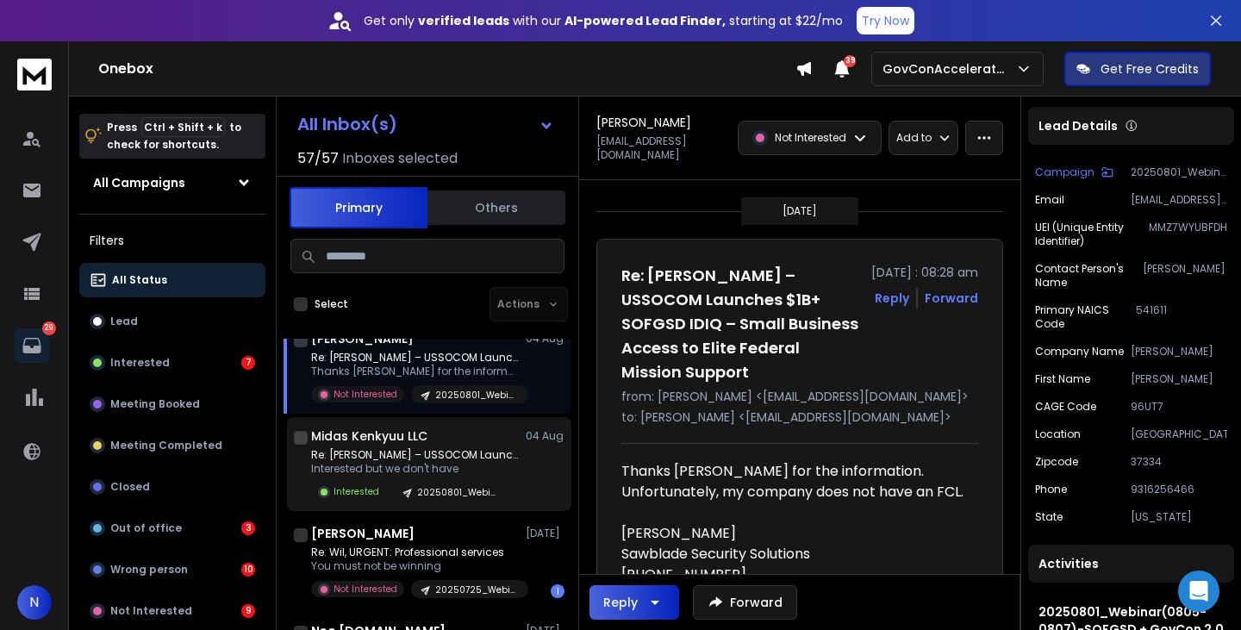
click at [504, 460] on p "Re: Donald – USSOCOM Launches" at bounding box center [414, 455] width 207 height 14
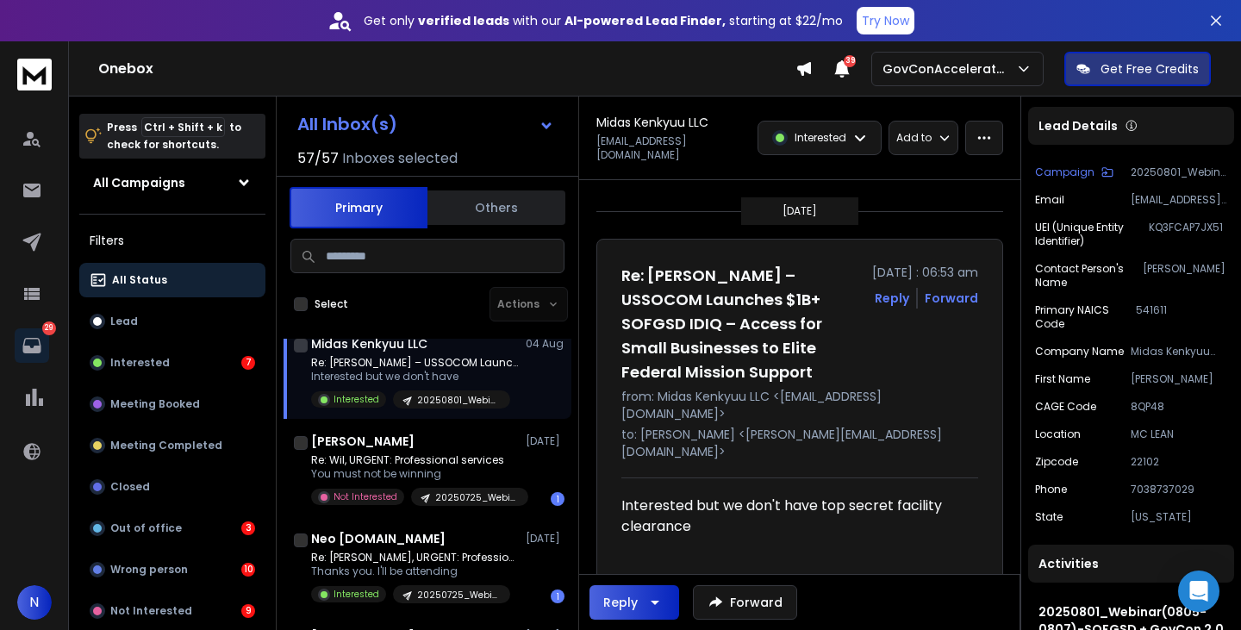
scroll to position [2843, 0]
click at [526, 470] on div "Re: Wil, URGENT: Professional services You must not be winning Not Interested 2…" at bounding box center [437, 477] width 253 height 53
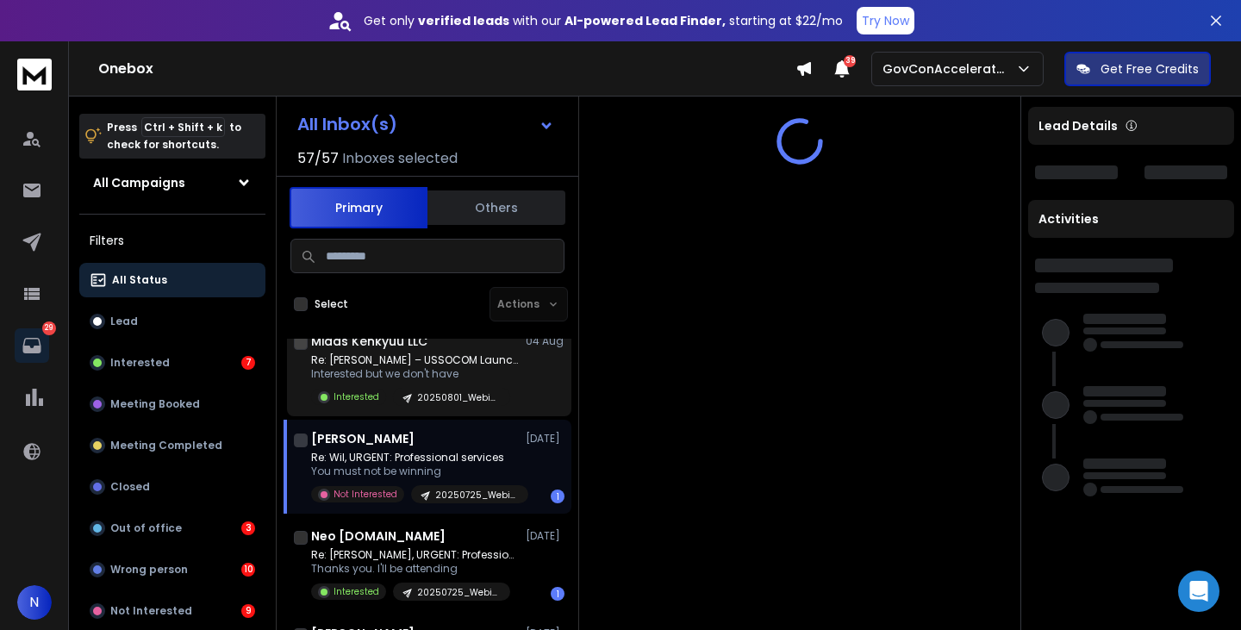
click at [526, 470] on div "Re: Wil, URGENT: Professional services You must not be winning Not Interested 2…" at bounding box center [437, 477] width 253 height 53
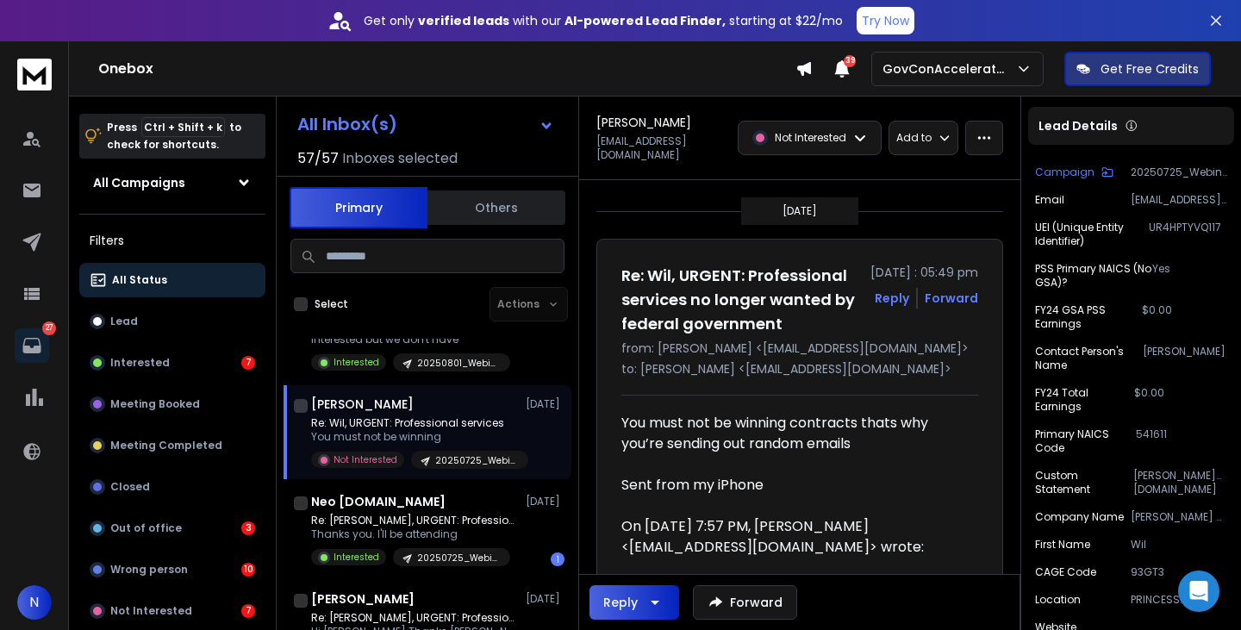
scroll to position [2878, 0]
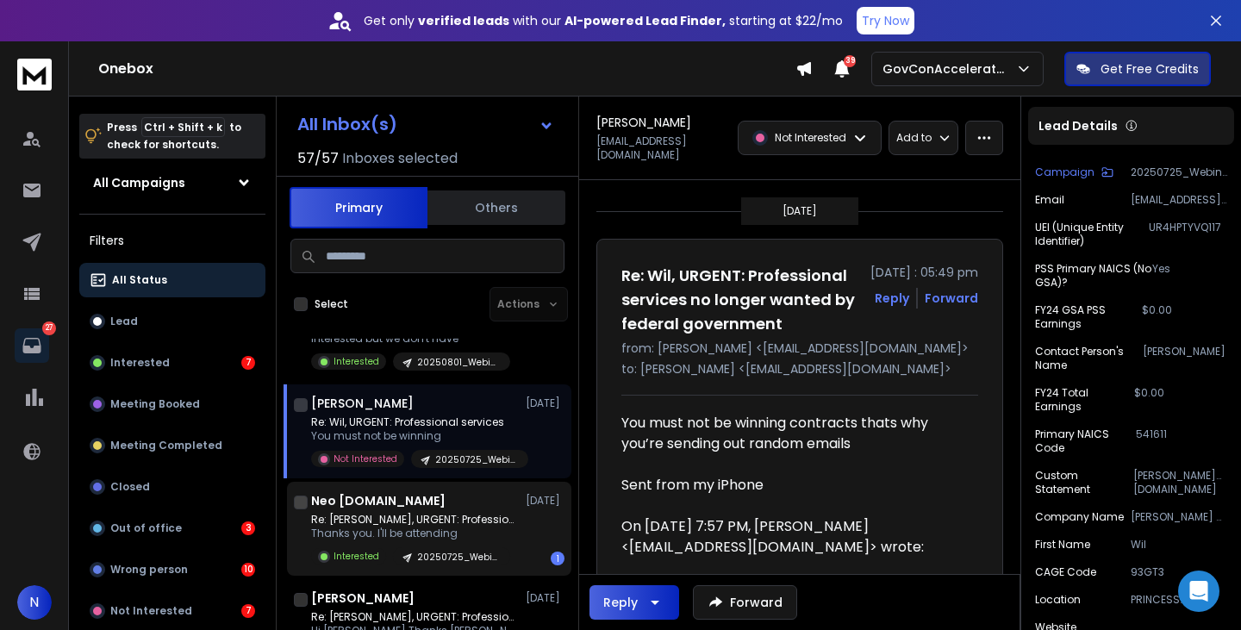
click at [529, 513] on div "Re: Natausha, URGENT: Professional services Thanks you. I'll be attending Inter…" at bounding box center [437, 539] width 253 height 53
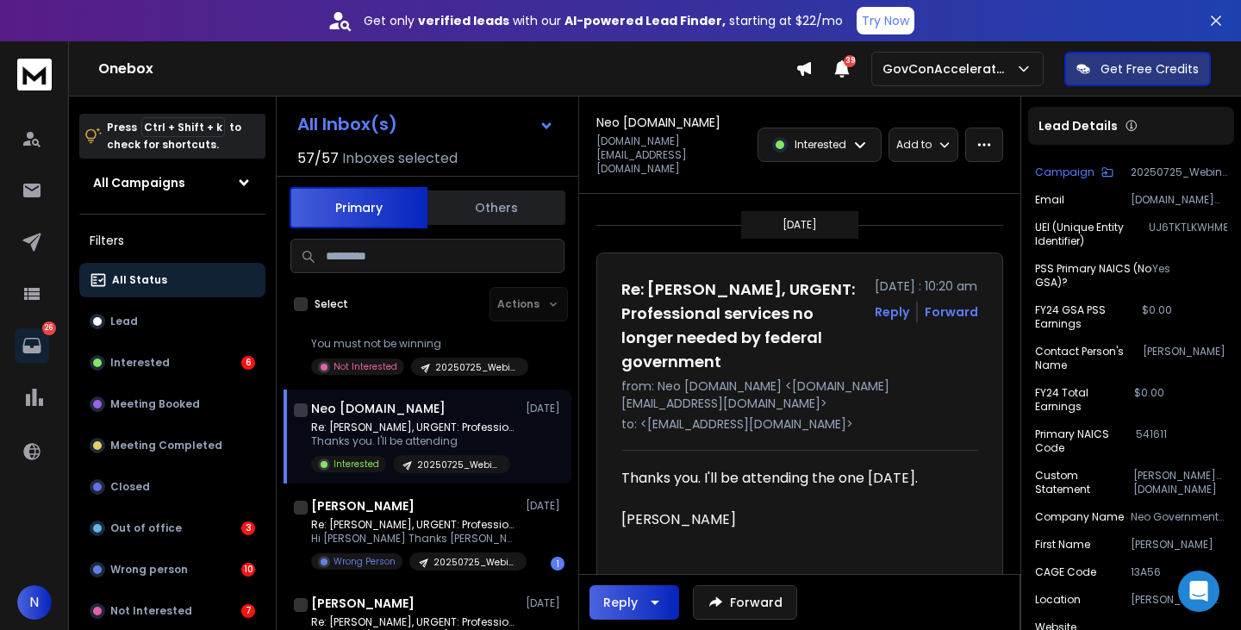
scroll to position [2973, 0]
click at [529, 513] on div "Marissa Sams 28 Jul Re: Marissa, URGENT: Professional services Hi Kyla FYI Than…" at bounding box center [437, 531] width 253 height 73
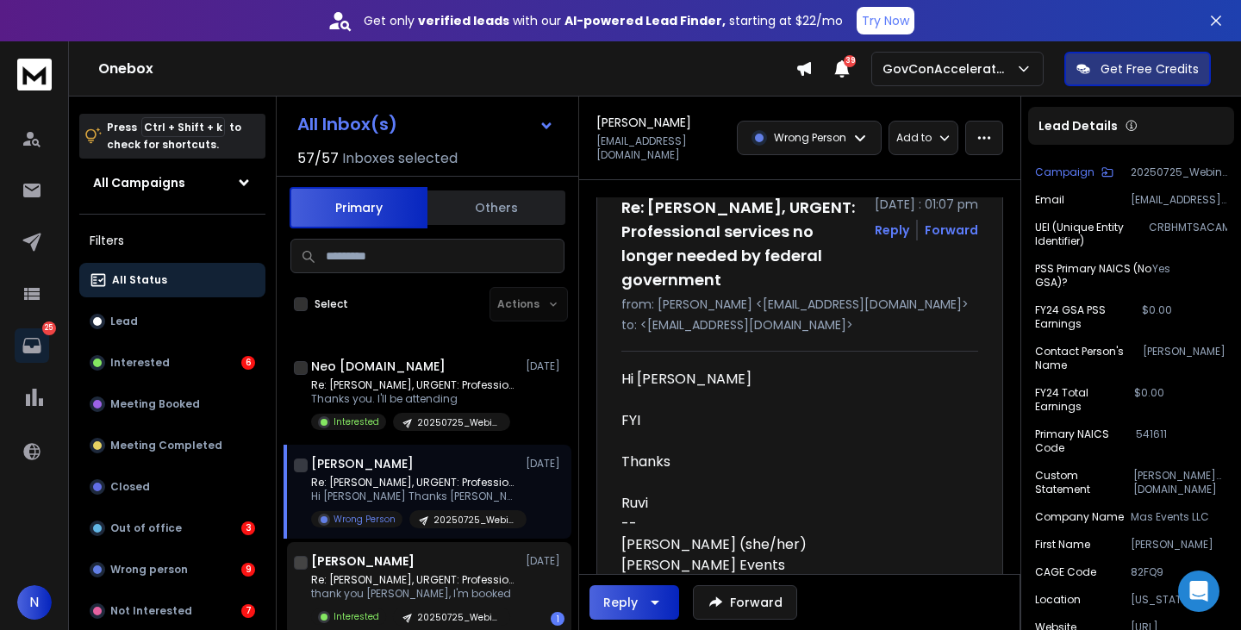
scroll to position [3078, 0]
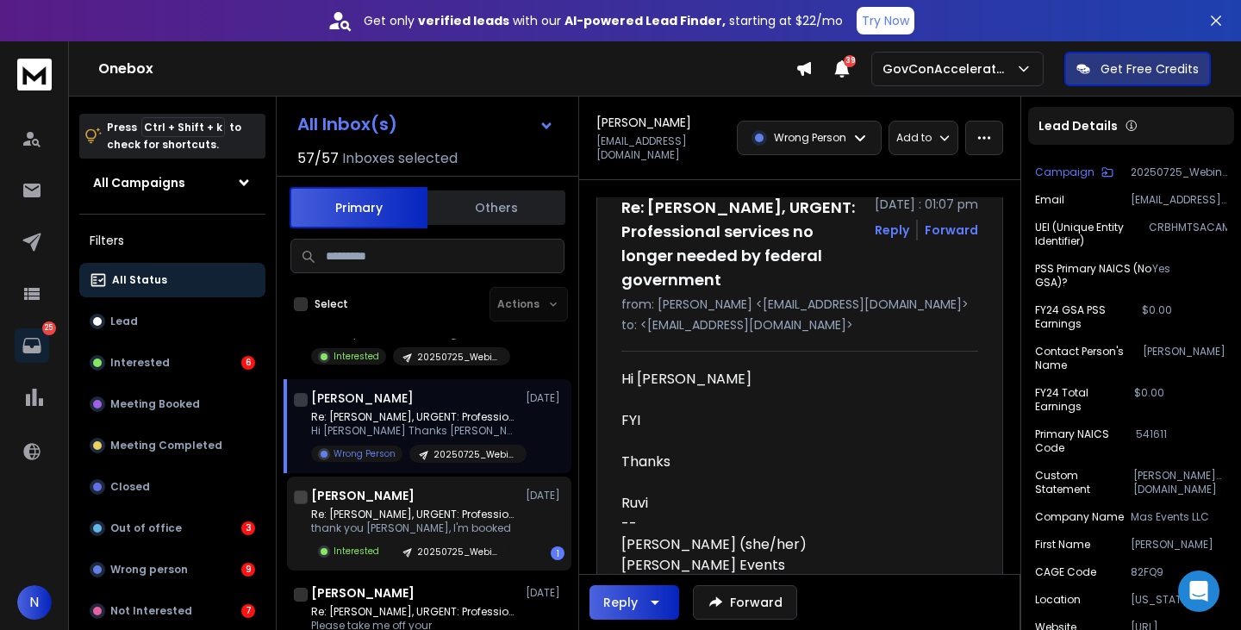
click at [556, 509] on div "Re: Mitchell, URGENT: Professional services thank you Jennifer, I'm booked Inte…" at bounding box center [437, 533] width 253 height 53
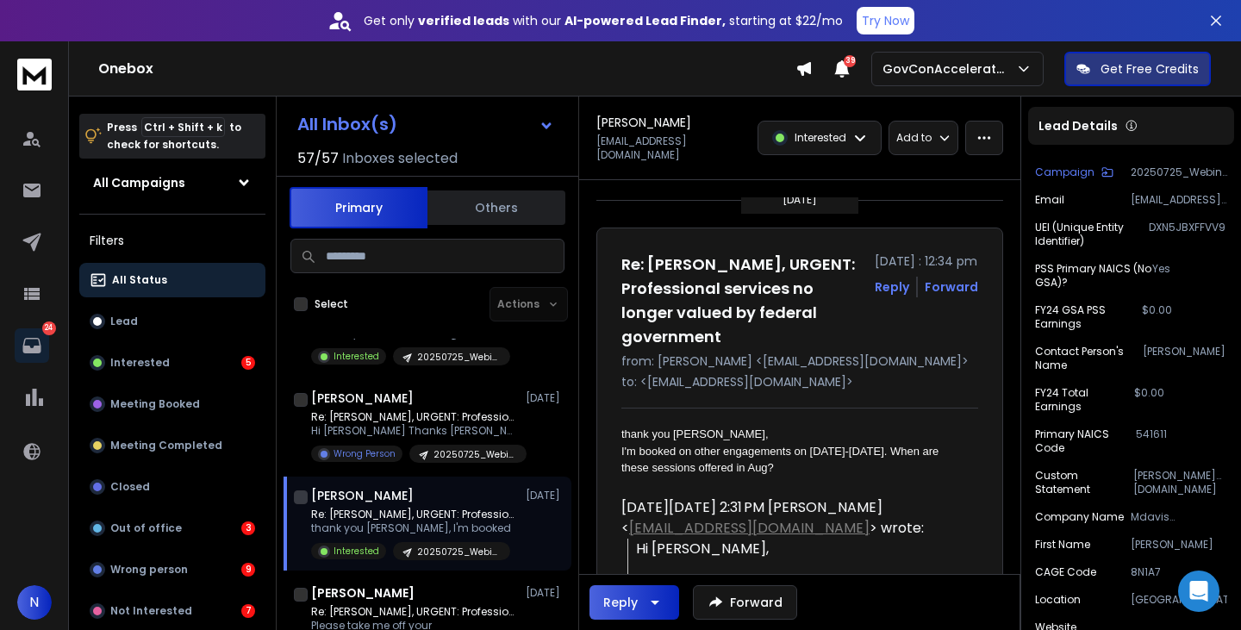
scroll to position [12, 0]
click at [614, 603] on div "Reply" at bounding box center [620, 602] width 34 height 17
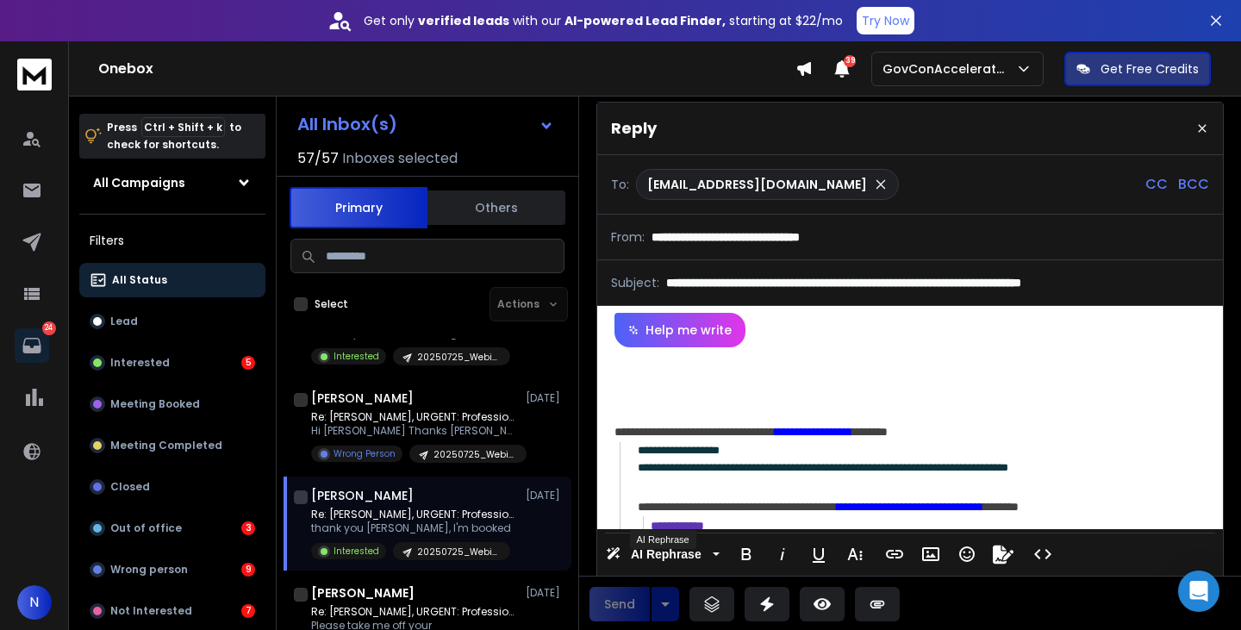
scroll to position [0, 0]
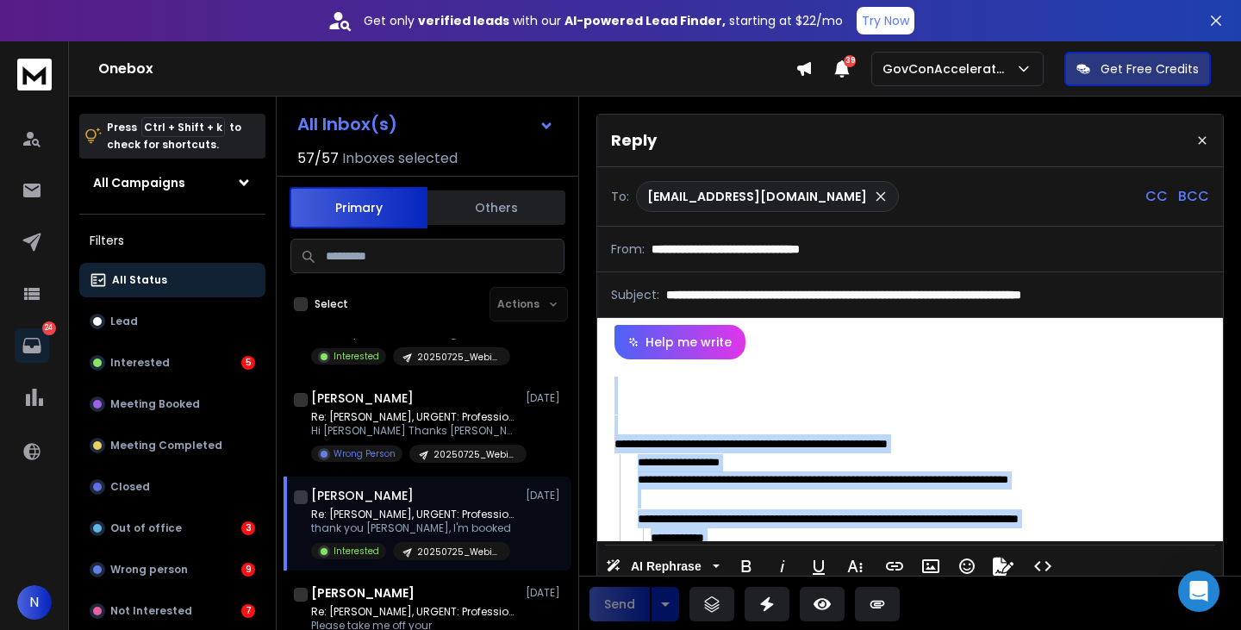
copy div "**********"
click at [621, 382] on div at bounding box center [909, 385] width 591 height 19
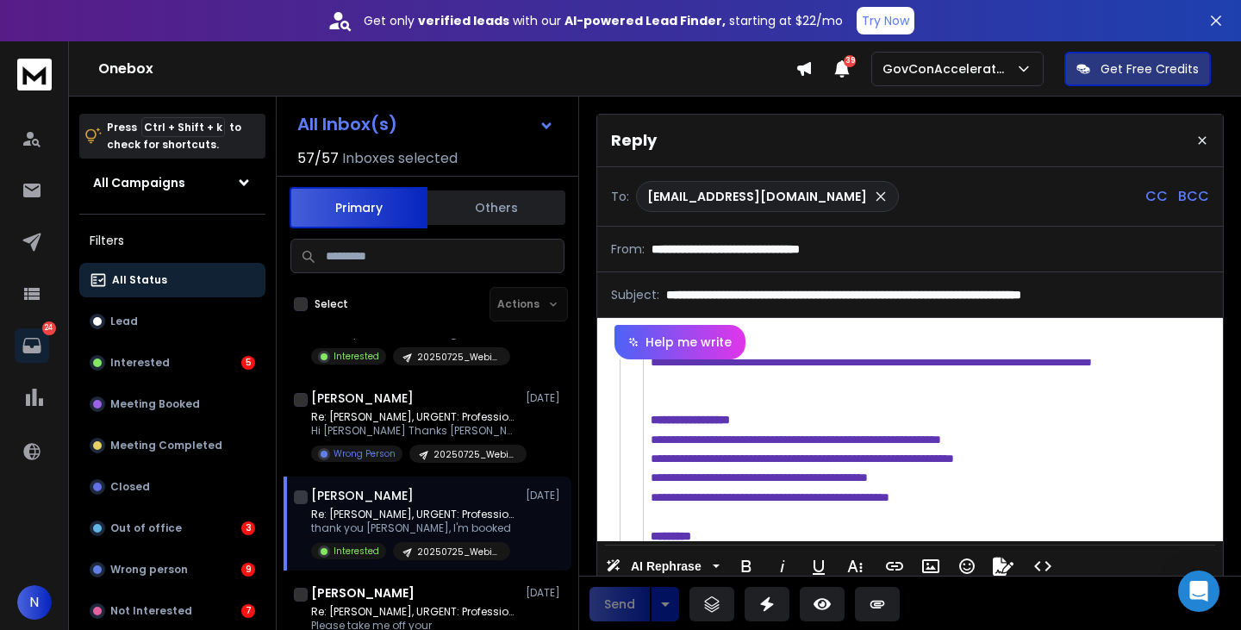
scroll to position [3154, 0]
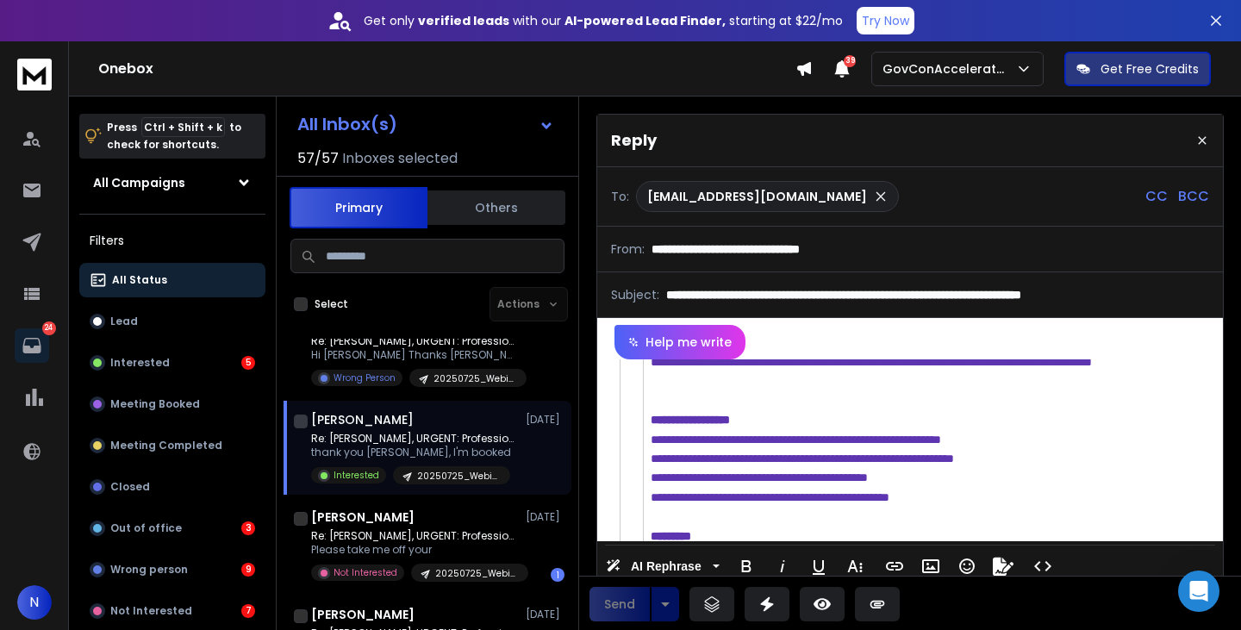
click at [1200, 140] on icon at bounding box center [1202, 141] width 14 height 14
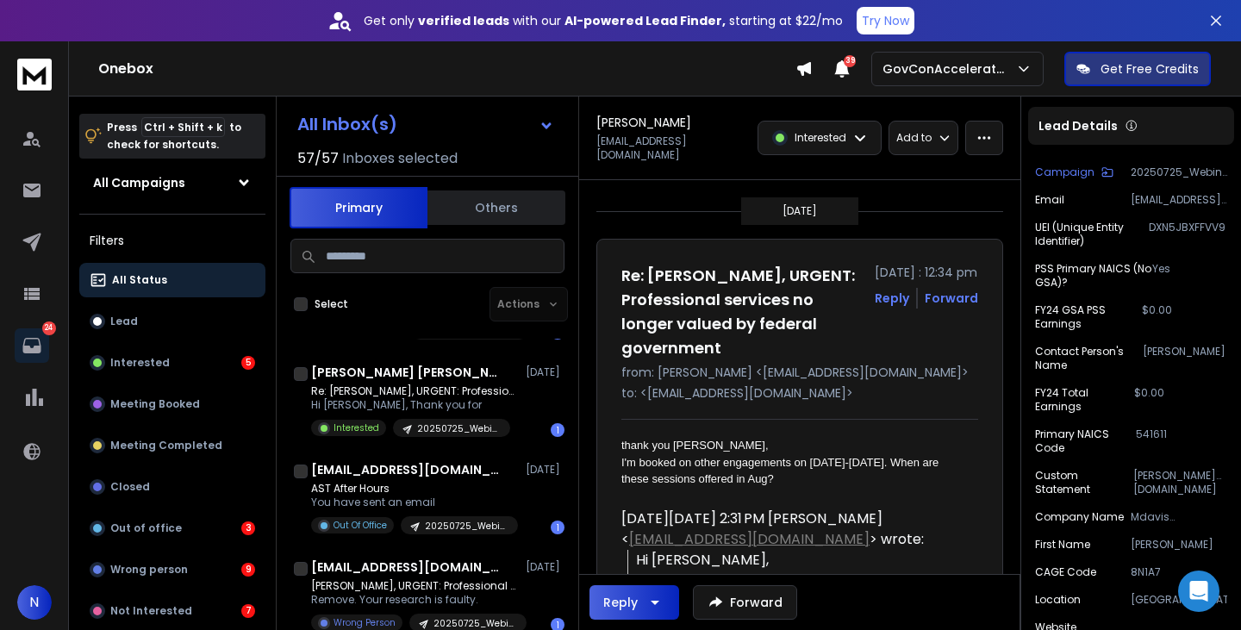
scroll to position [4118, 0]
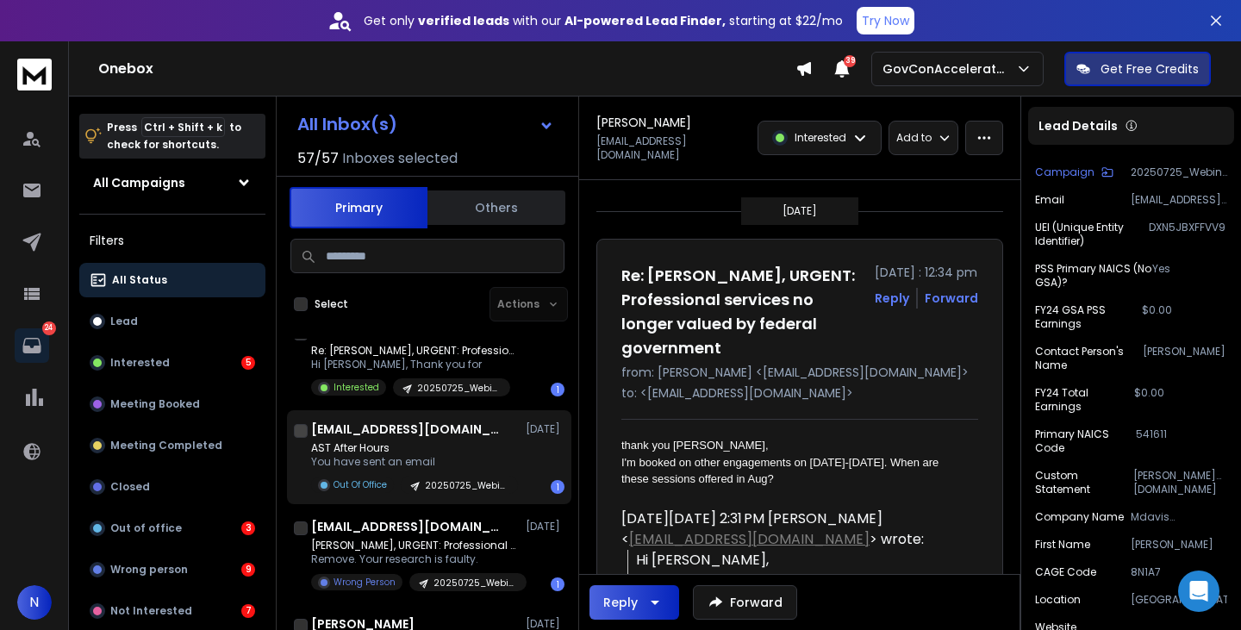
click at [473, 445] on p "AST After Hours" at bounding box center [414, 448] width 207 height 14
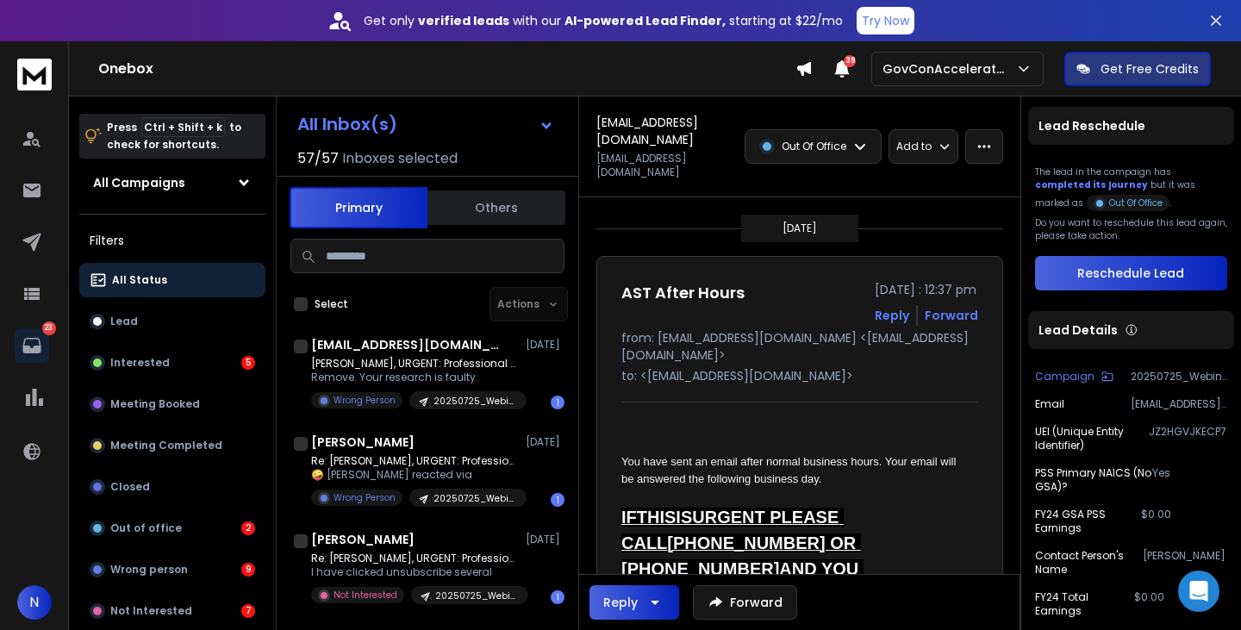
scroll to position [4301, 0]
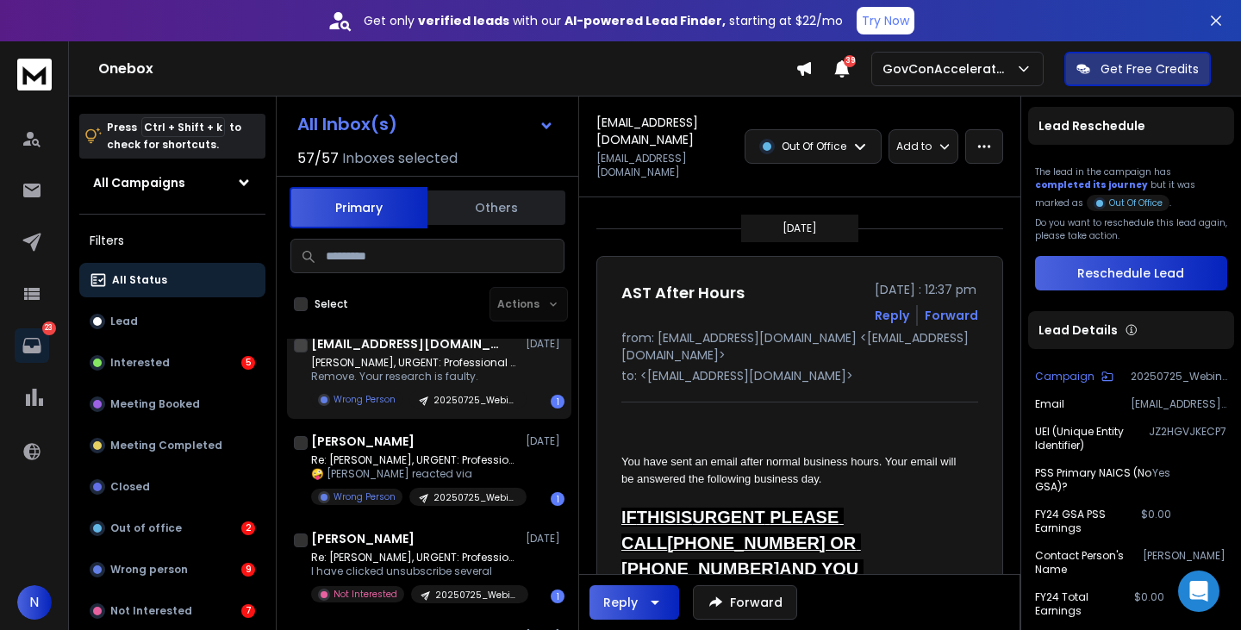
click at [510, 376] on p "Remove. Your research is faulty." at bounding box center [414, 377] width 207 height 14
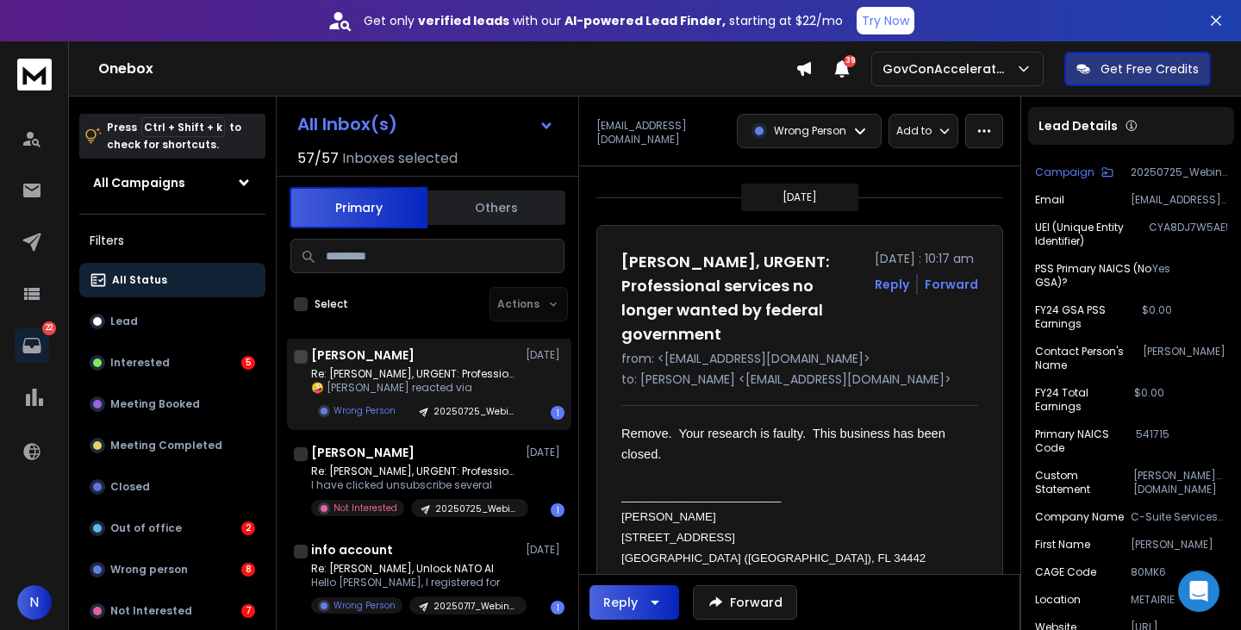
scroll to position [4388, 0]
click at [549, 372] on div "Re: Gary, URGENT: Professional services 🤪 Gary Hartless reacted via Wrong Perso…" at bounding box center [437, 392] width 253 height 53
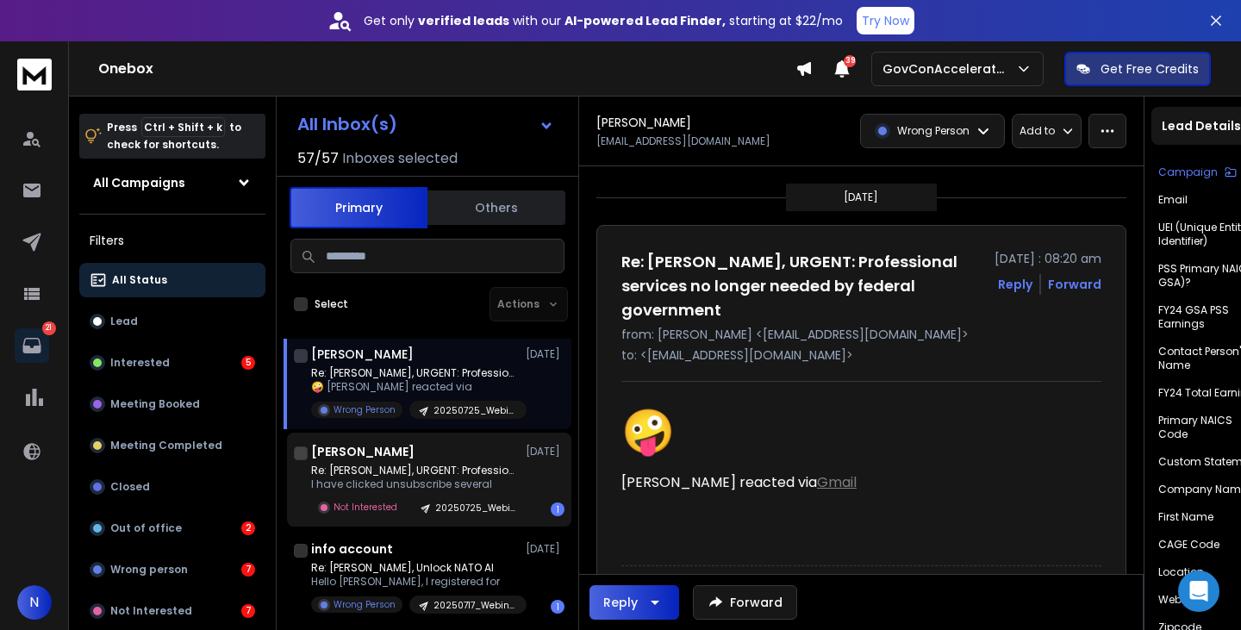
scroll to position [4450, 0]
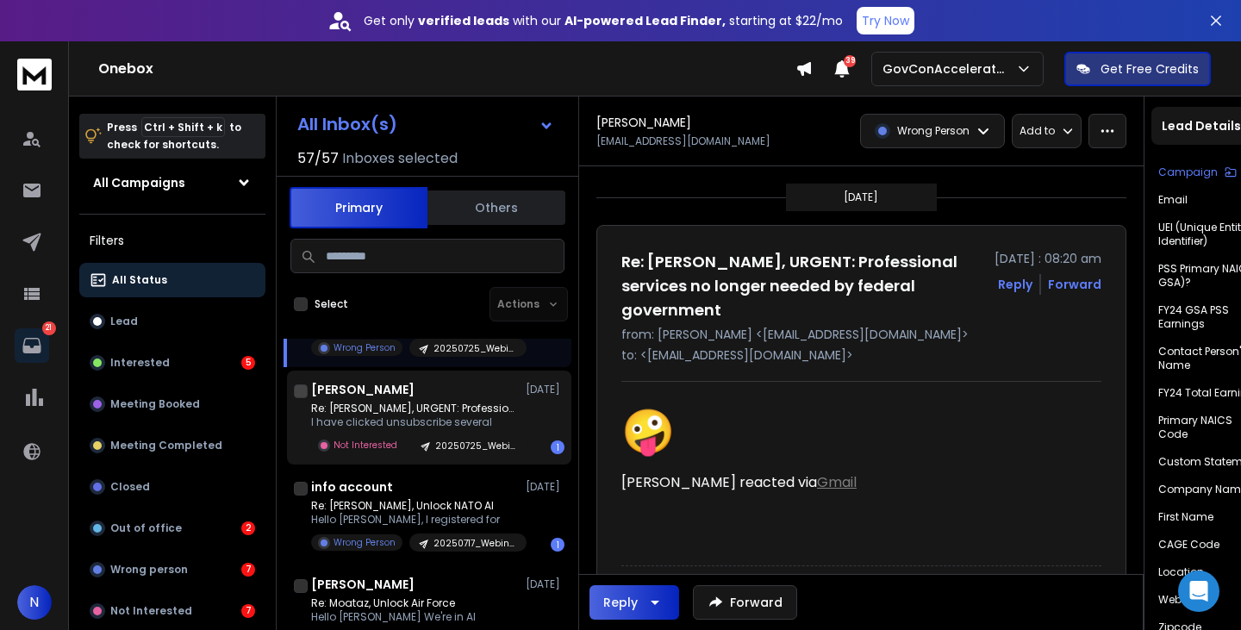
click at [519, 425] on div "Re: Daniel, URGENT: Professional services I have clicked unsubscribe several No…" at bounding box center [419, 427] width 217 height 53
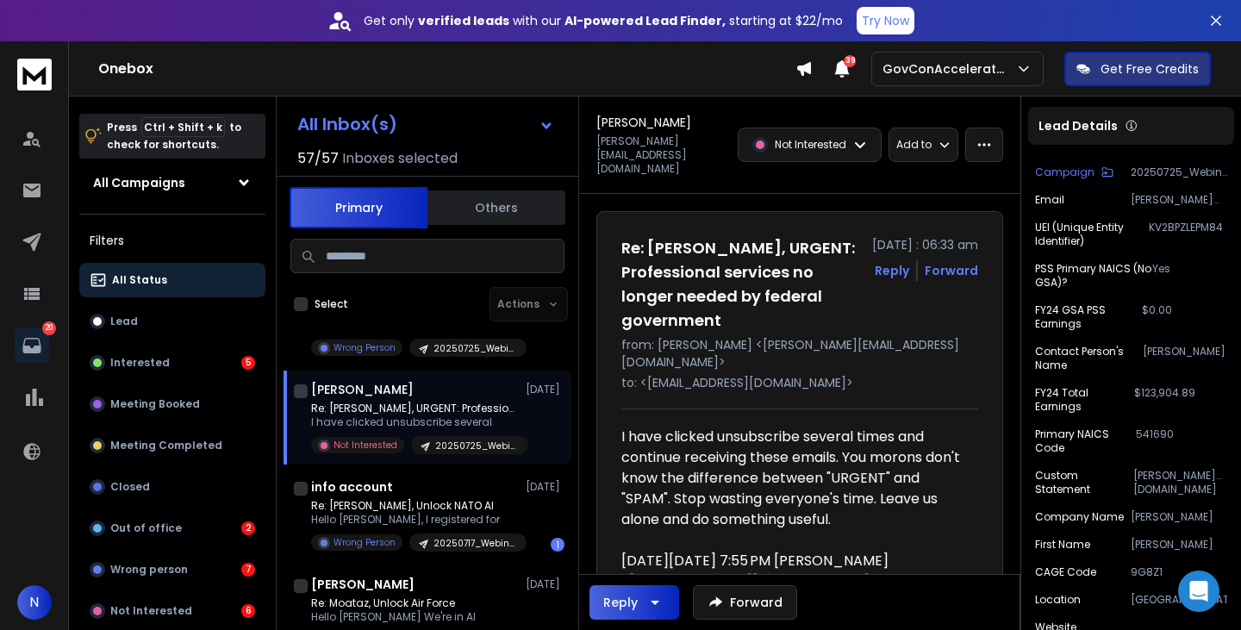
scroll to position [42, 0]
click at [880, 132] on div "Not Interested" at bounding box center [809, 144] width 142 height 33
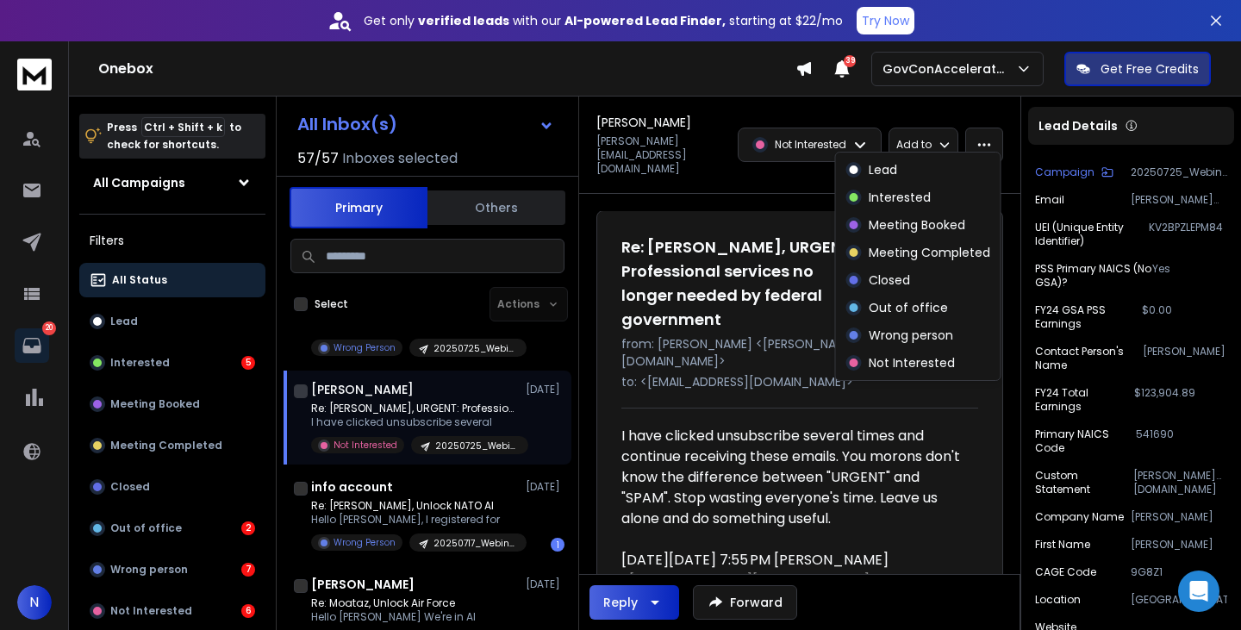
click at [992, 137] on icon "button" at bounding box center [984, 145] width 16 height 16
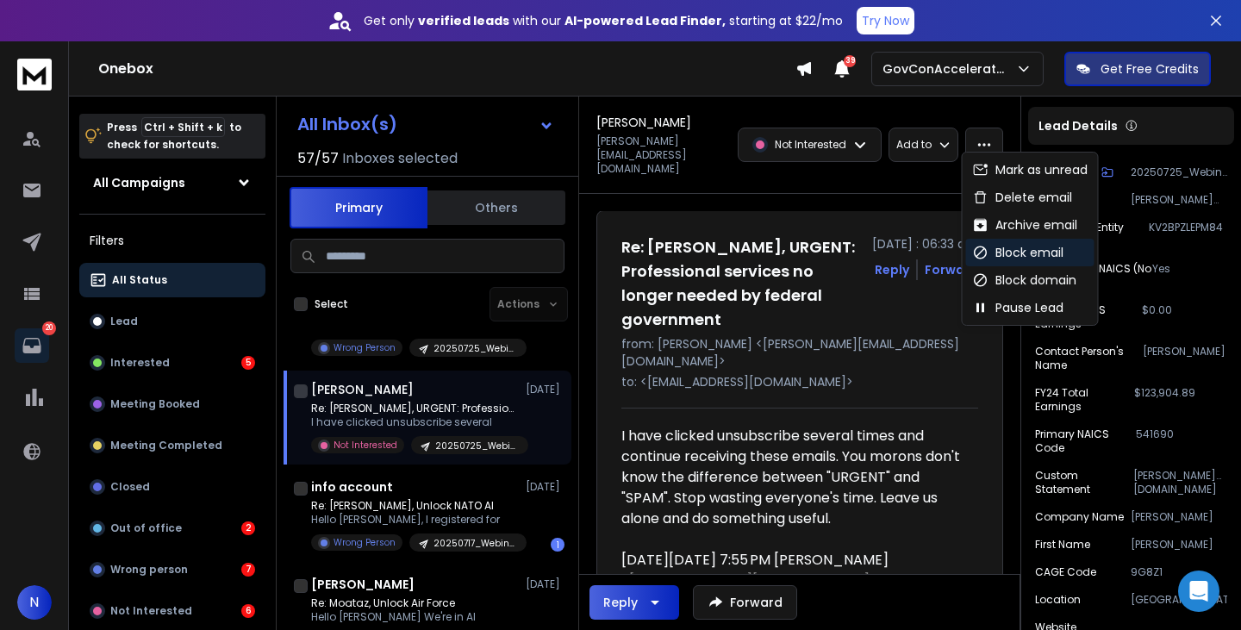
click at [1032, 260] on div "Block email" at bounding box center [1018, 252] width 90 height 17
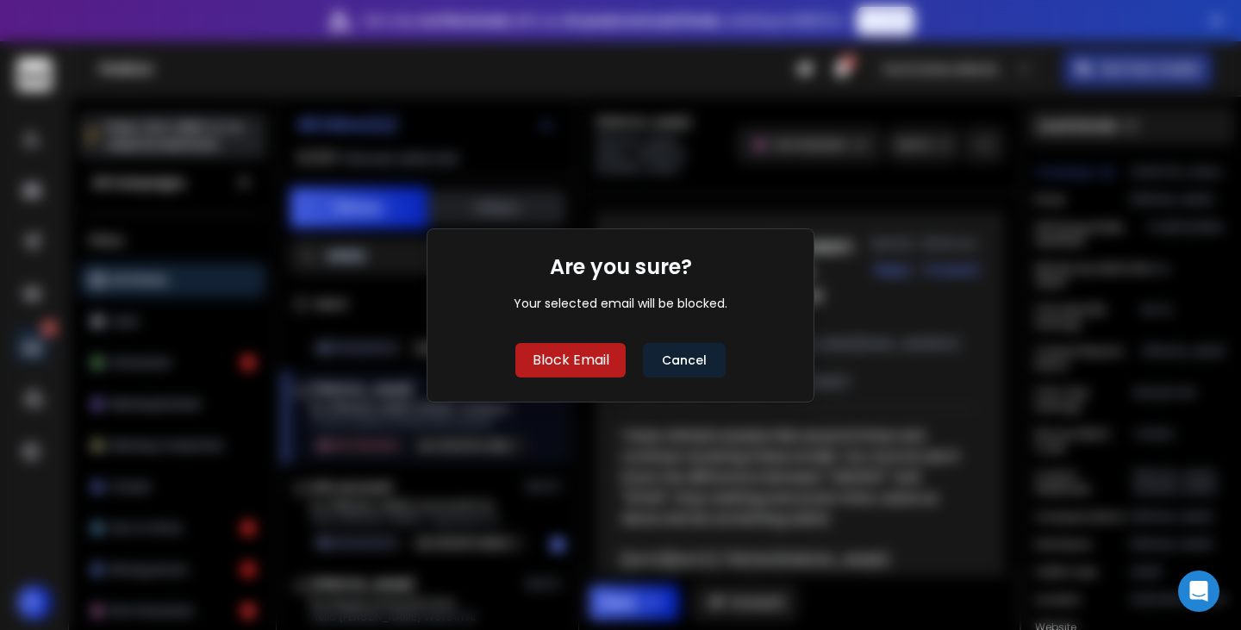
click at [557, 359] on button "Block Email" at bounding box center [570, 360] width 110 height 34
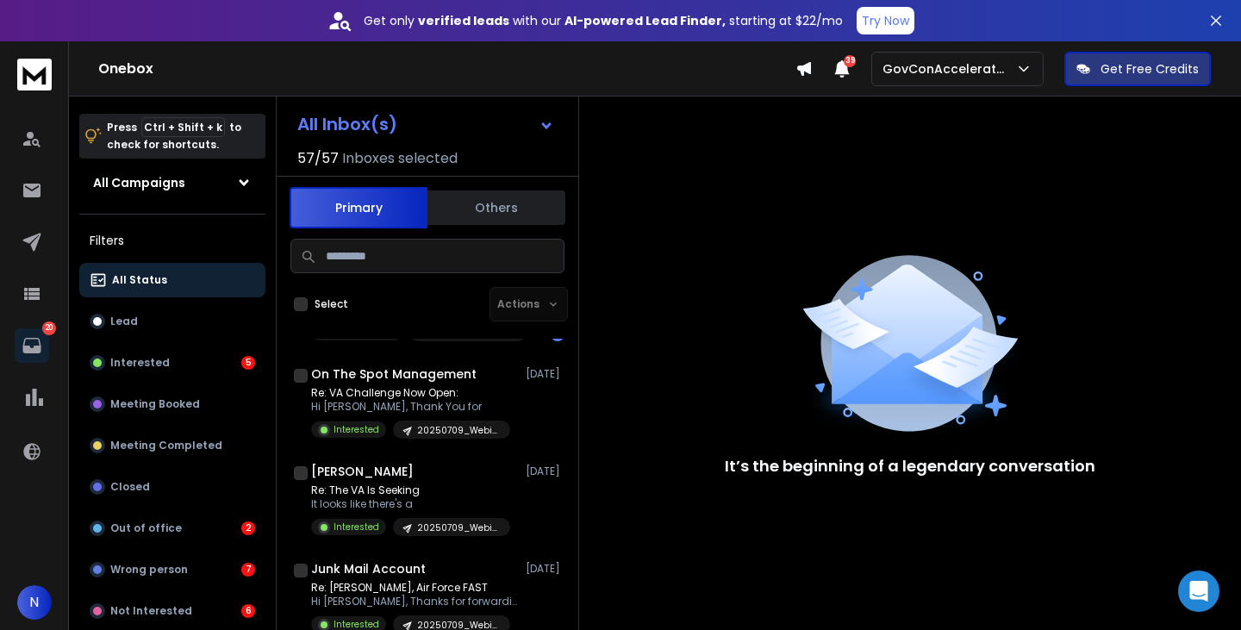
scroll to position [6077, 0]
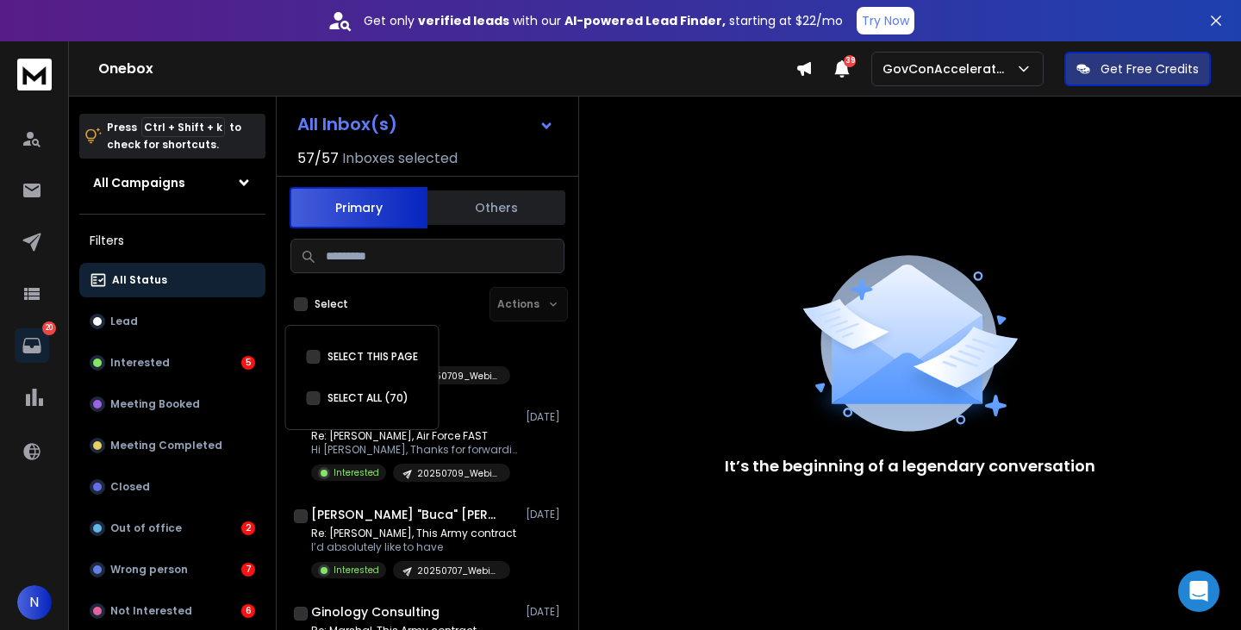
click at [305, 303] on button "SELECT THIS PAGE" at bounding box center [301, 304] width 14 height 14
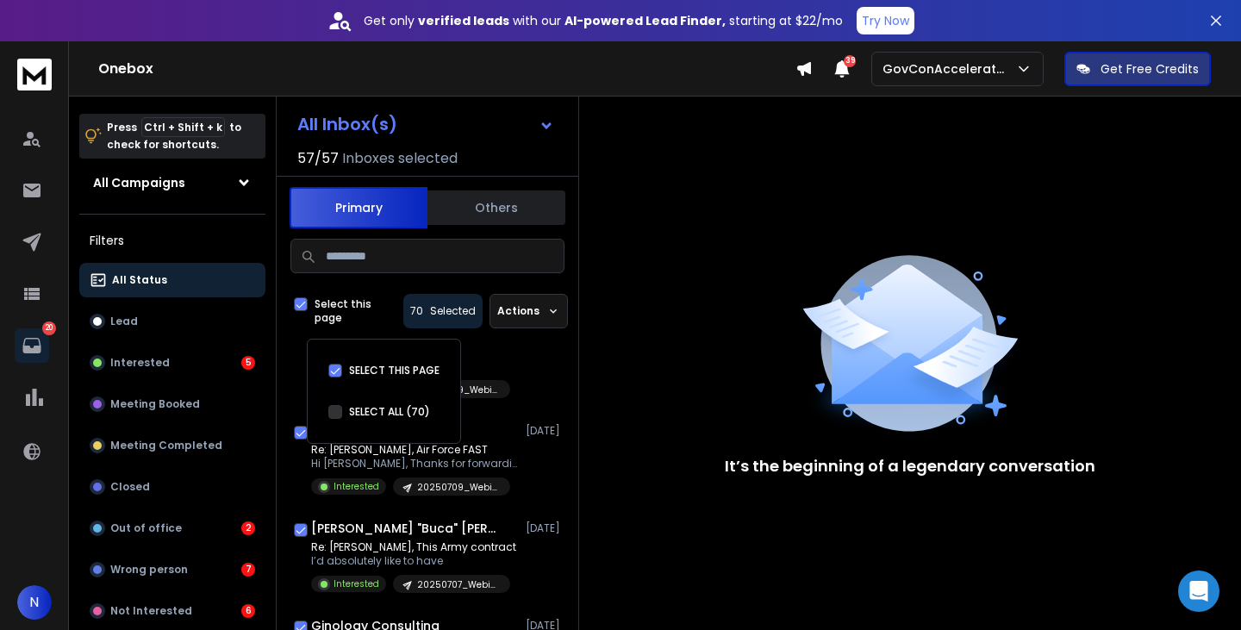
click at [383, 419] on div "SELECT ALL (70)" at bounding box center [383, 412] width 111 height 34
click at [368, 412] on label "SELECT ALL (70)" at bounding box center [389, 412] width 81 height 14
click at [330, 411] on button "SELECT THIS PAGE" at bounding box center [335, 412] width 14 height 14
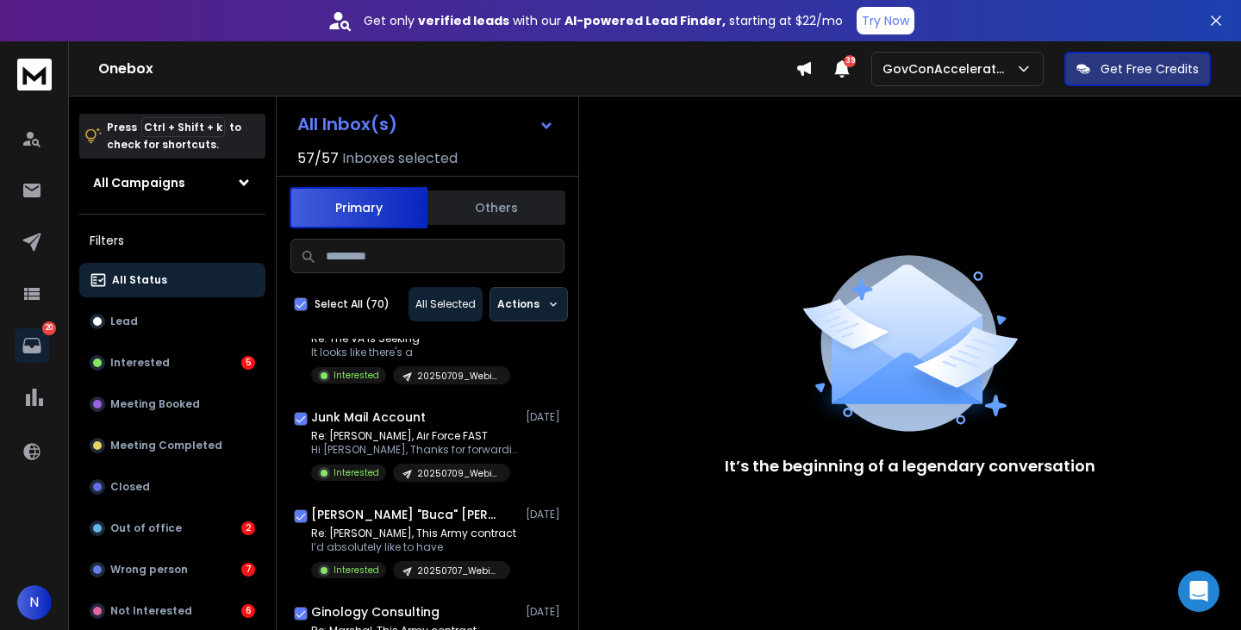
click at [527, 300] on p "Actions" at bounding box center [518, 304] width 42 height 14
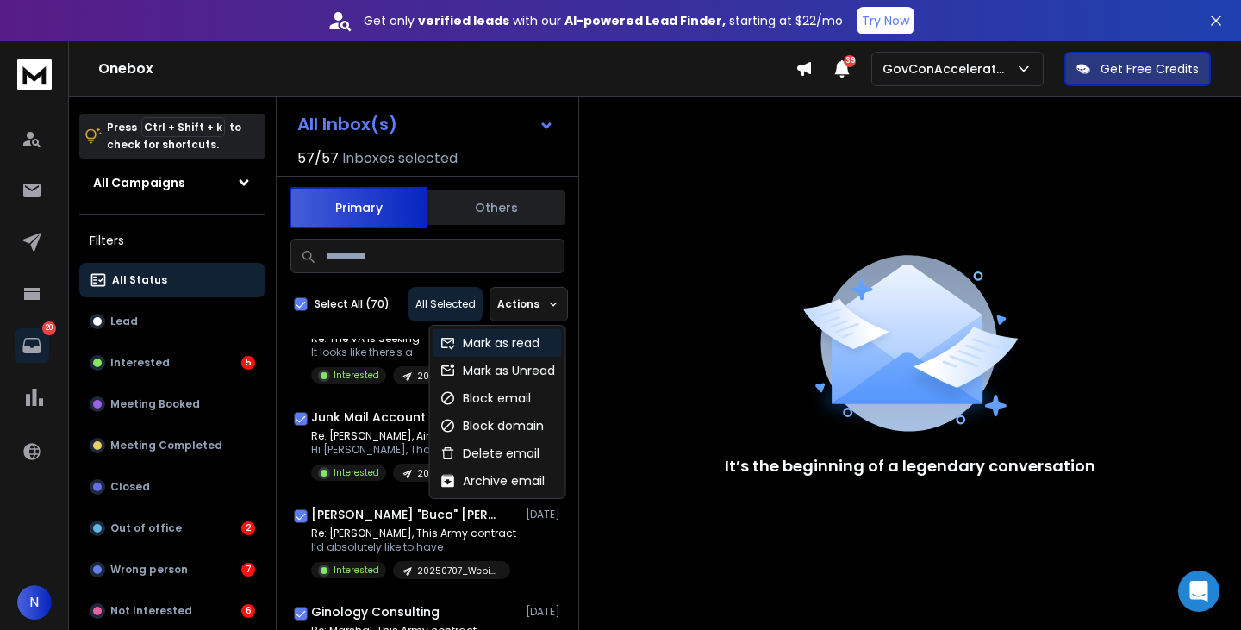
click at [525, 351] on div "Mark as read" at bounding box center [489, 342] width 99 height 17
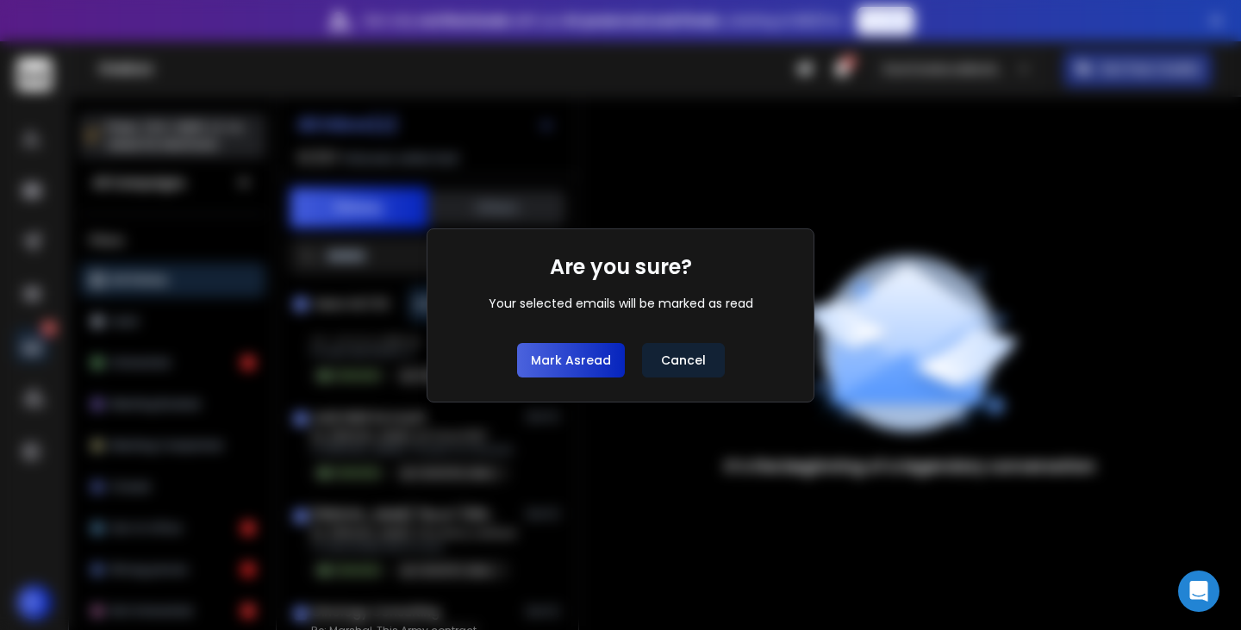
click at [582, 351] on p "Mark as read" at bounding box center [571, 359] width 80 height 17
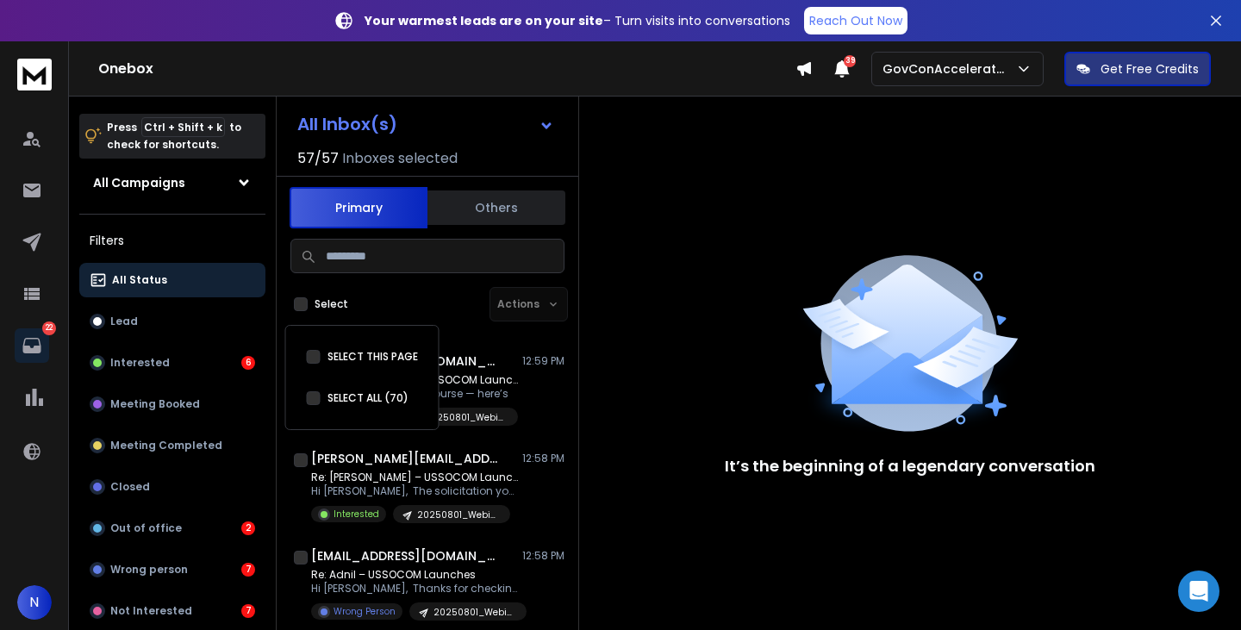
click at [376, 403] on label "SELECT ALL (70)" at bounding box center [367, 398] width 81 height 14
click at [300, 302] on button "SELECT THIS PAGE" at bounding box center [301, 304] width 14 height 14
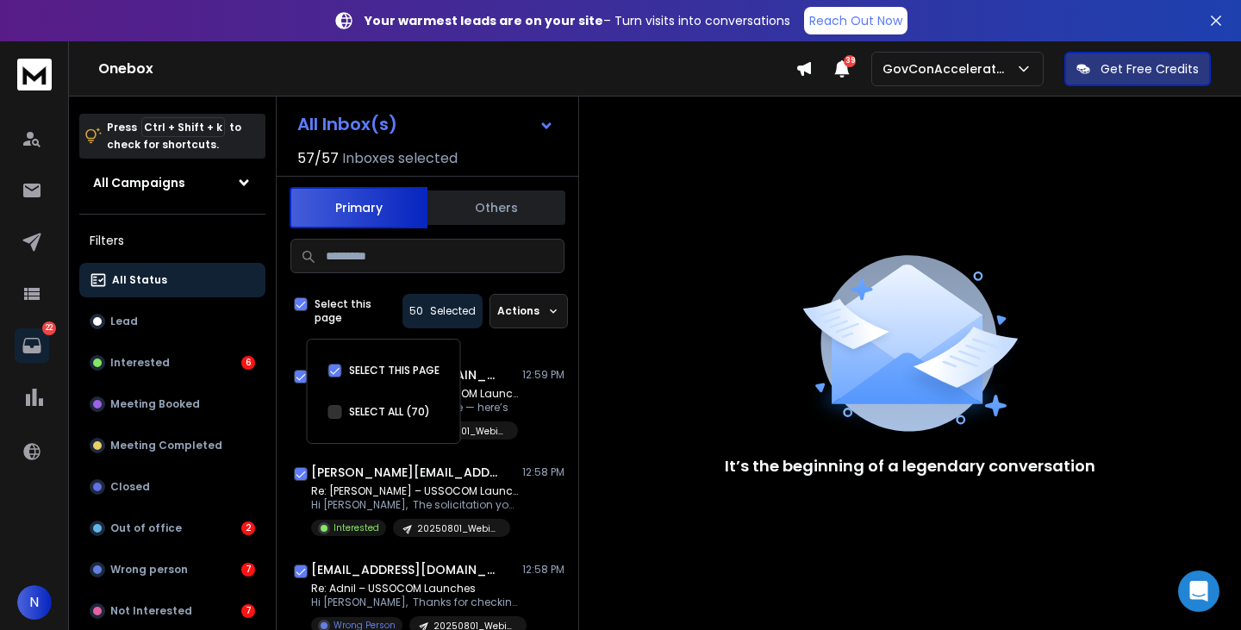
click at [369, 408] on label "SELECT ALL (70)" at bounding box center [389, 412] width 81 height 14
click at [340, 408] on button "SELECT THIS PAGE" at bounding box center [335, 412] width 14 height 14
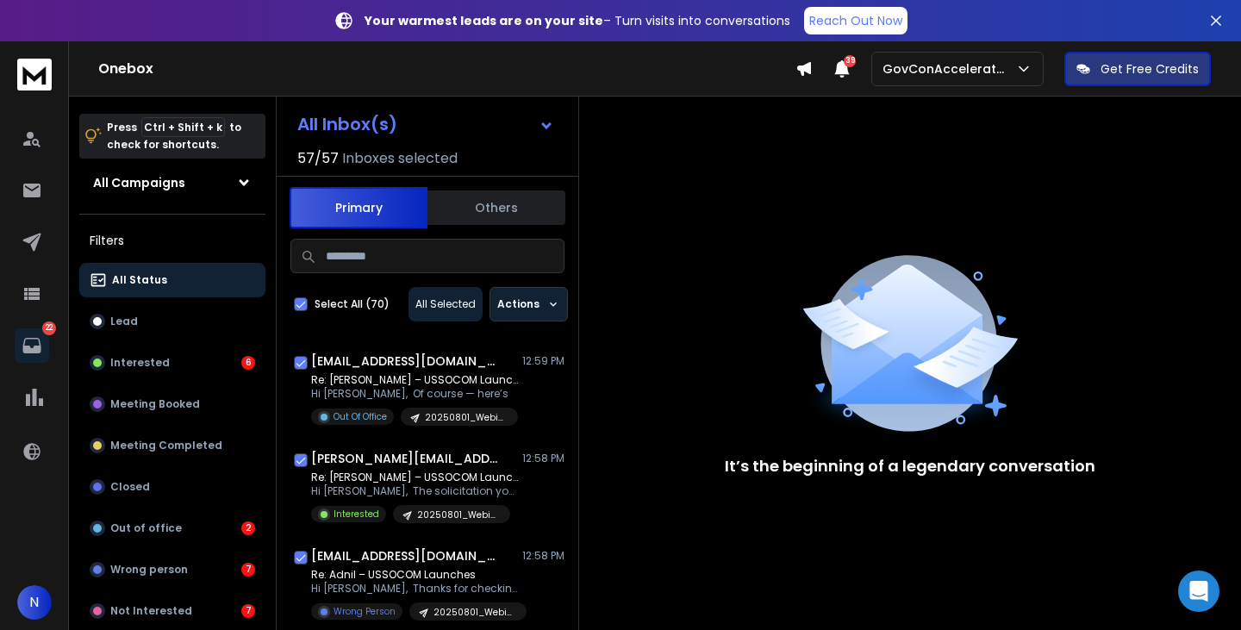
click at [550, 303] on icon "button" at bounding box center [553, 304] width 14 height 14
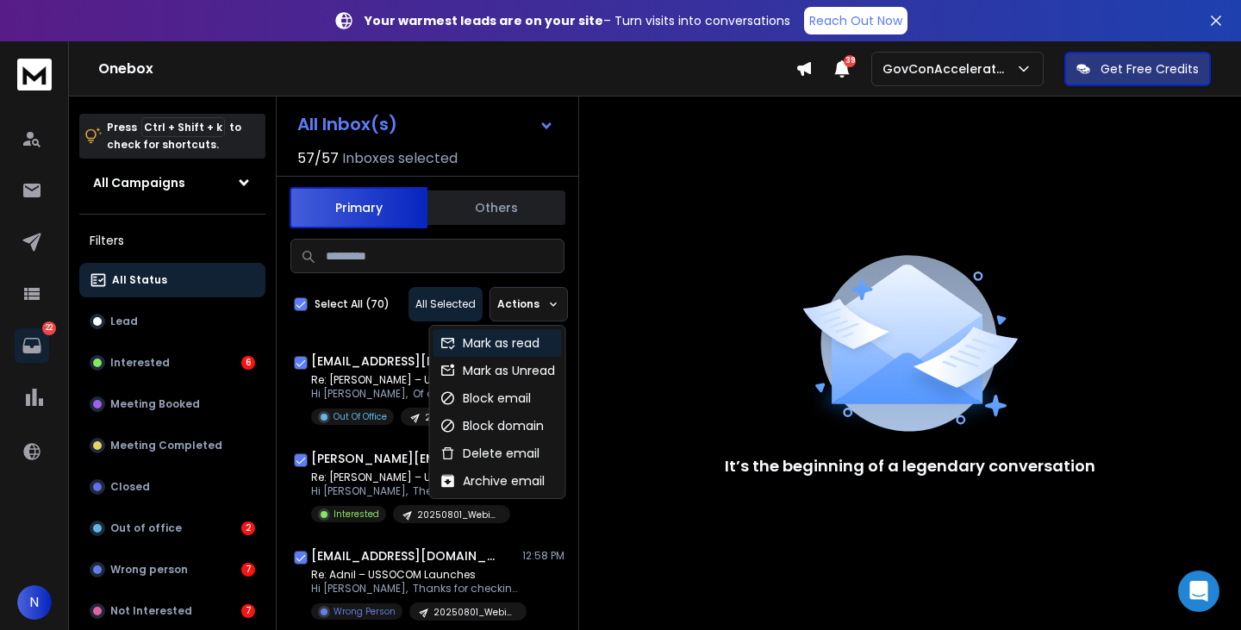
click at [541, 345] on div "Mark as read" at bounding box center [497, 343] width 128 height 28
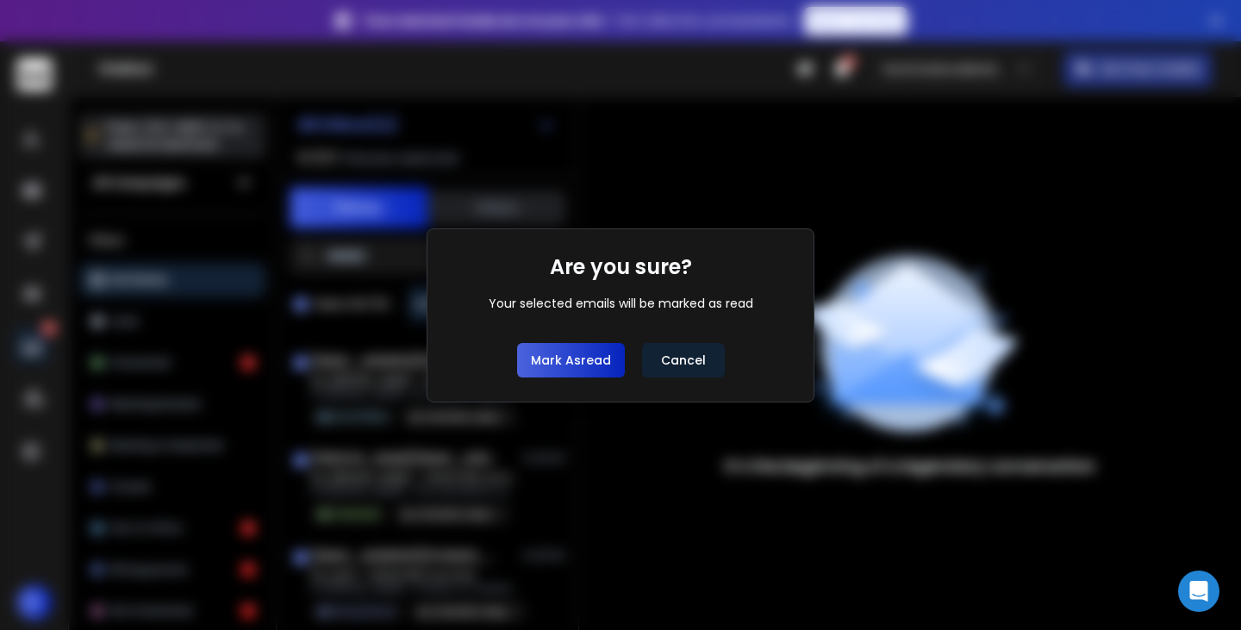
click at [541, 358] on p "Mark as read" at bounding box center [571, 359] width 80 height 17
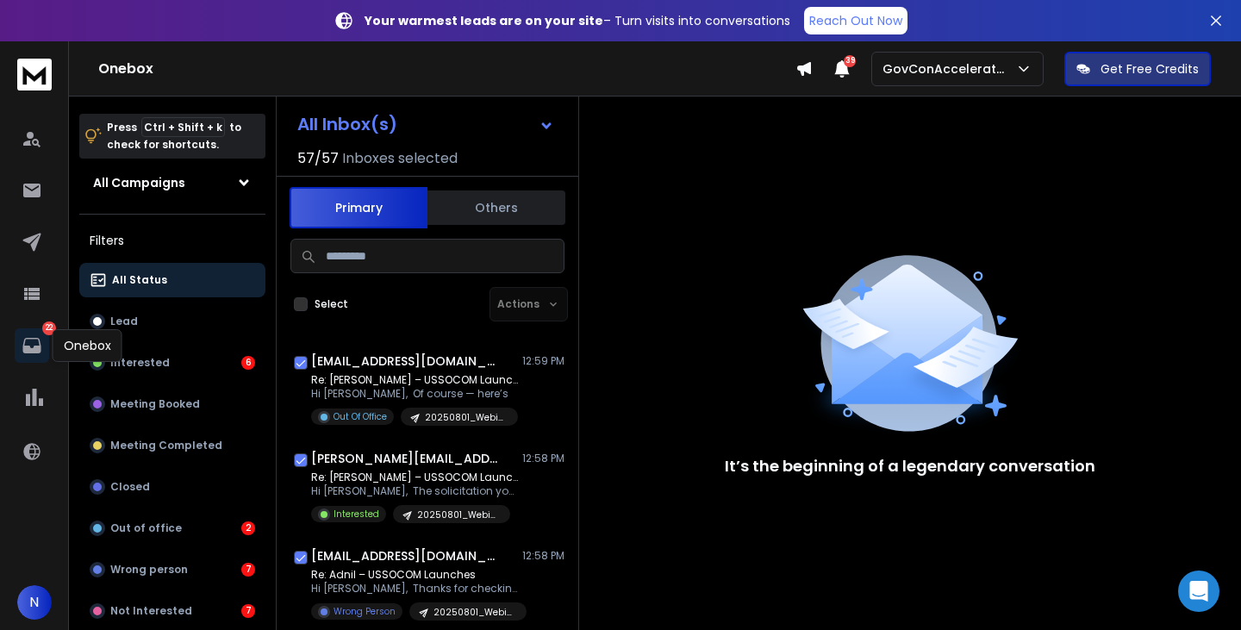
click at [46, 339] on link "22" at bounding box center [32, 345] width 34 height 34
click at [31, 239] on icon at bounding box center [31, 242] width 18 height 18
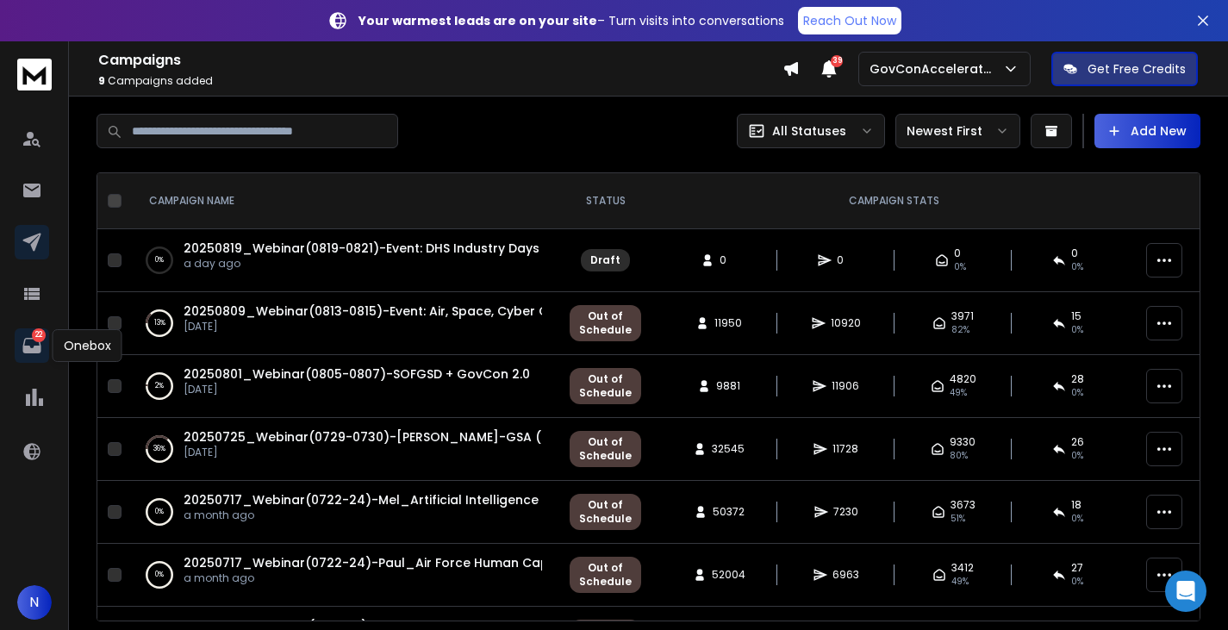
click at [39, 340] on p "22" at bounding box center [39, 335] width 14 height 14
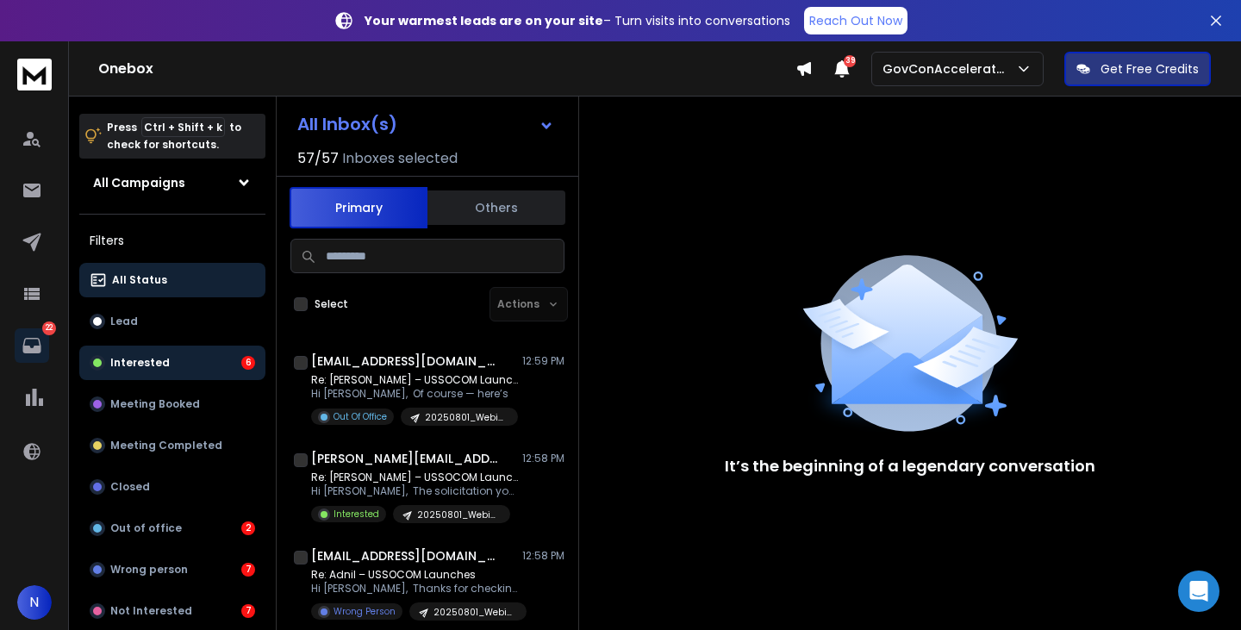
click at [187, 364] on button "Interested 6" at bounding box center [172, 362] width 186 height 34
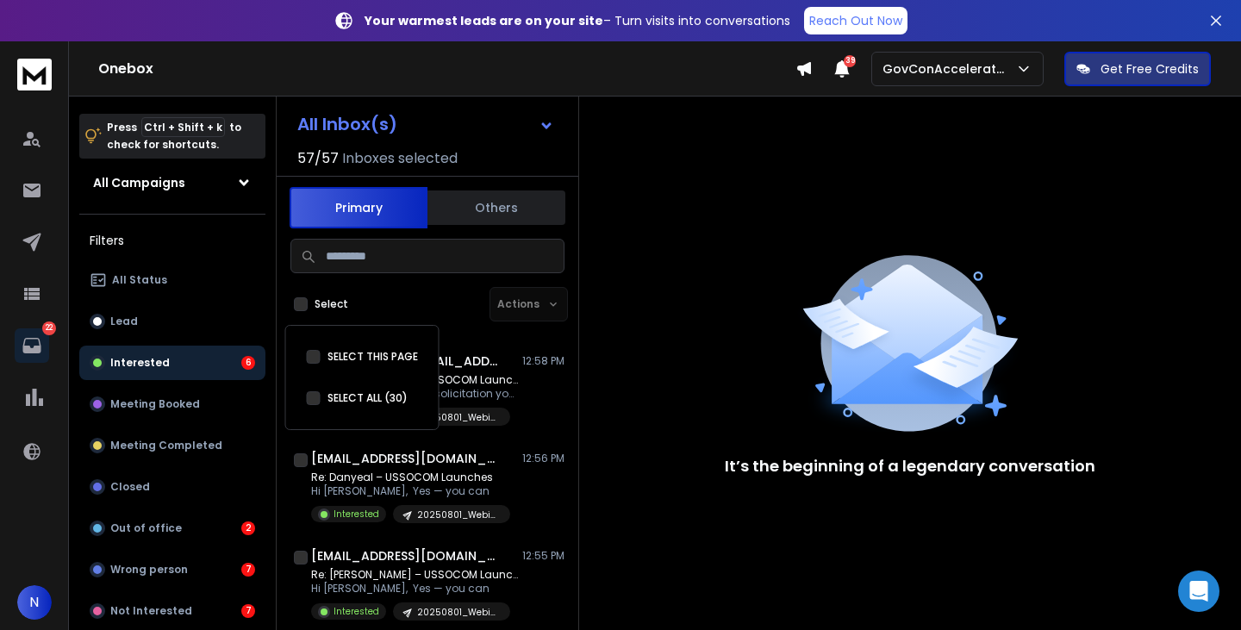
click at [345, 395] on label "SELECT ALL (30)" at bounding box center [367, 398] width 80 height 14
click at [318, 395] on button "SELECT THIS PAGE" at bounding box center [314, 398] width 14 height 14
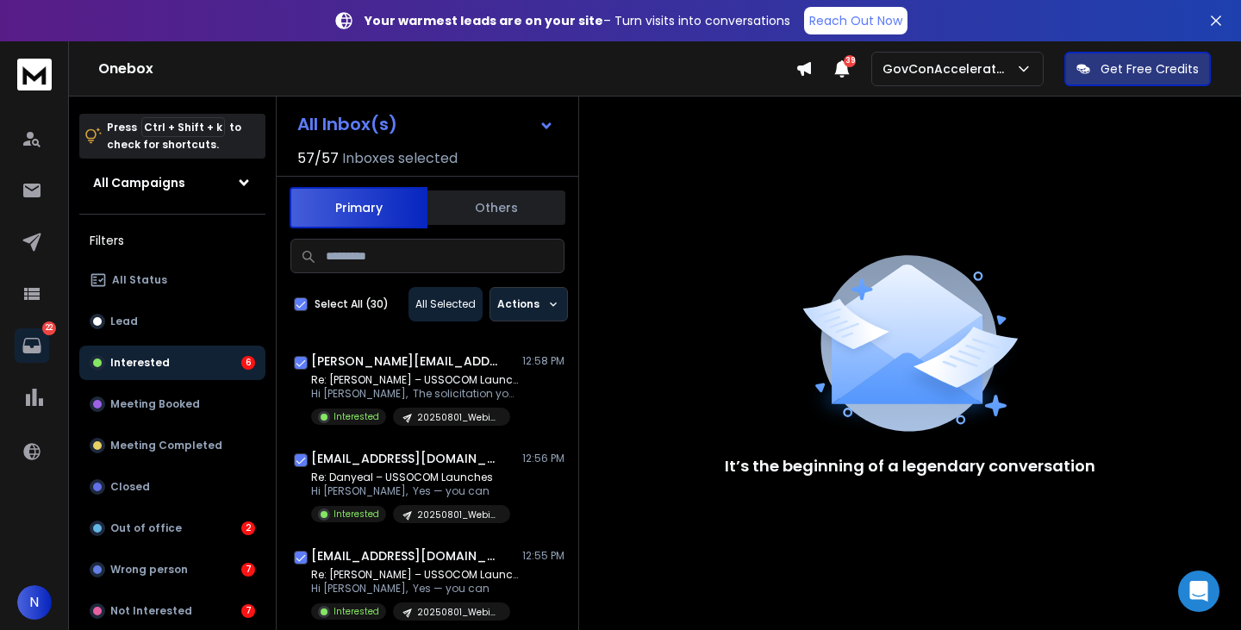
click at [524, 308] on p "Actions" at bounding box center [518, 304] width 42 height 14
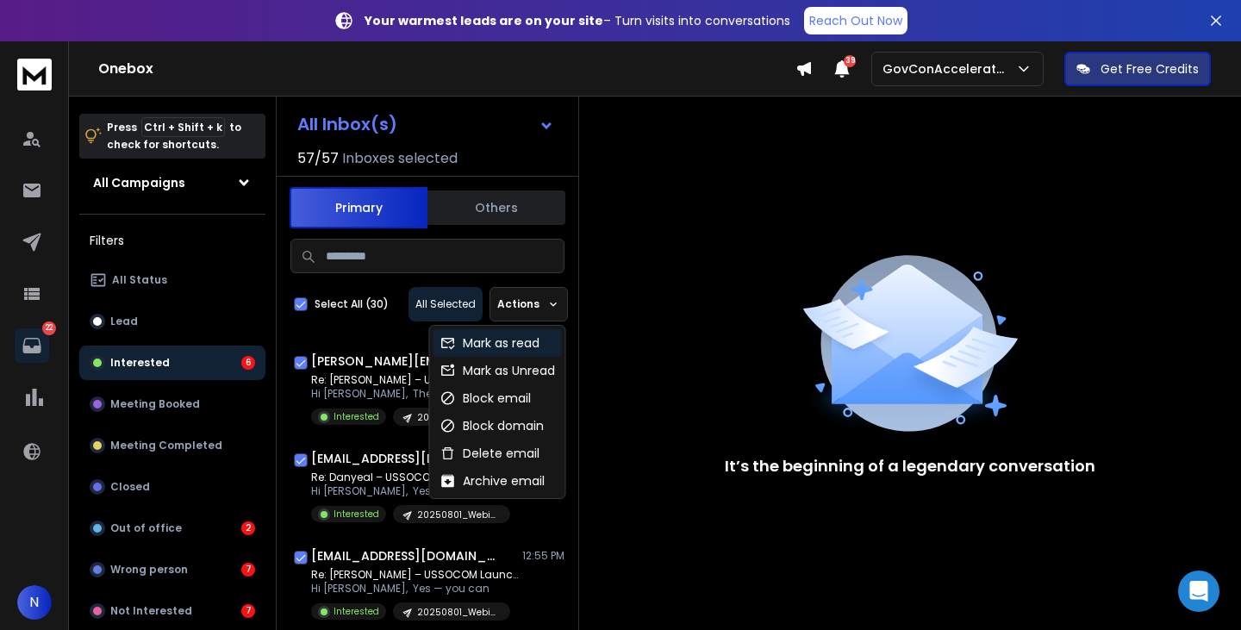
click at [513, 350] on div "Mark as read" at bounding box center [489, 342] width 99 height 17
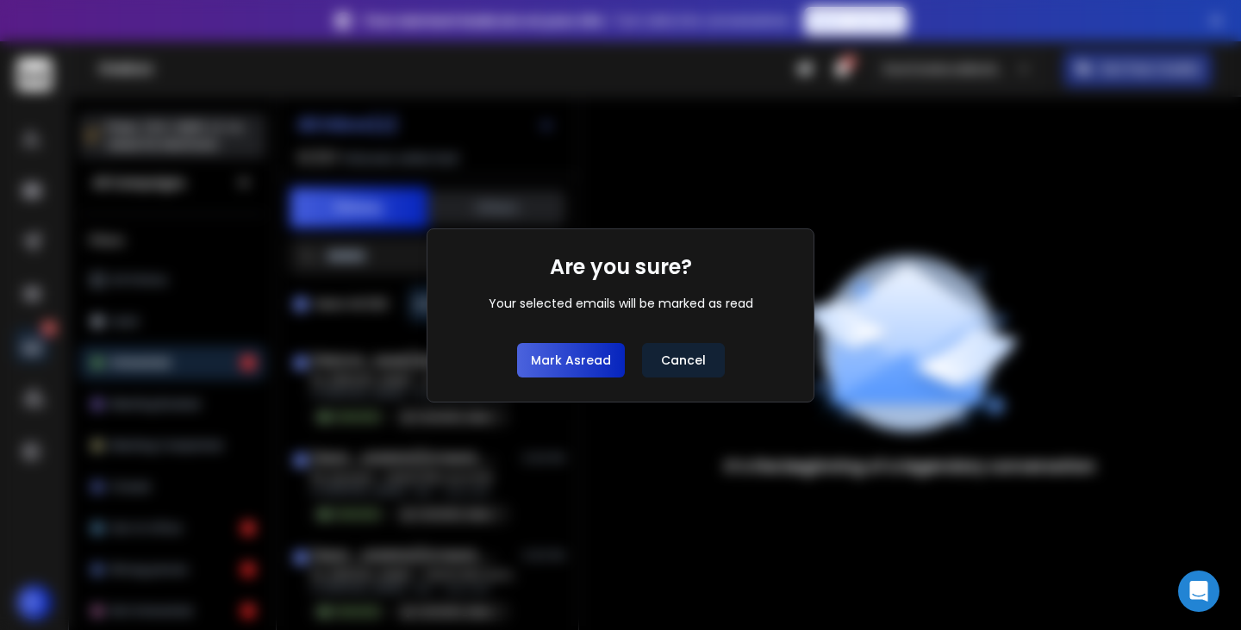
click at [565, 370] on button "Mark as read" at bounding box center [571, 360] width 108 height 34
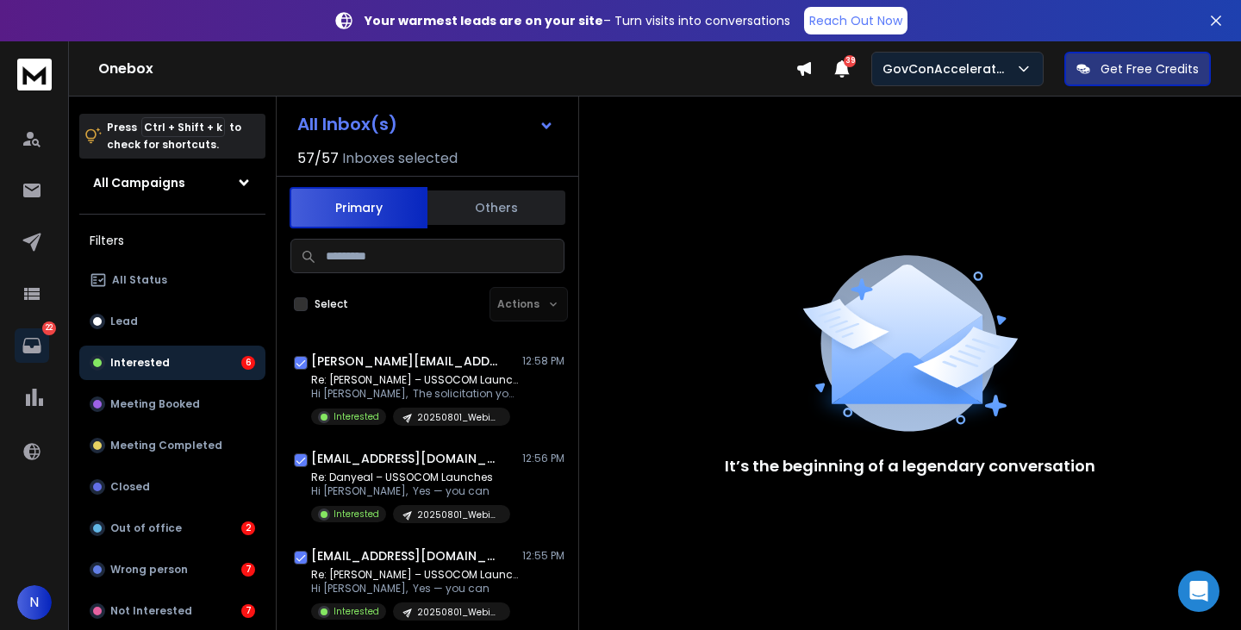
click at [956, 68] on p "GovConAccelerator" at bounding box center [948, 68] width 133 height 17
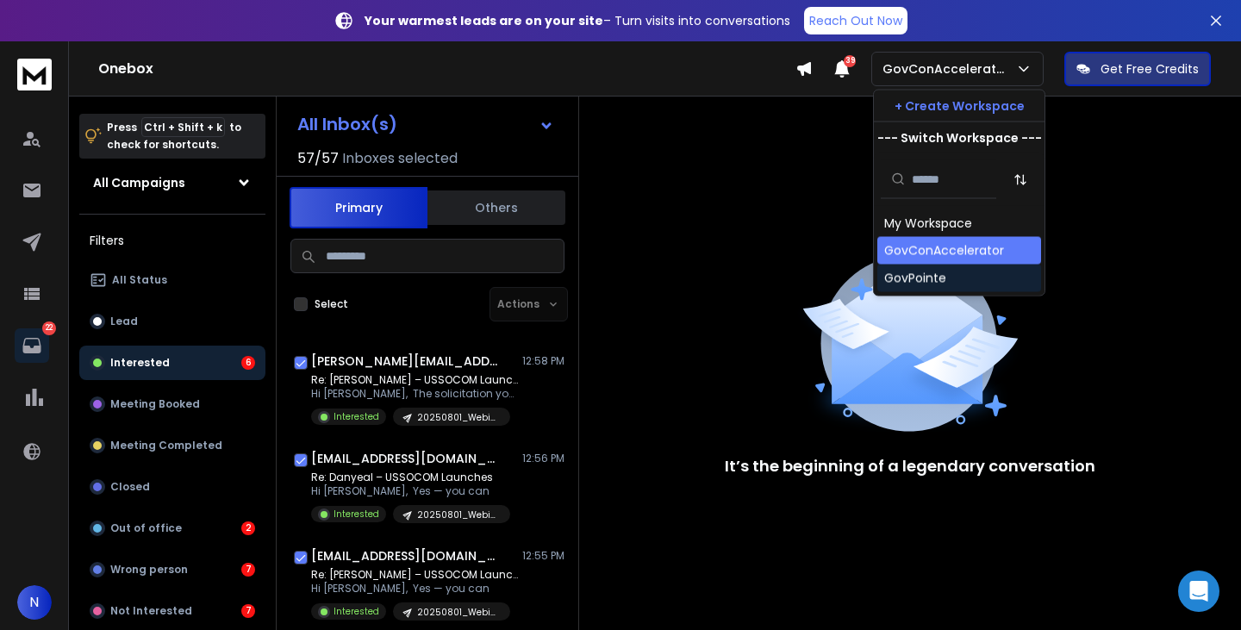
click at [930, 276] on div "GovPointe" at bounding box center [915, 278] width 62 height 17
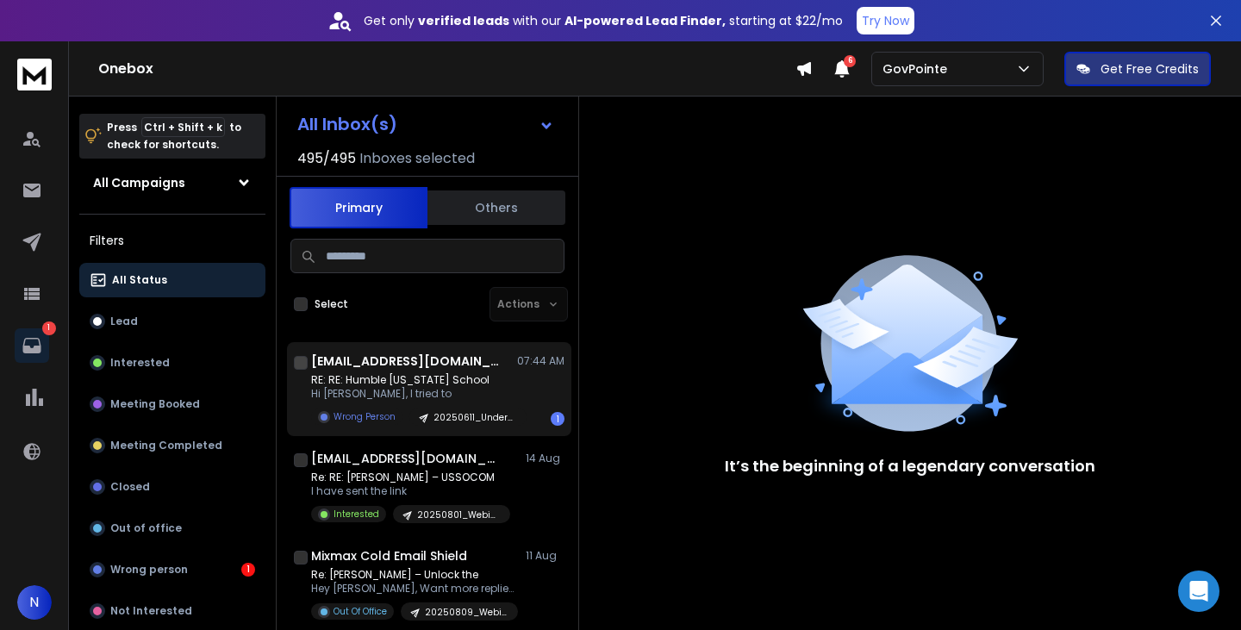
click at [505, 389] on p "Hi [PERSON_NAME], I tried to" at bounding box center [414, 394] width 207 height 14
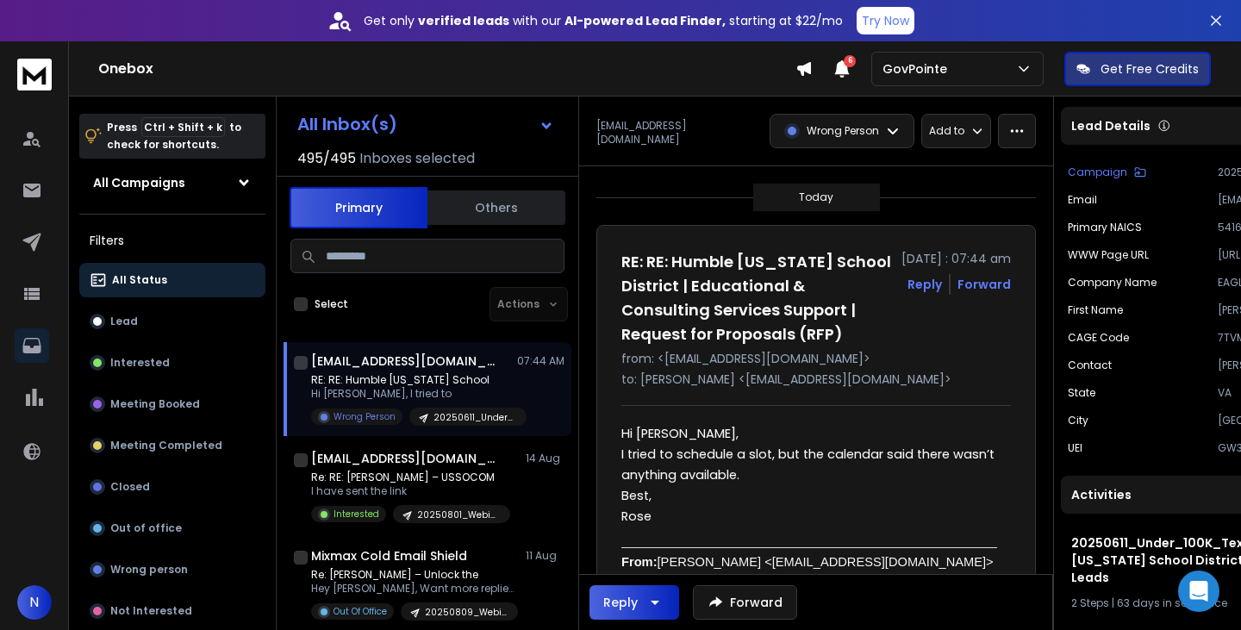
click at [942, 280] on button "Reply" at bounding box center [924, 284] width 34 height 17
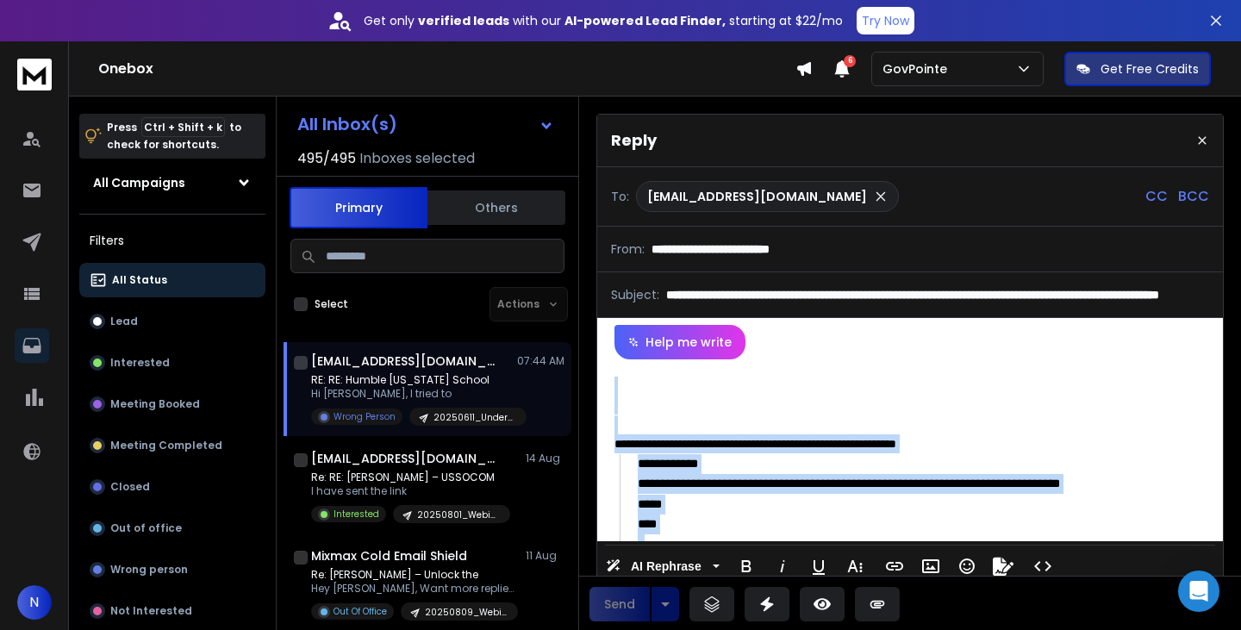
copy div "**********"
click at [751, 376] on div "**********" at bounding box center [909, 450] width 625 height 182
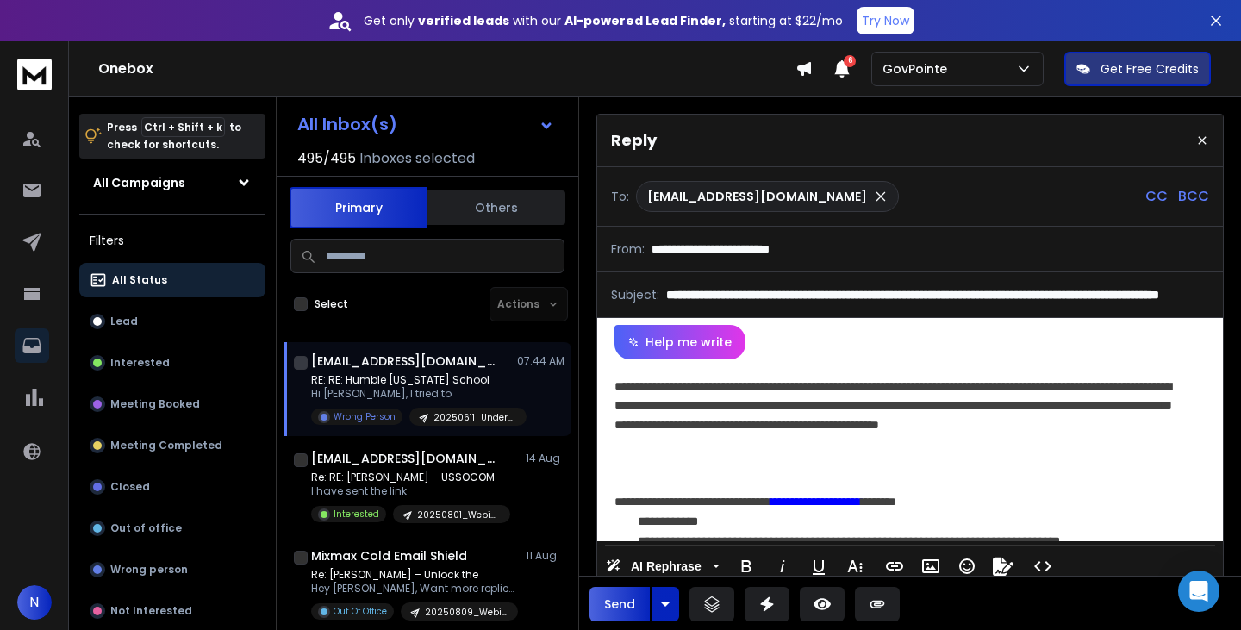
click at [665, 386] on div "**********" at bounding box center [900, 415] width 573 height 78
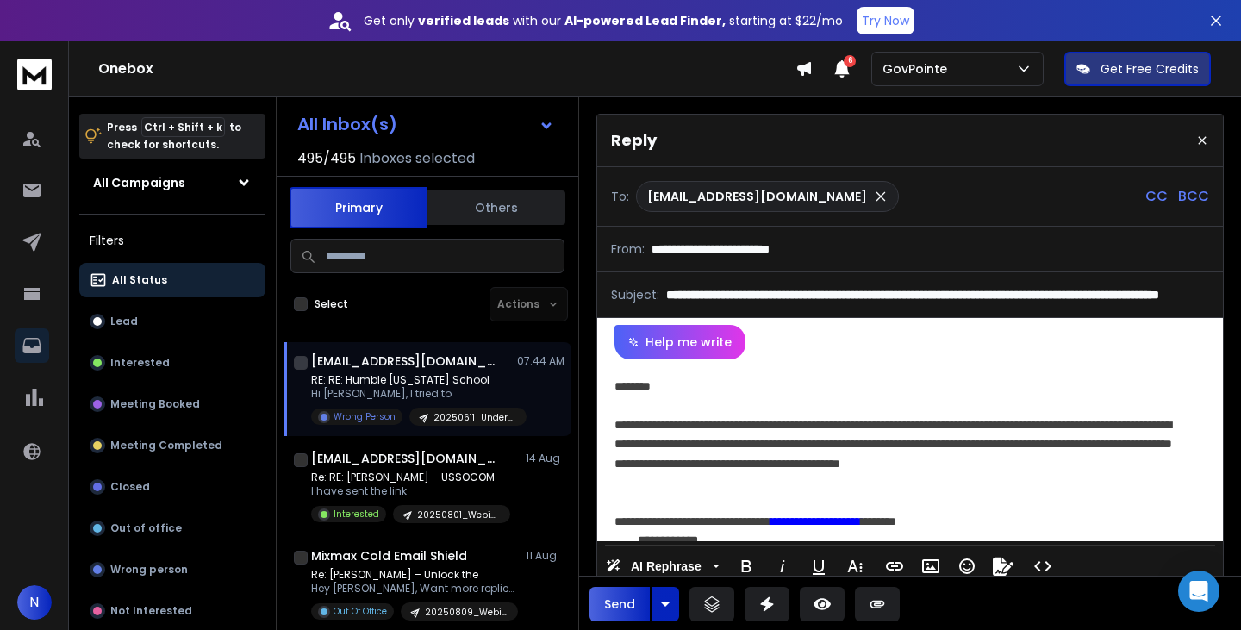
click at [732, 462] on div "**********" at bounding box center [900, 424] width 573 height 96
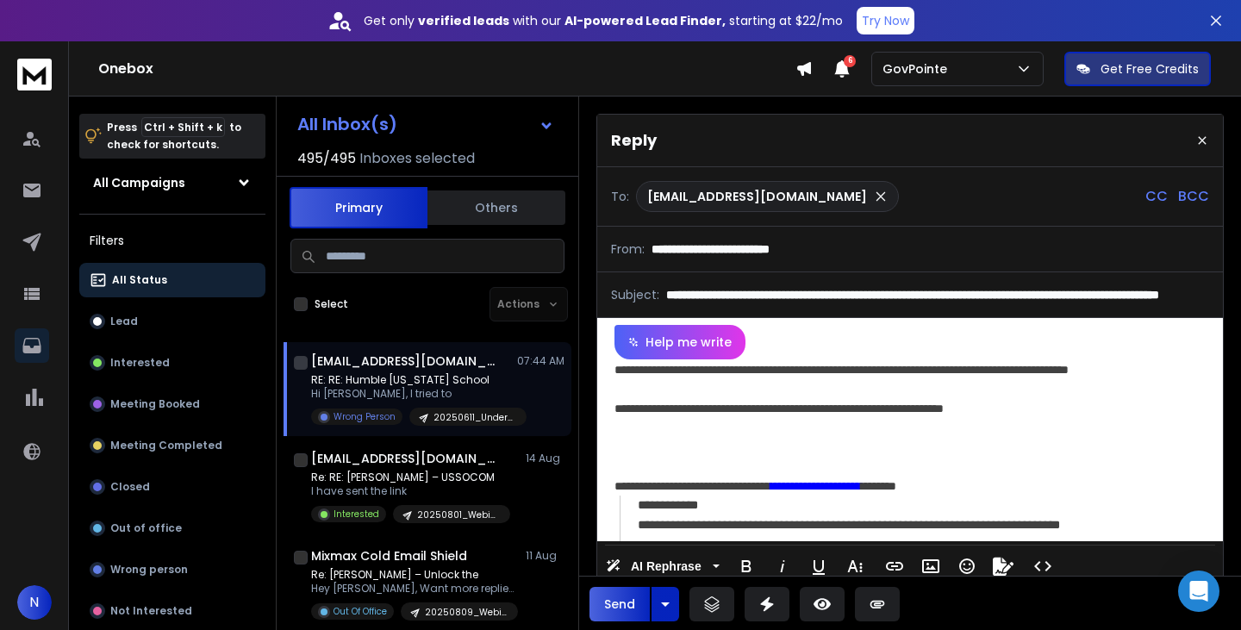
scroll to position [75, 0]
click at [615, 604] on button "Send" at bounding box center [619, 604] width 60 height 34
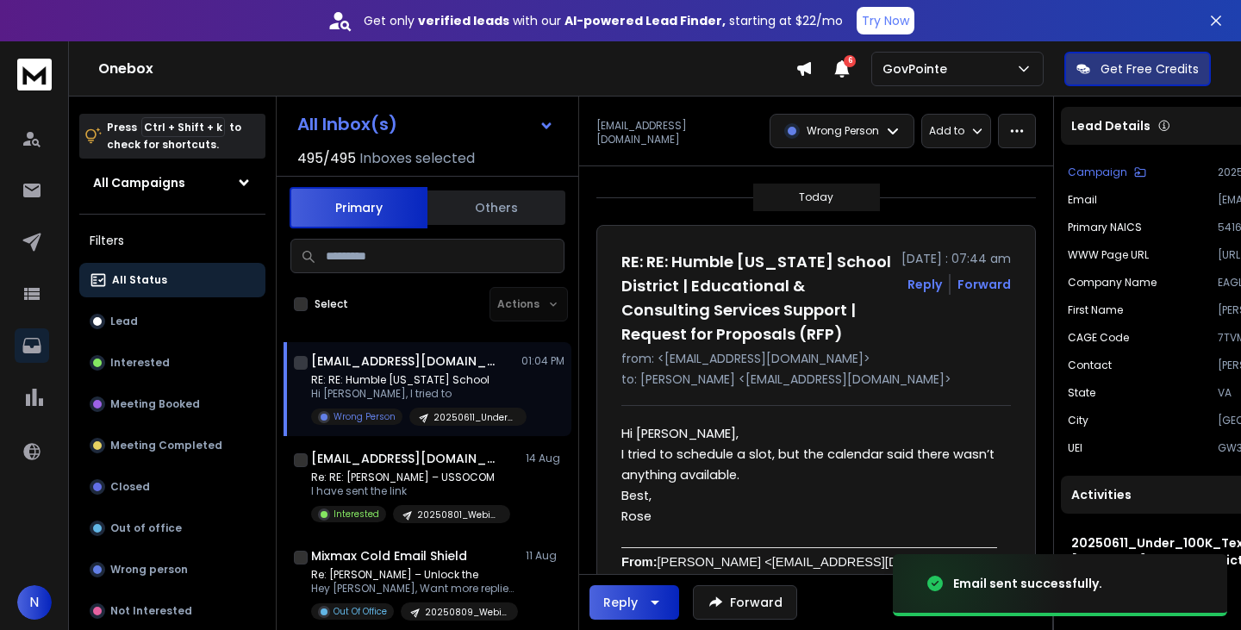
scroll to position [188, 0]
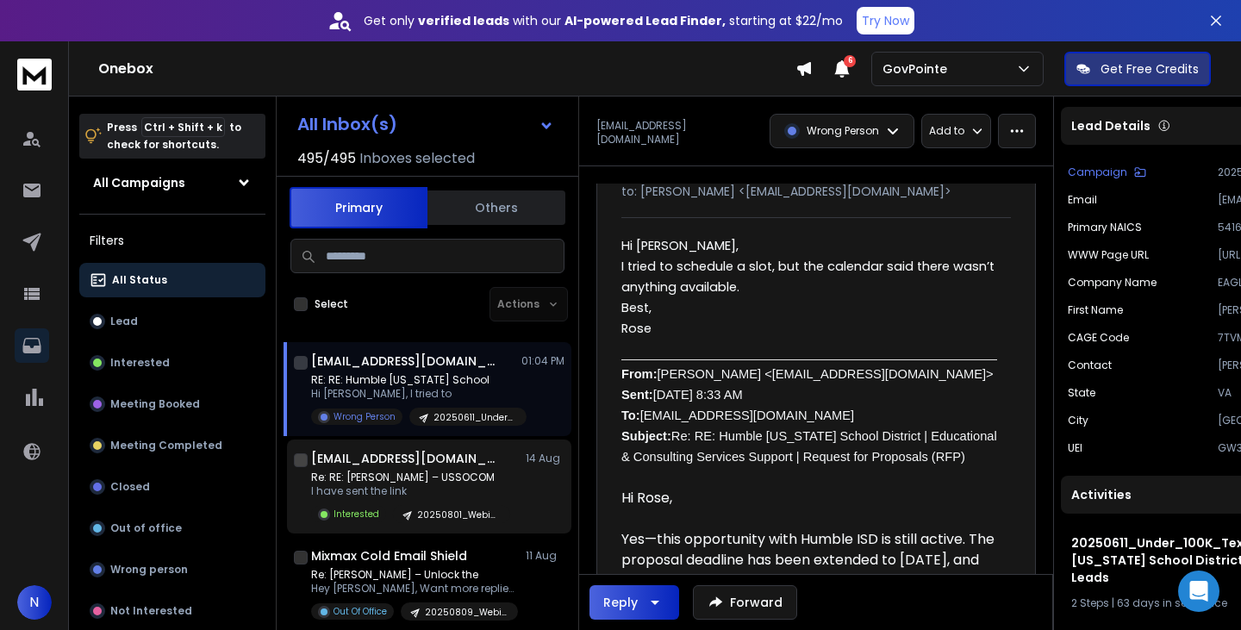
click at [528, 472] on div "Re: RE: [PERSON_NAME] – USSOCOM I have sent the link Interested 20250801_Webina…" at bounding box center [437, 496] width 253 height 53
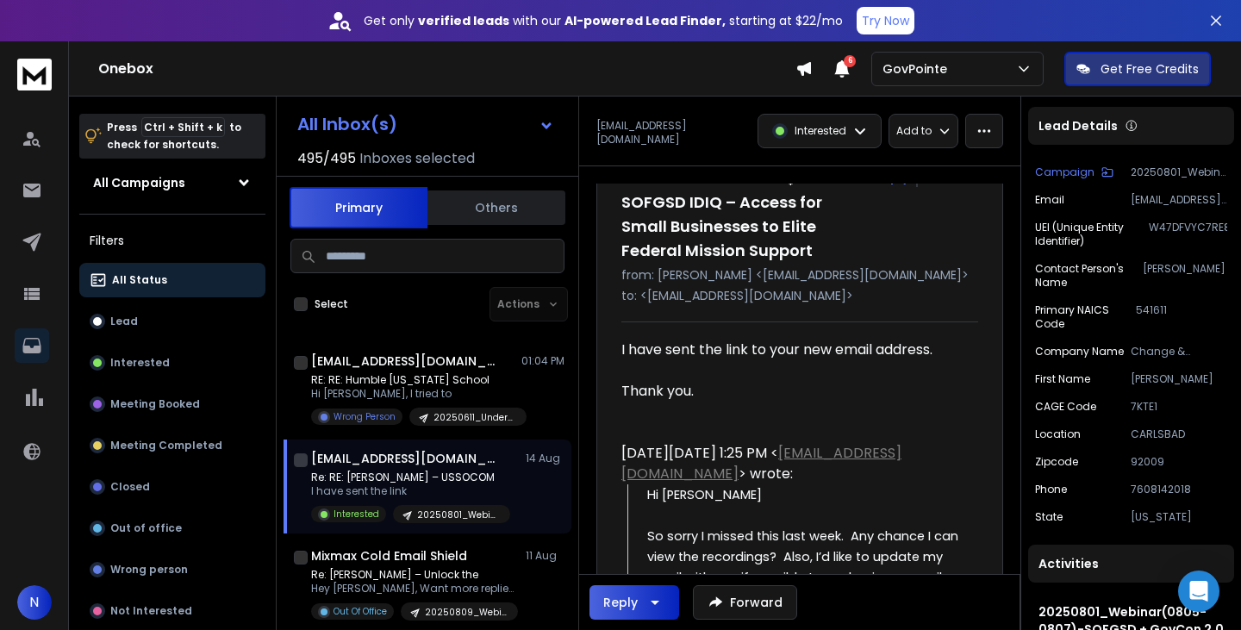
scroll to position [0, 0]
